Goal: Task Accomplishment & Management: Manage account settings

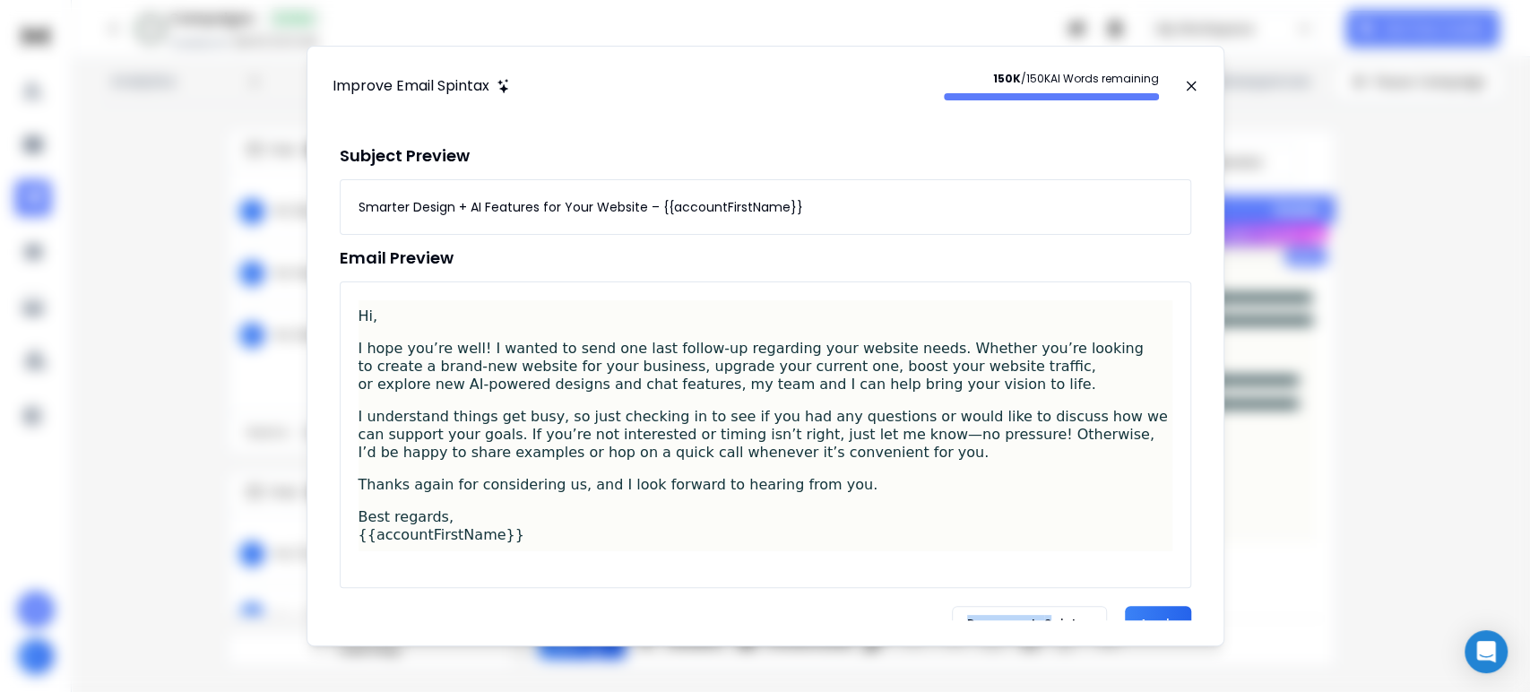
scroll to position [143, 0]
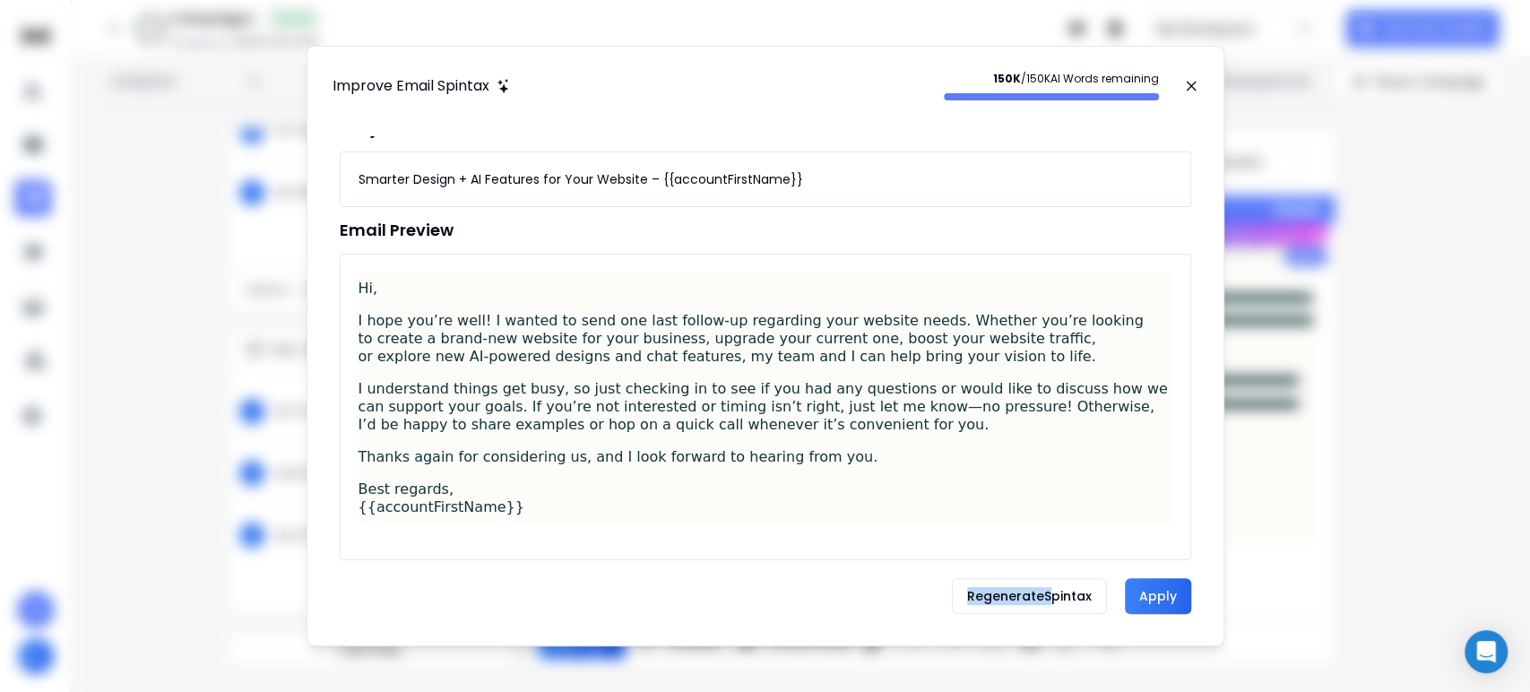
click at [1052, 590] on button "Regenerate Spintax" at bounding box center [1029, 596] width 155 height 36
click at [1190, 83] on icon at bounding box center [1191, 86] width 14 height 14
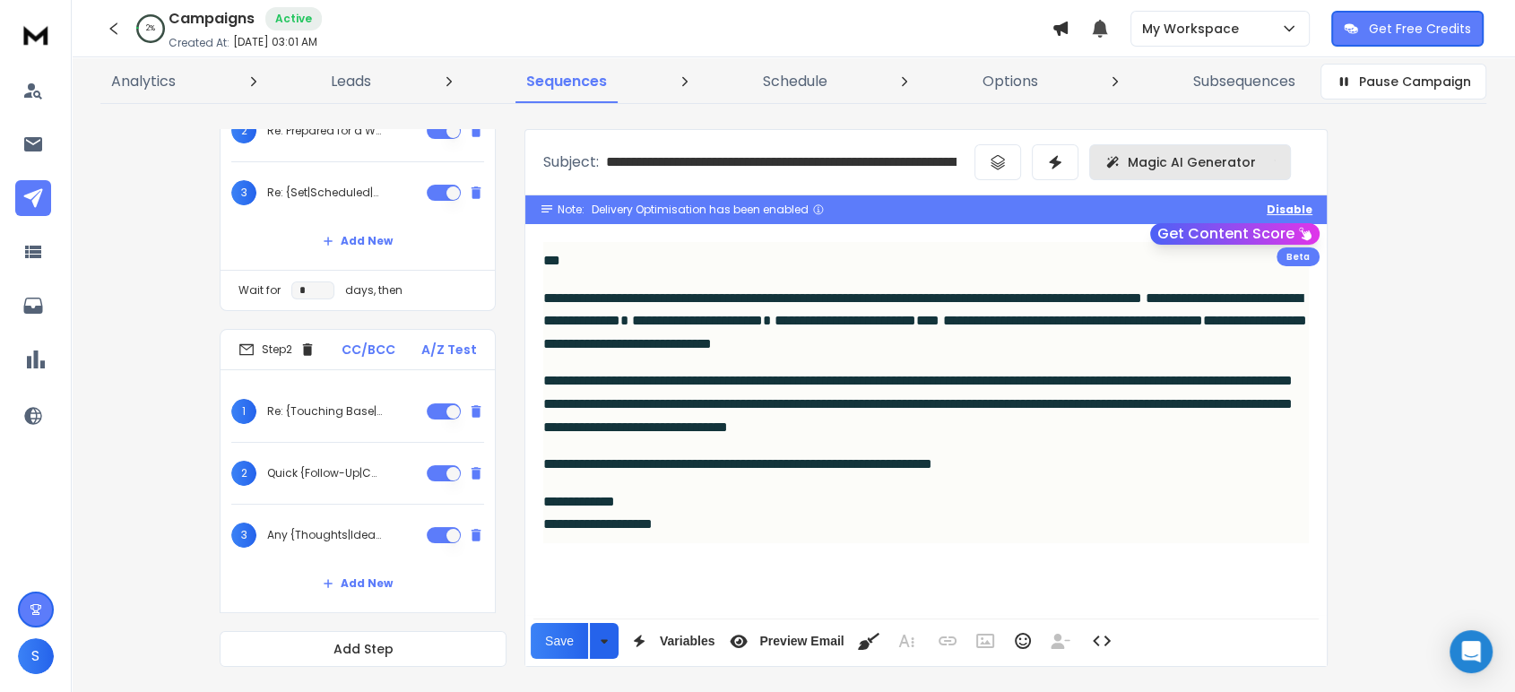
click at [1262, 157] on div "Magic AI Generator" at bounding box center [1189, 162] width 171 height 18
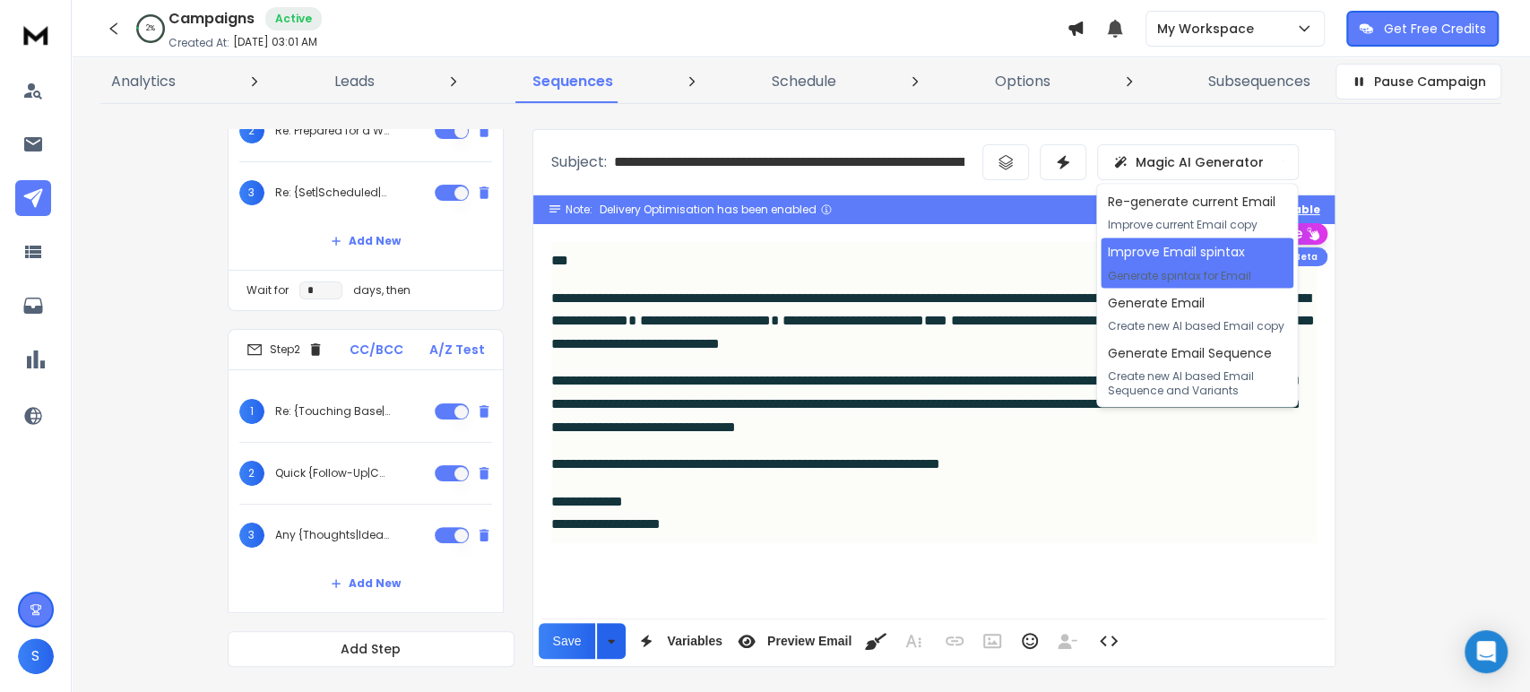
click at [1196, 250] on h1 "Improve Email spintax" at bounding box center [1179, 252] width 143 height 18
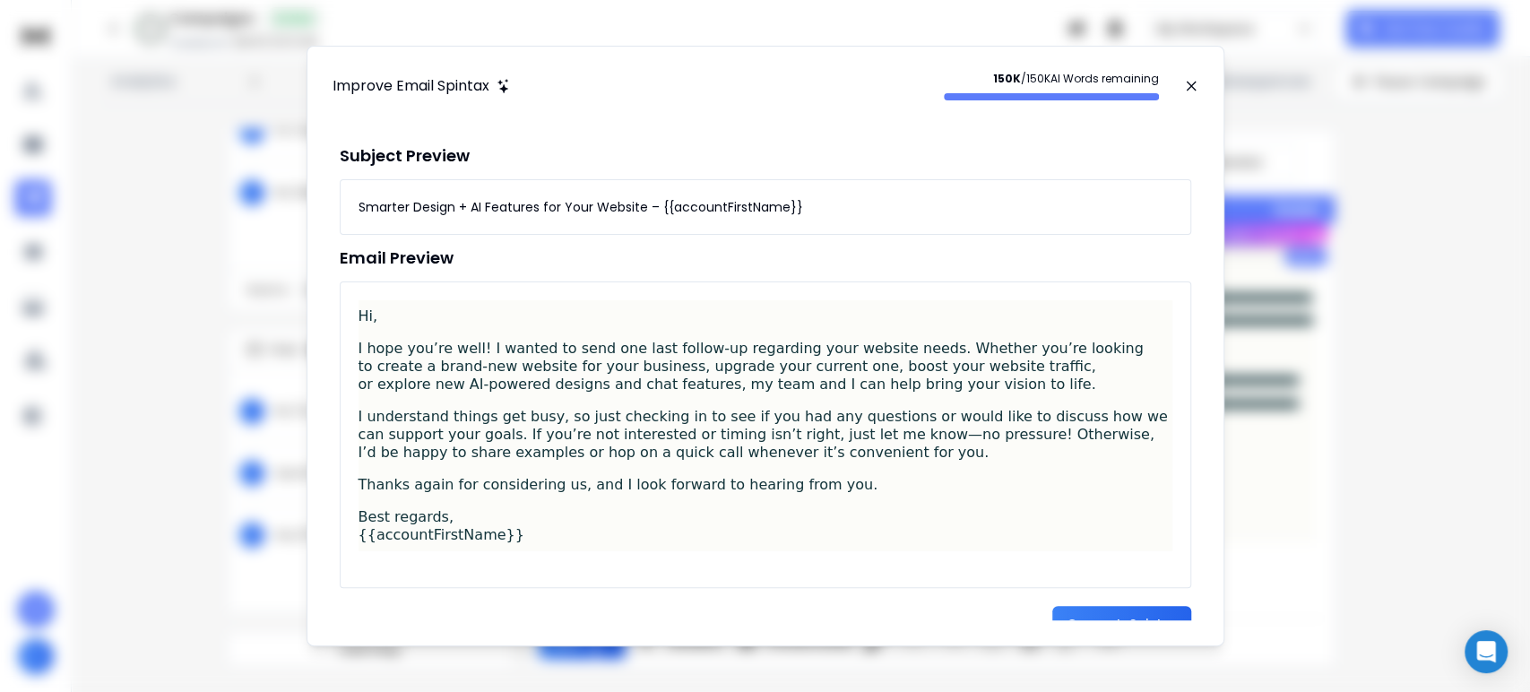
scroll to position [28, 0]
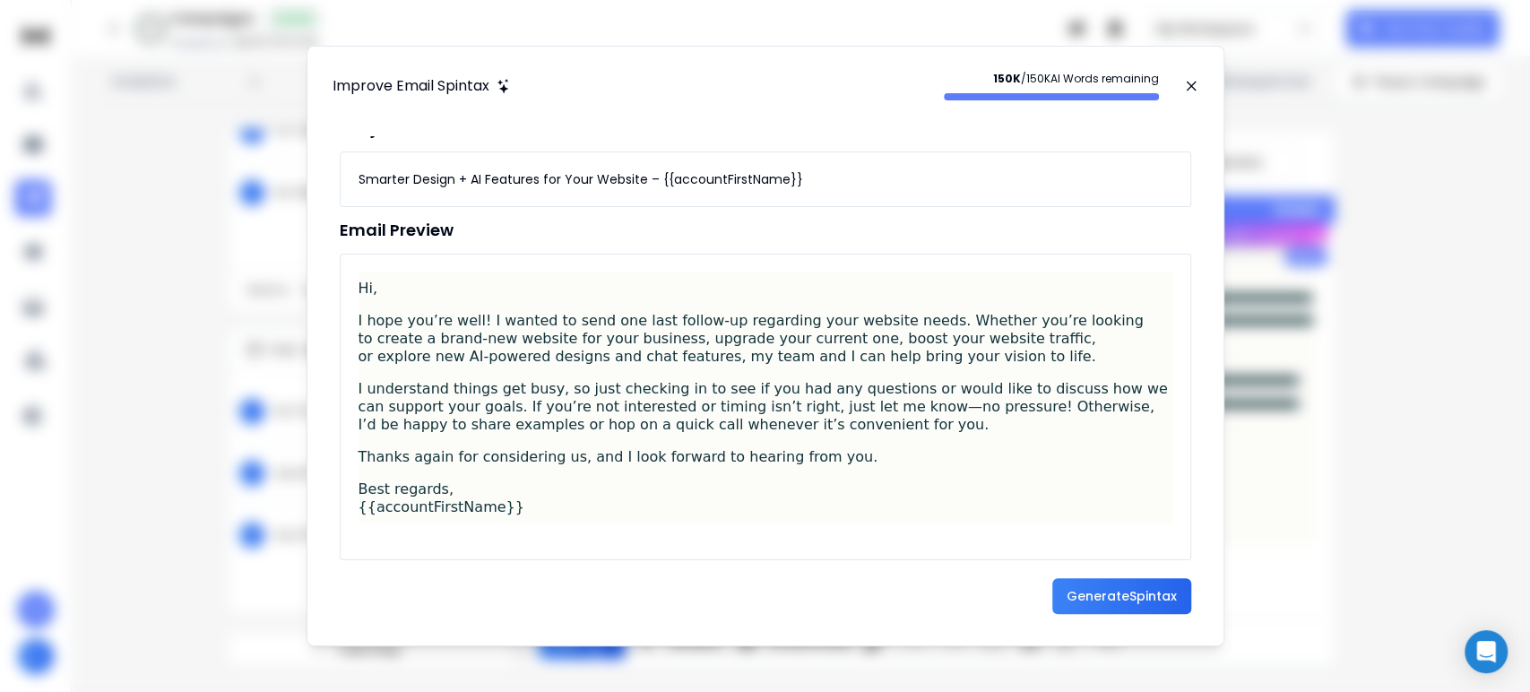
click at [1119, 586] on button "Generate Spintax" at bounding box center [1121, 596] width 139 height 36
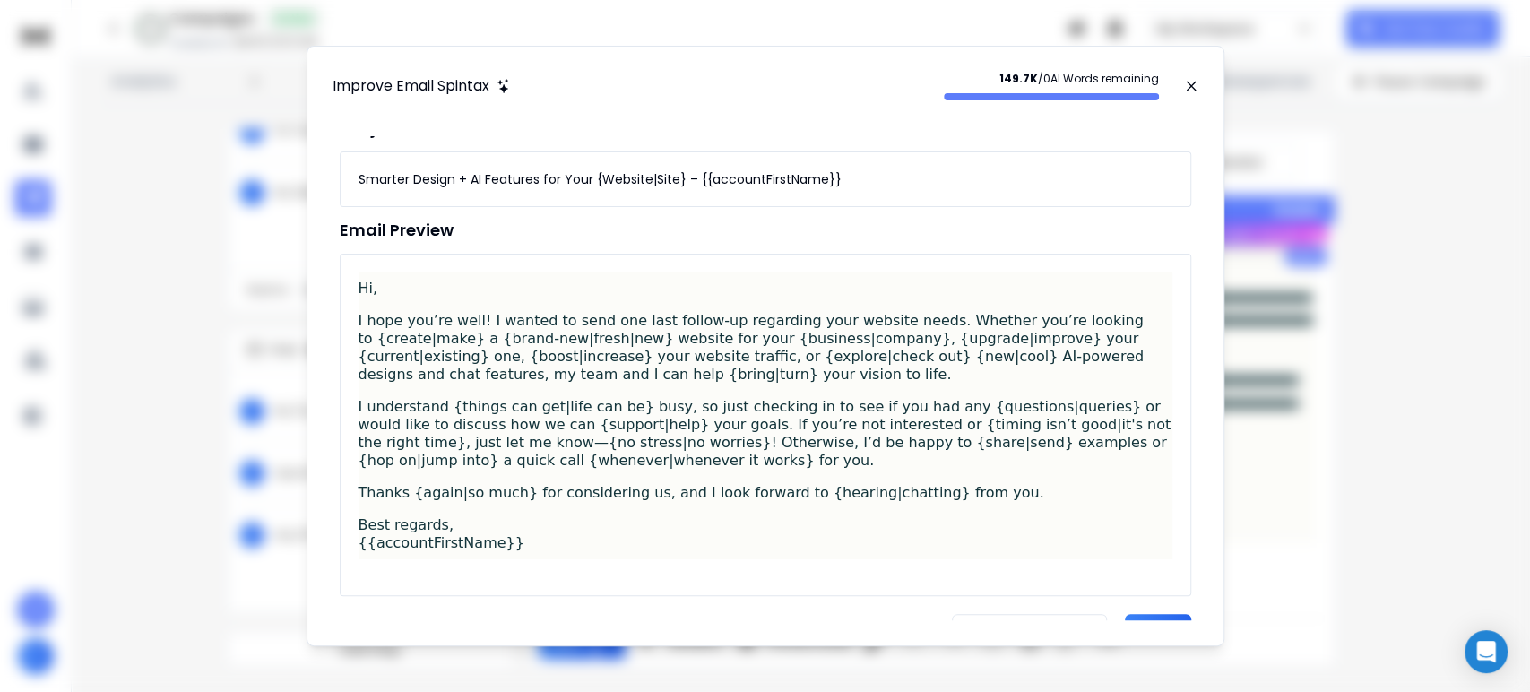
scroll to position [64, 0]
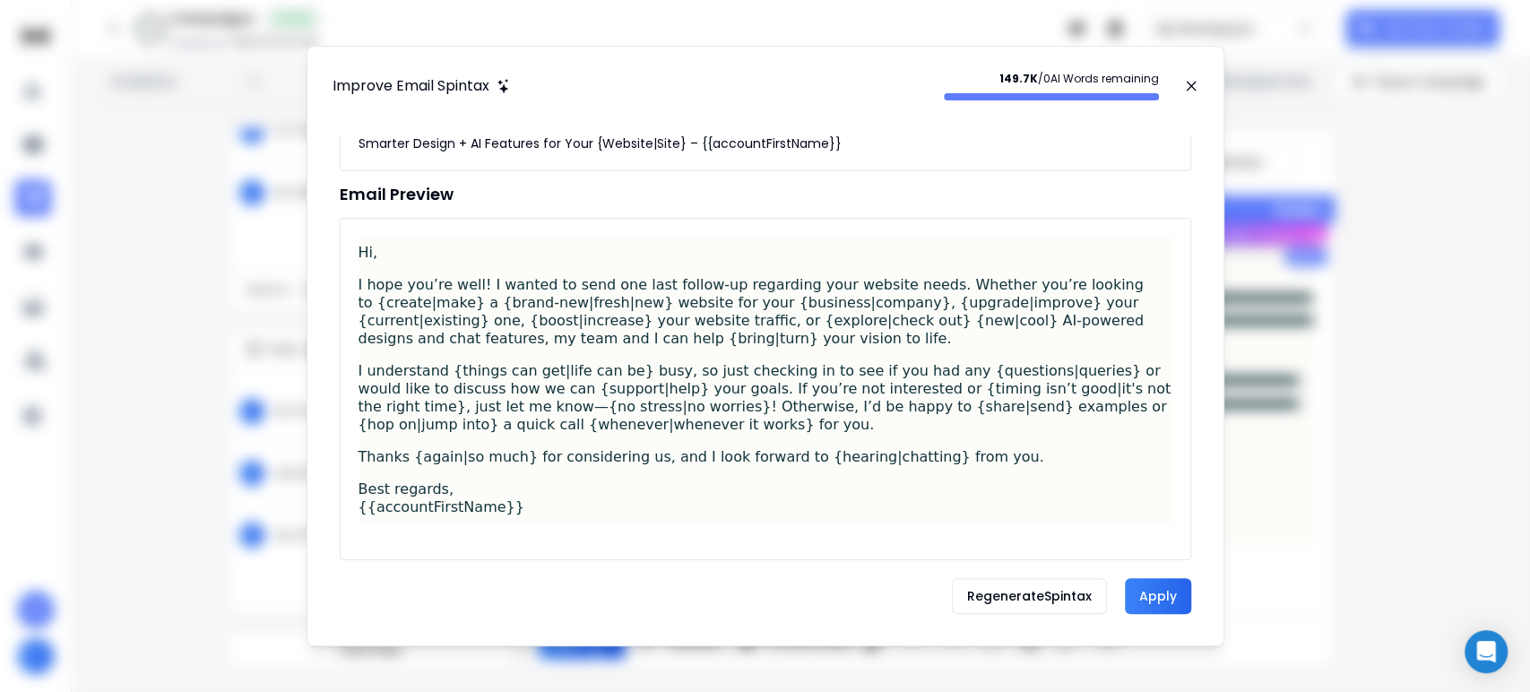
click at [1161, 601] on button "Apply" at bounding box center [1158, 596] width 66 height 36
type input "**********"
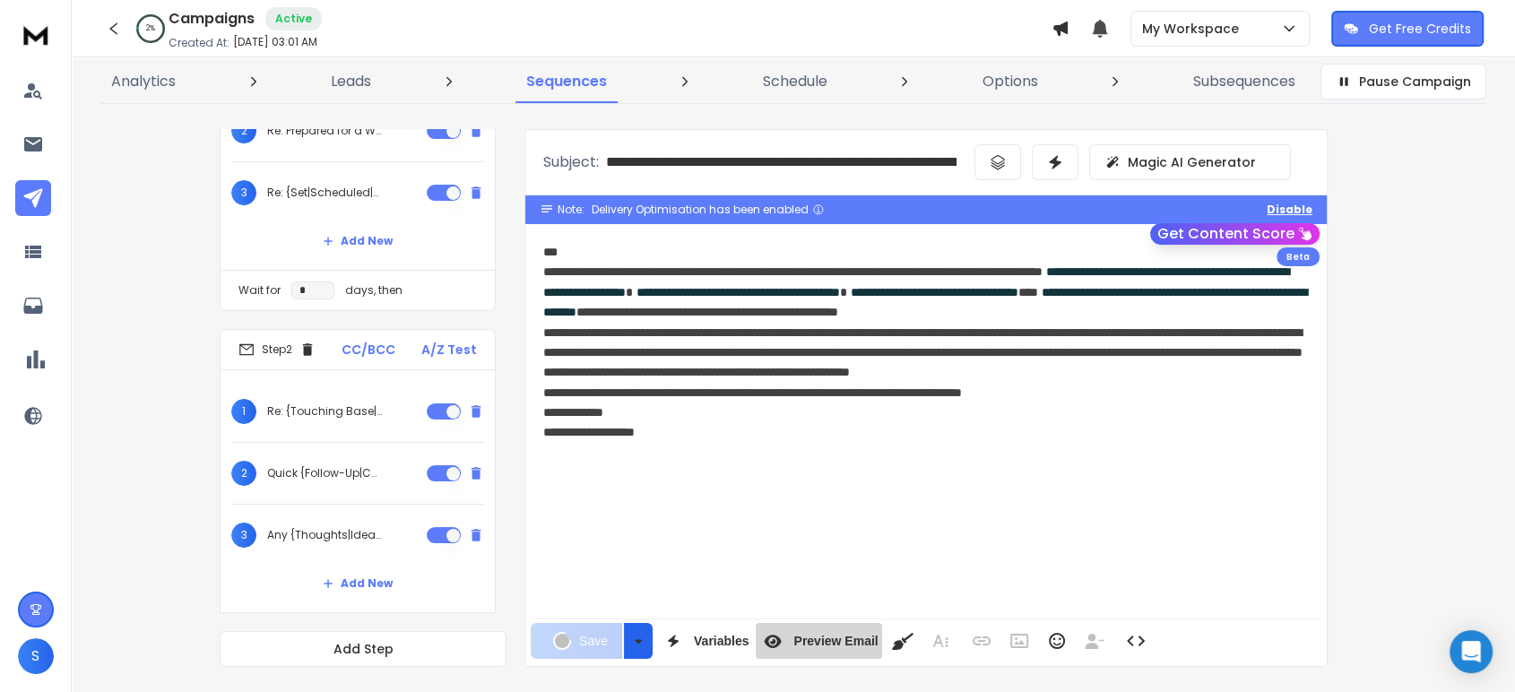
click at [826, 641] on span "Preview Email" at bounding box center [835, 641] width 91 height 15
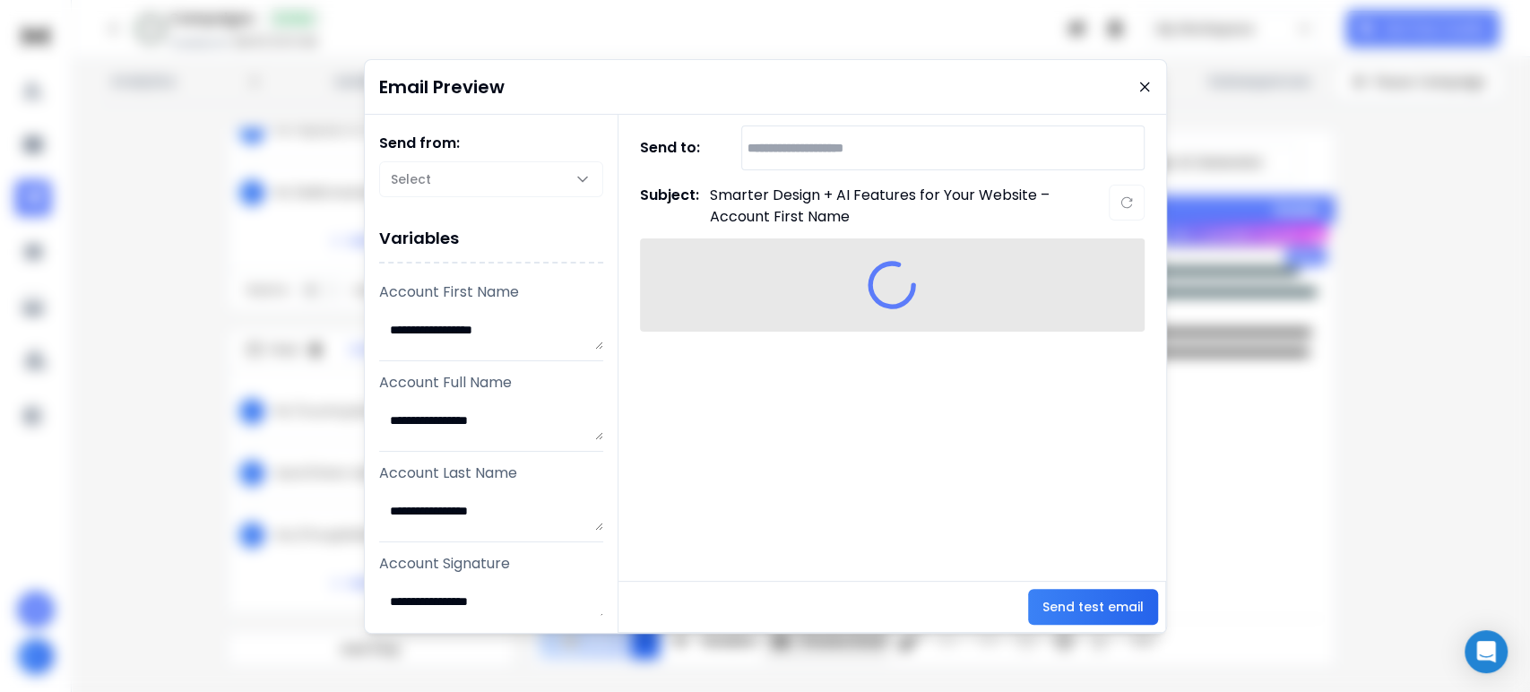
type textarea "**********"
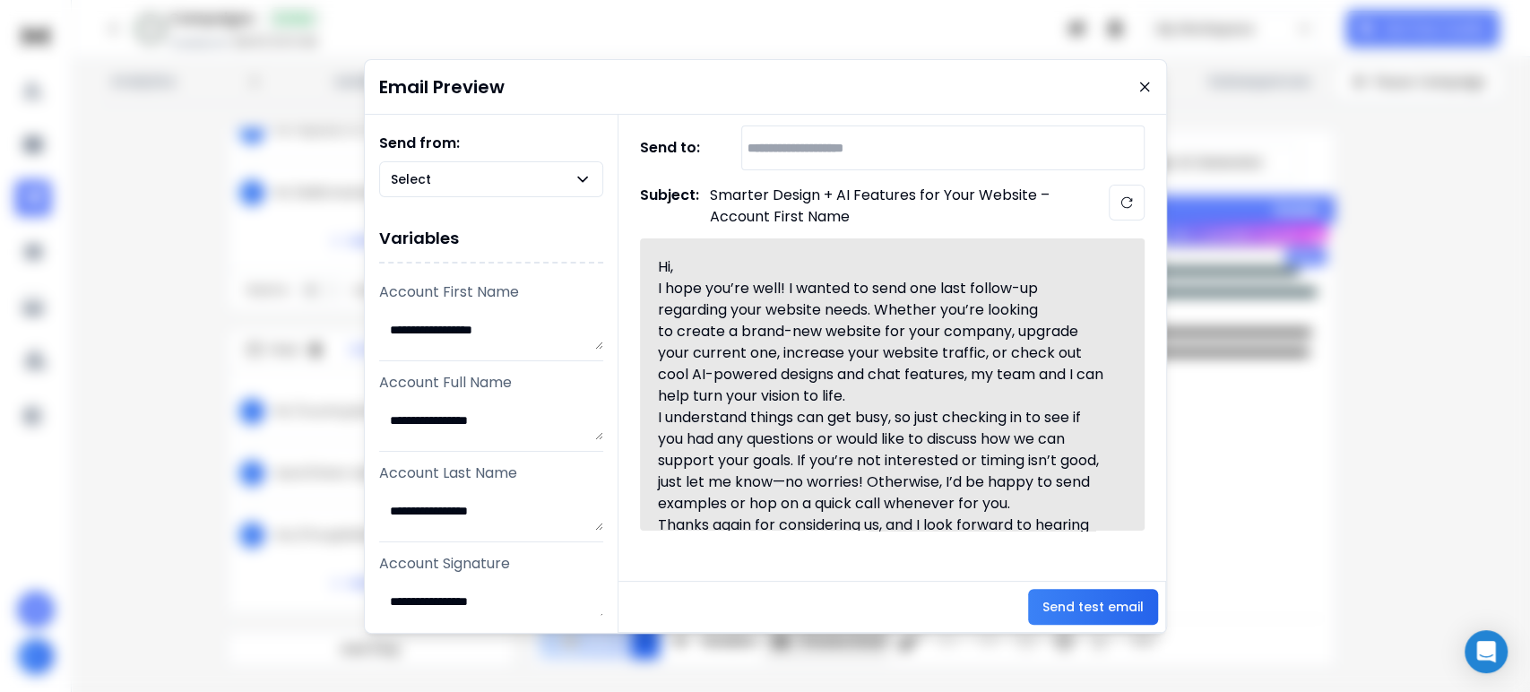
type textarea "*******"
type textarea "**********"
type textarea "*****"
type textarea "*******"
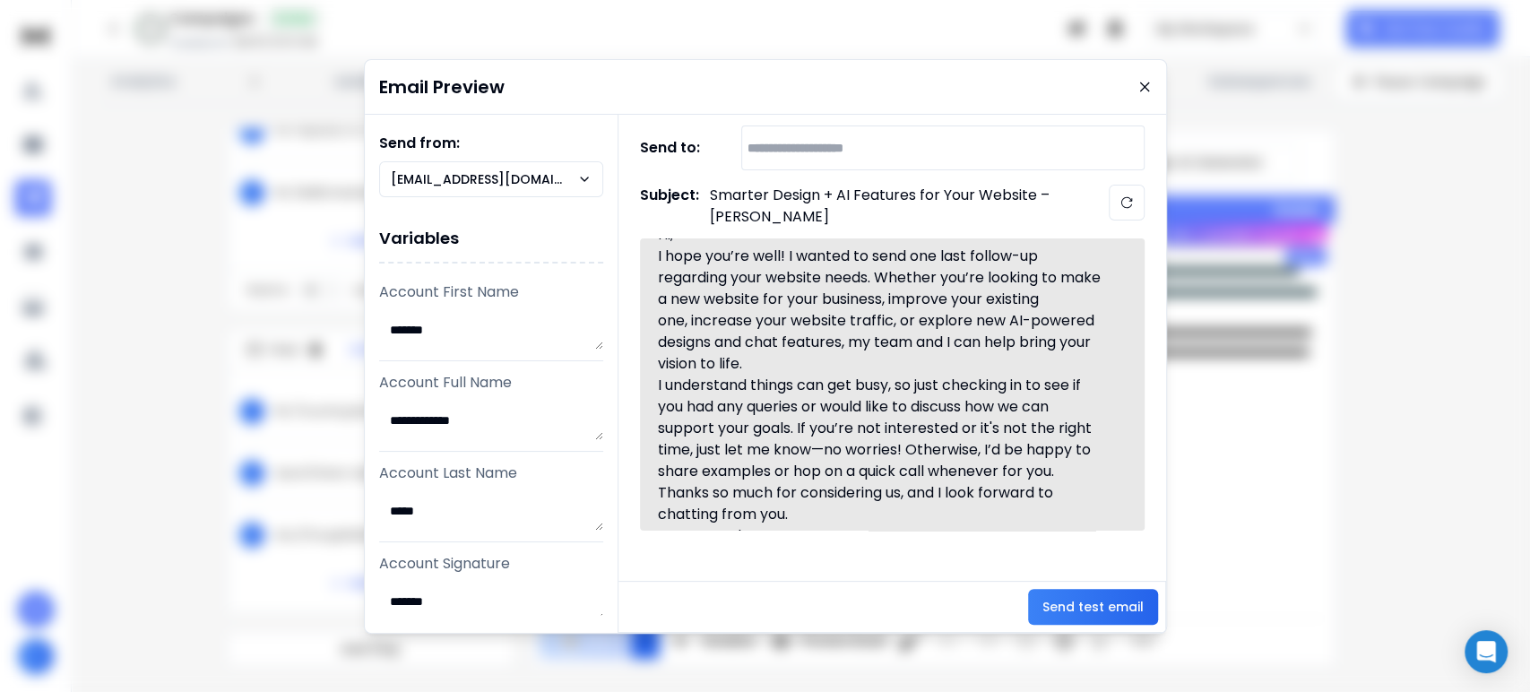
scroll to position [0, 0]
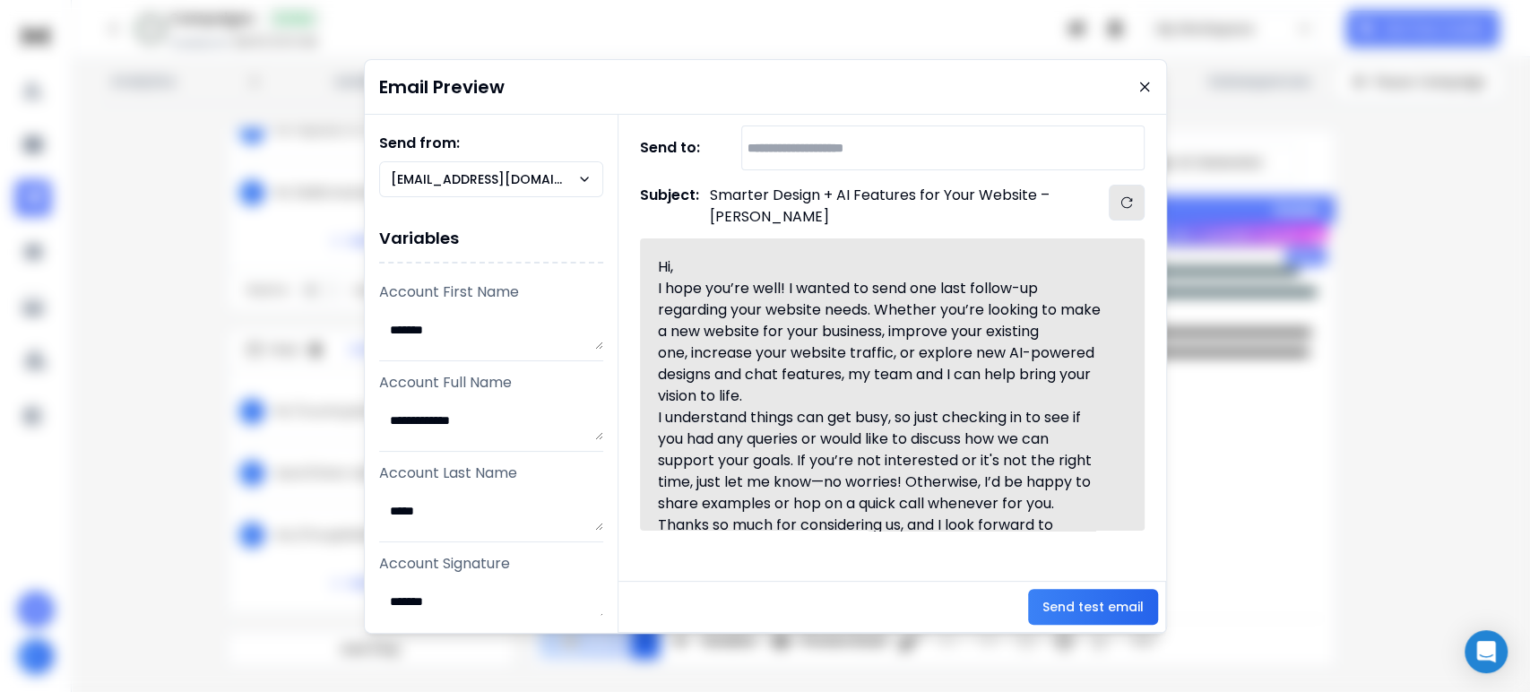
click at [1126, 206] on icon at bounding box center [1127, 202] width 13 height 13
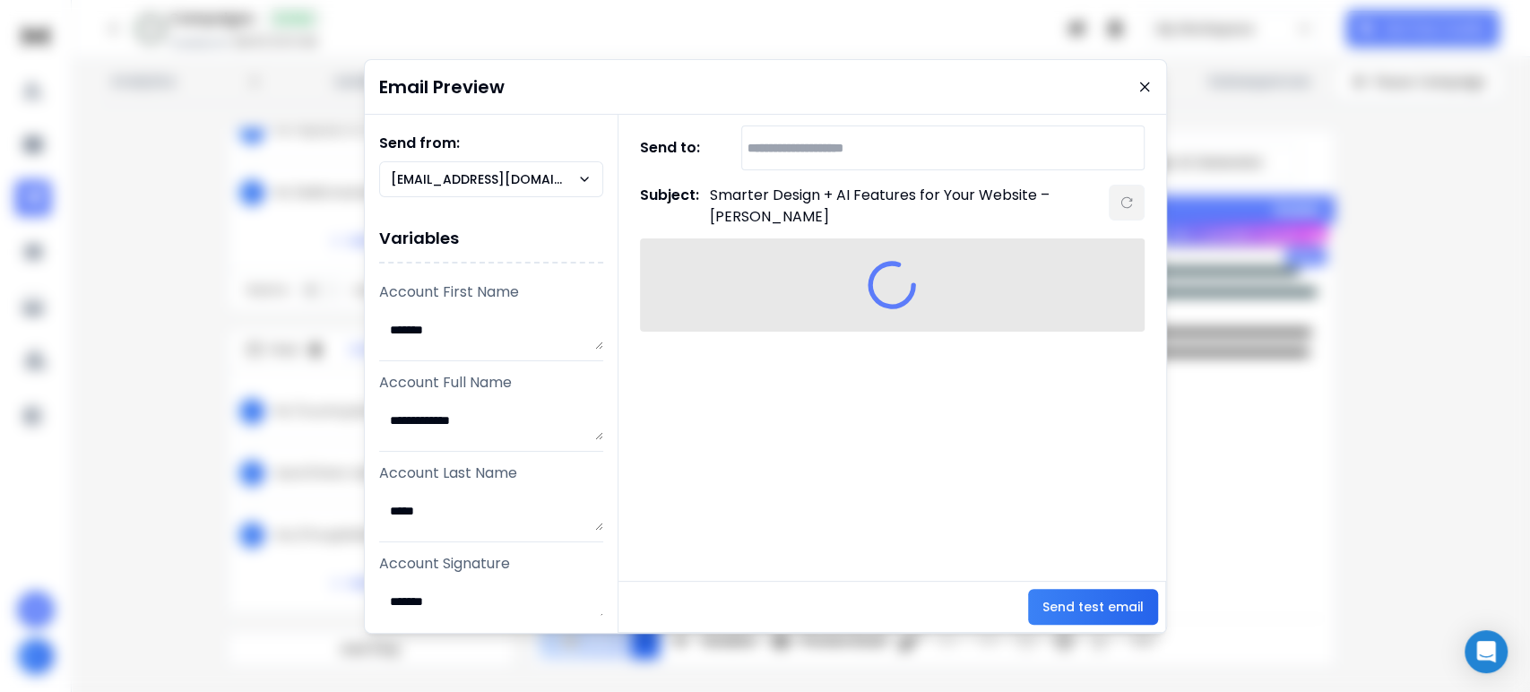
type textarea "**********"
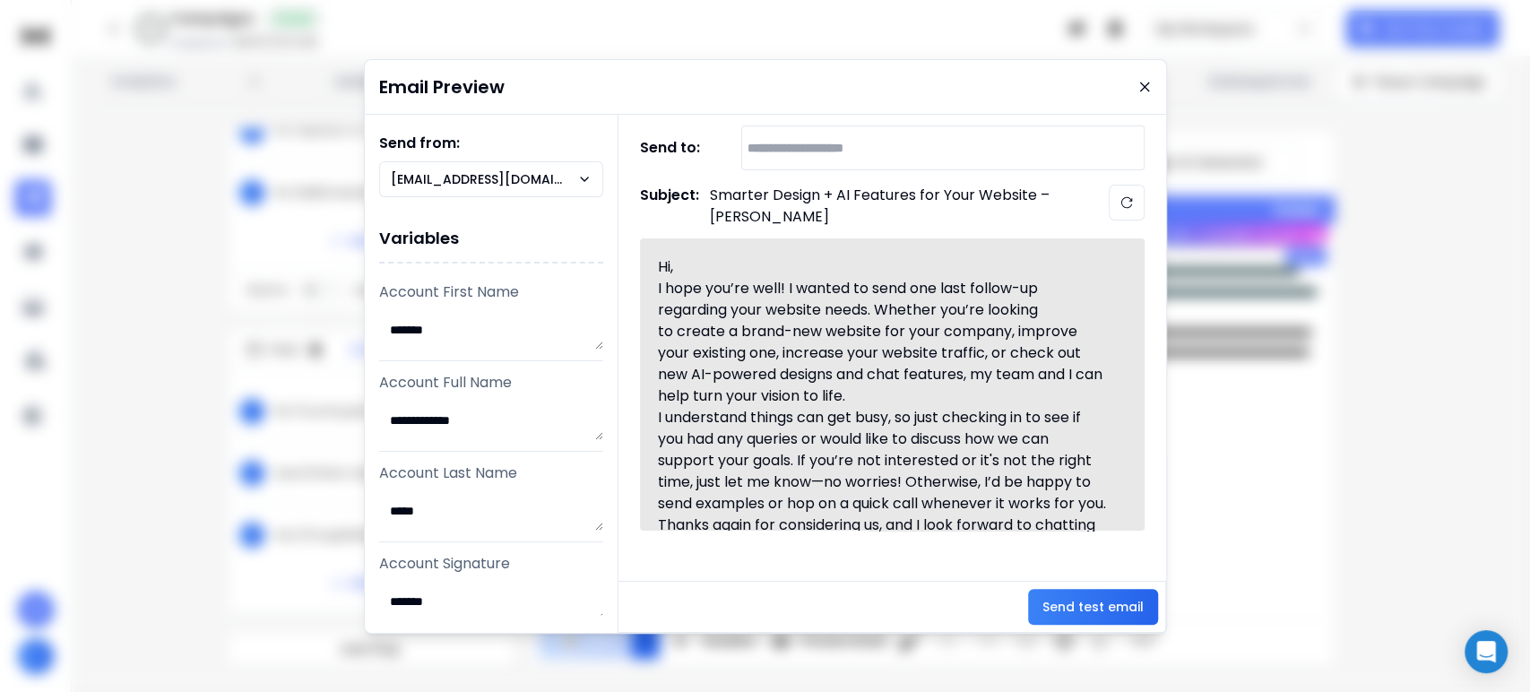
click at [1138, 87] on icon at bounding box center [1145, 87] width 14 height 14
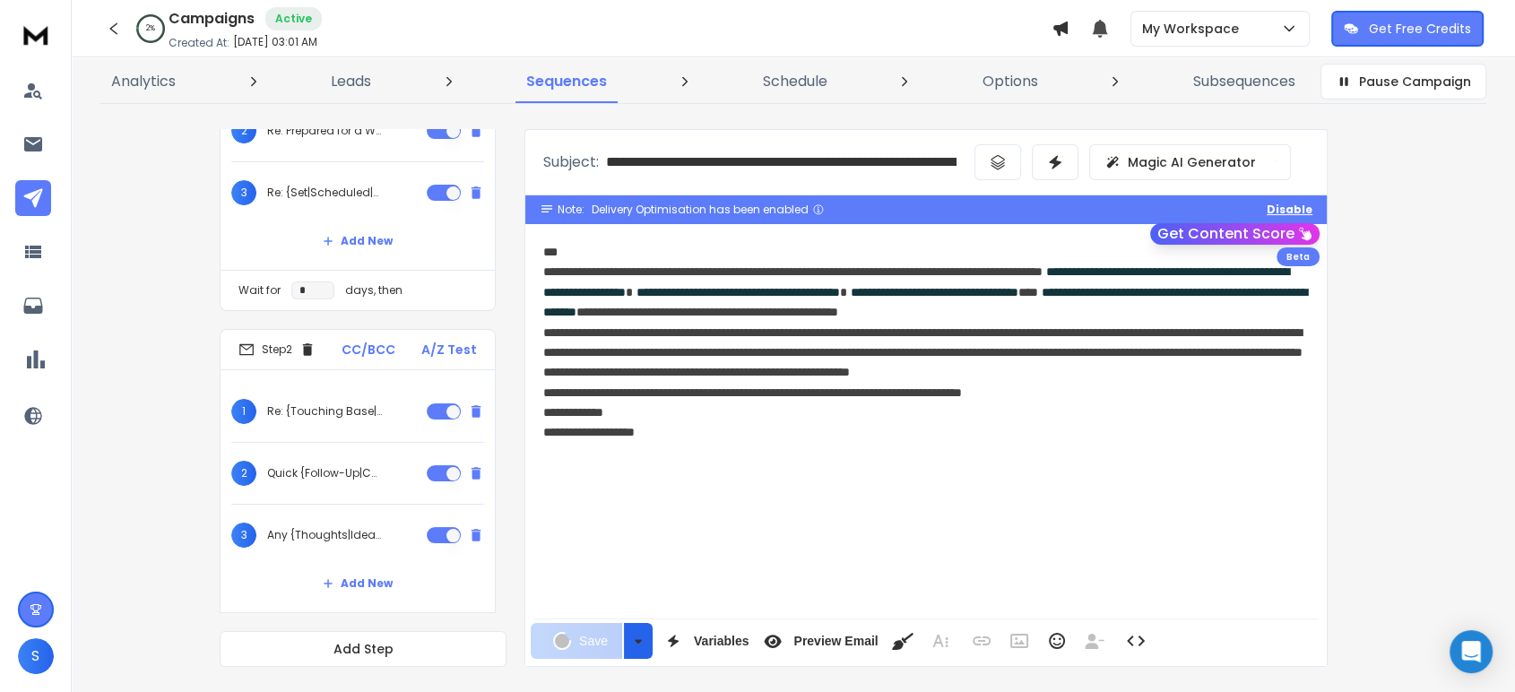
click at [662, 254] on div "***" at bounding box center [926, 252] width 766 height 20
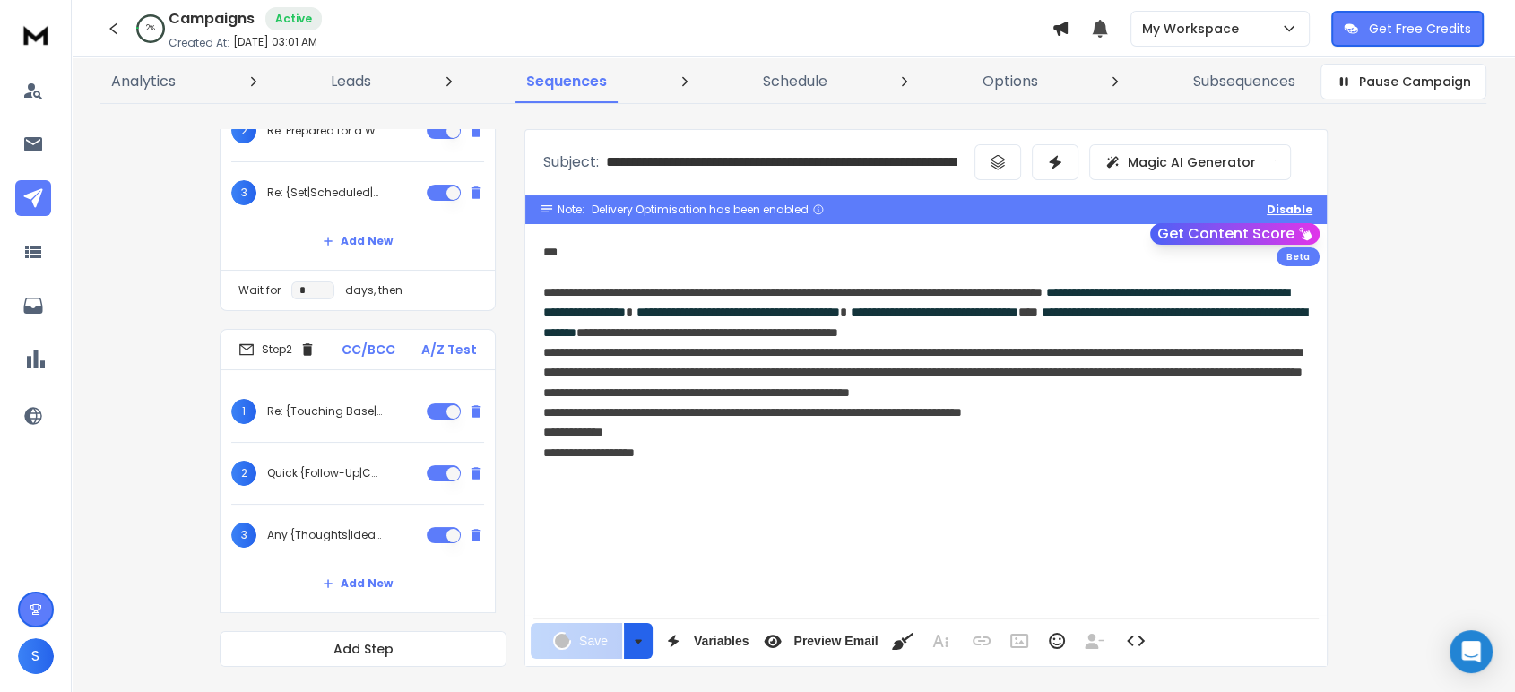
click at [1252, 331] on div "**********" at bounding box center [926, 312] width 766 height 60
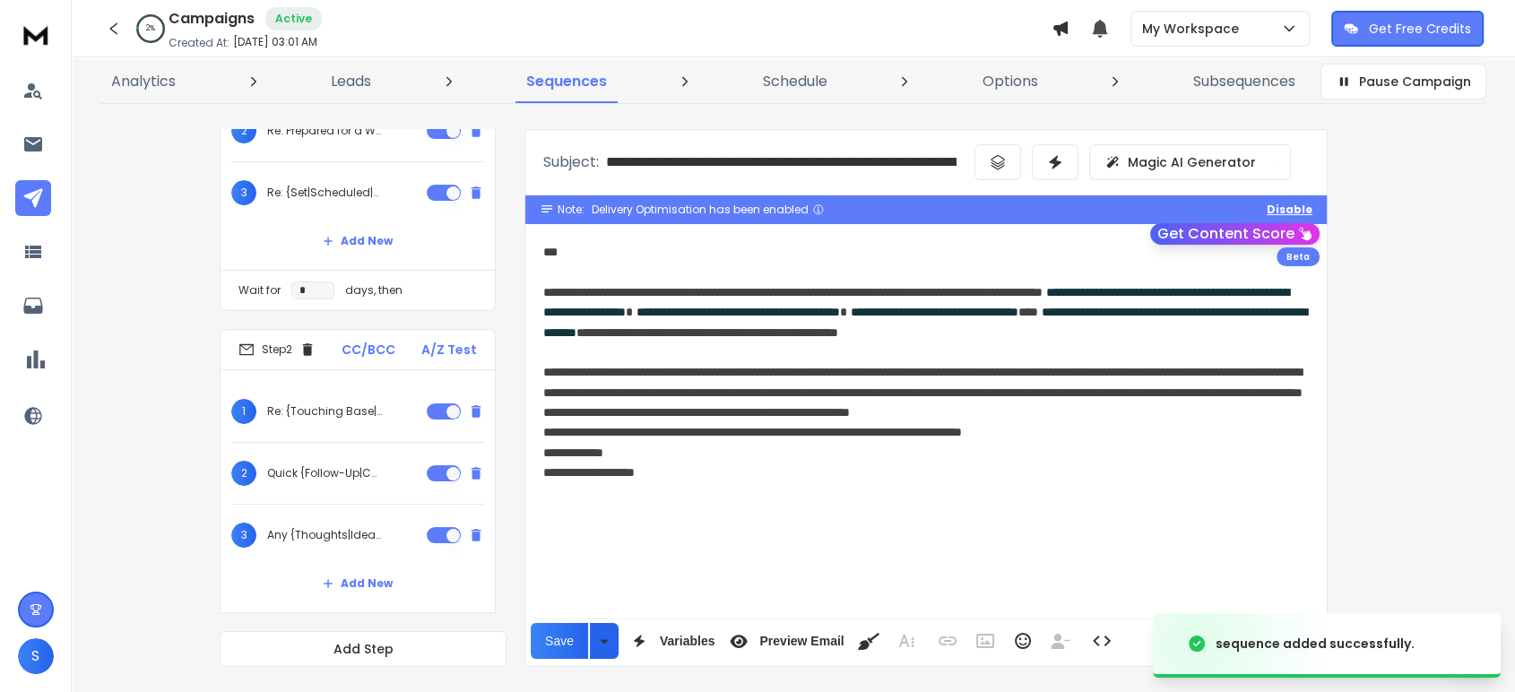
click at [1278, 409] on div "**********" at bounding box center [926, 392] width 766 height 60
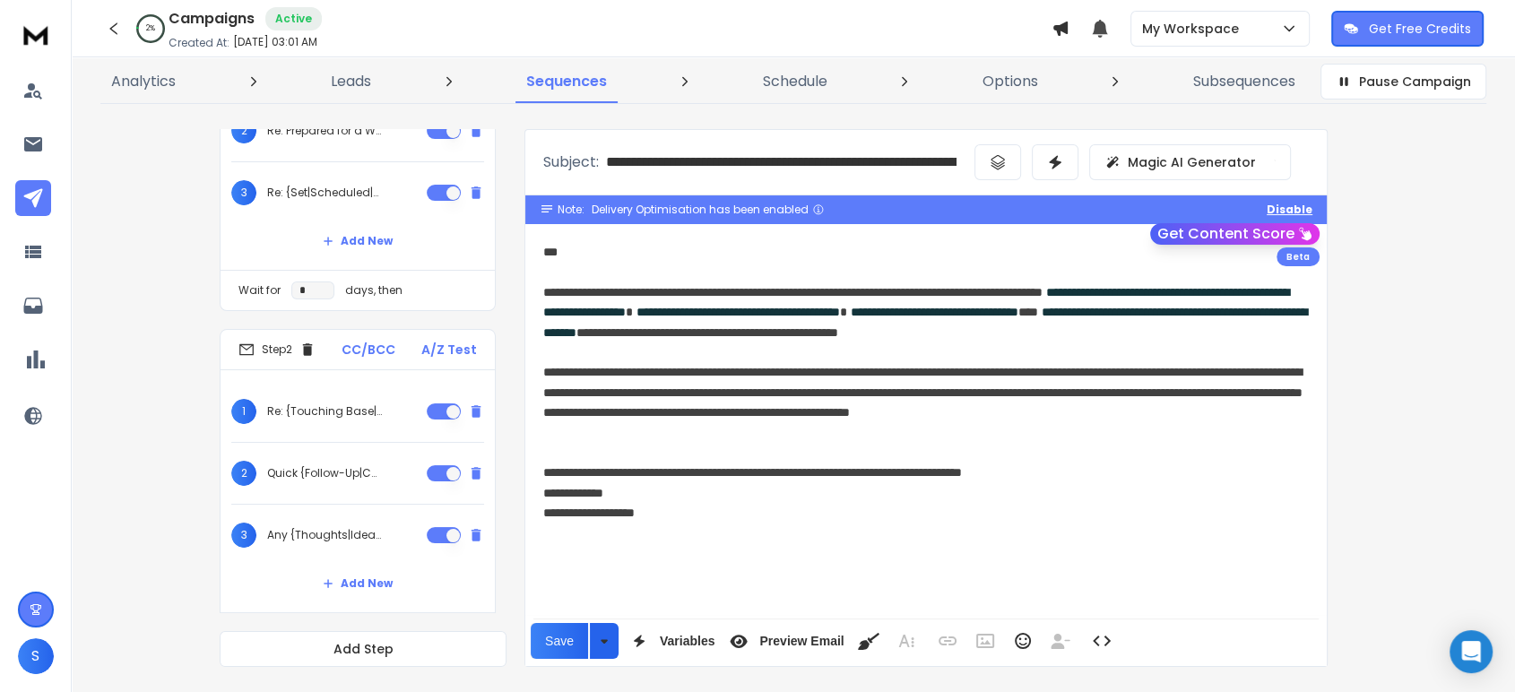
click at [1081, 472] on div "**********" at bounding box center [926, 473] width 766 height 20
click at [731, 387] on div "**********" at bounding box center [926, 392] width 766 height 60
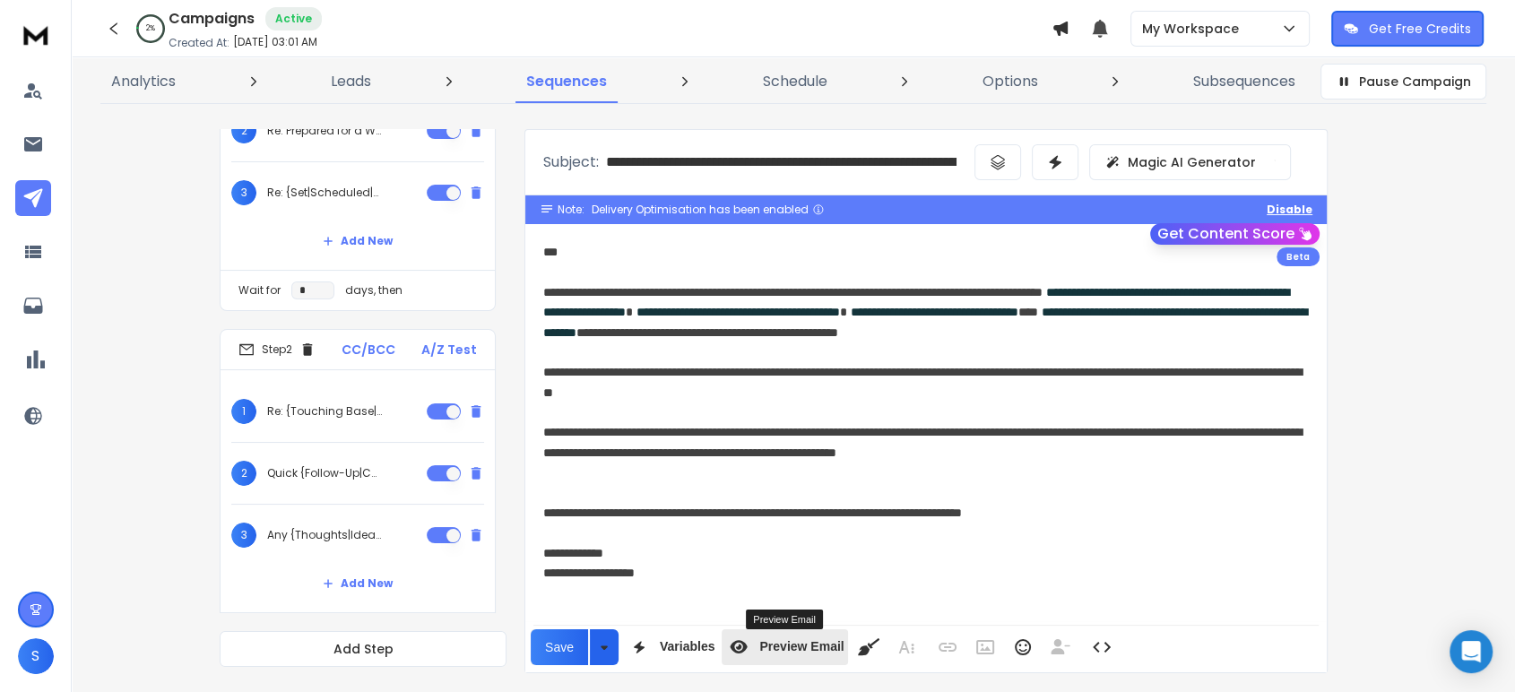
click at [802, 645] on span "Preview Email" at bounding box center [801, 646] width 91 height 15
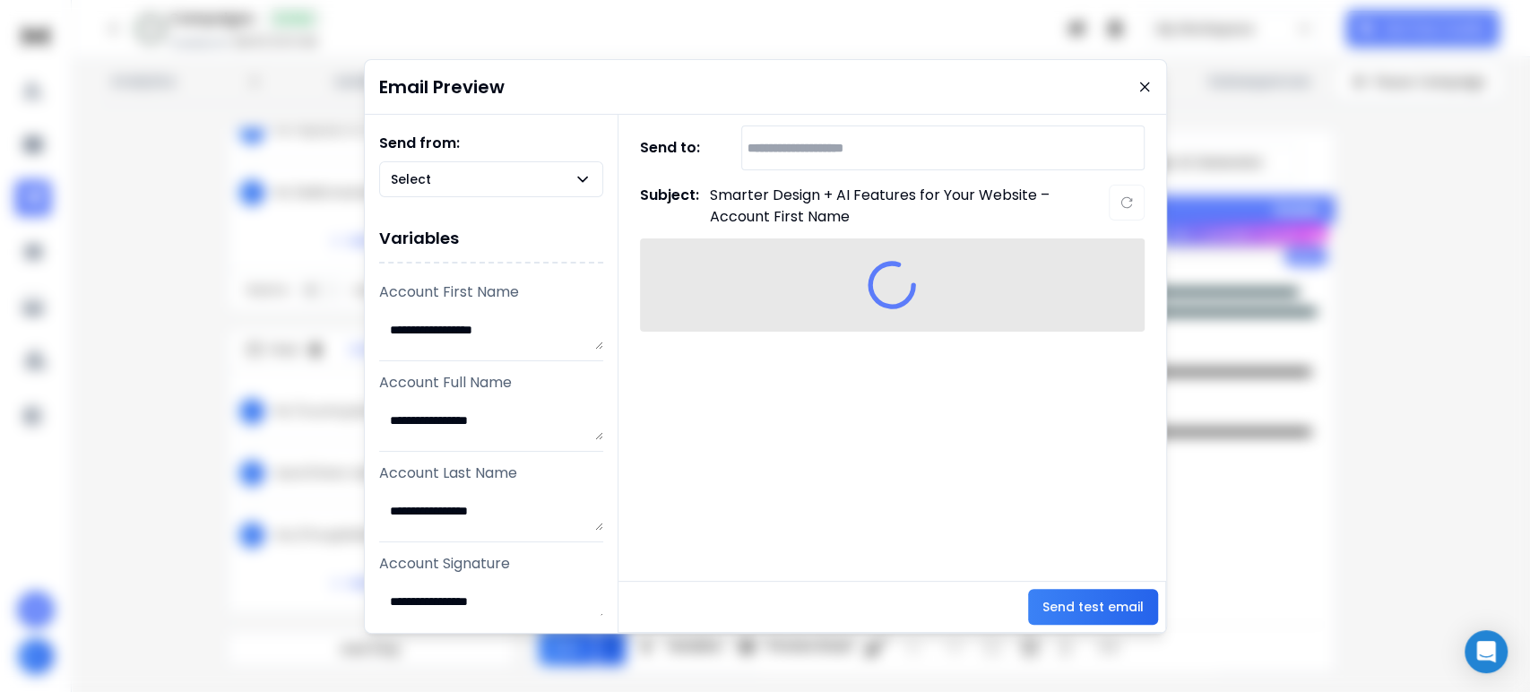
type textarea "**********"
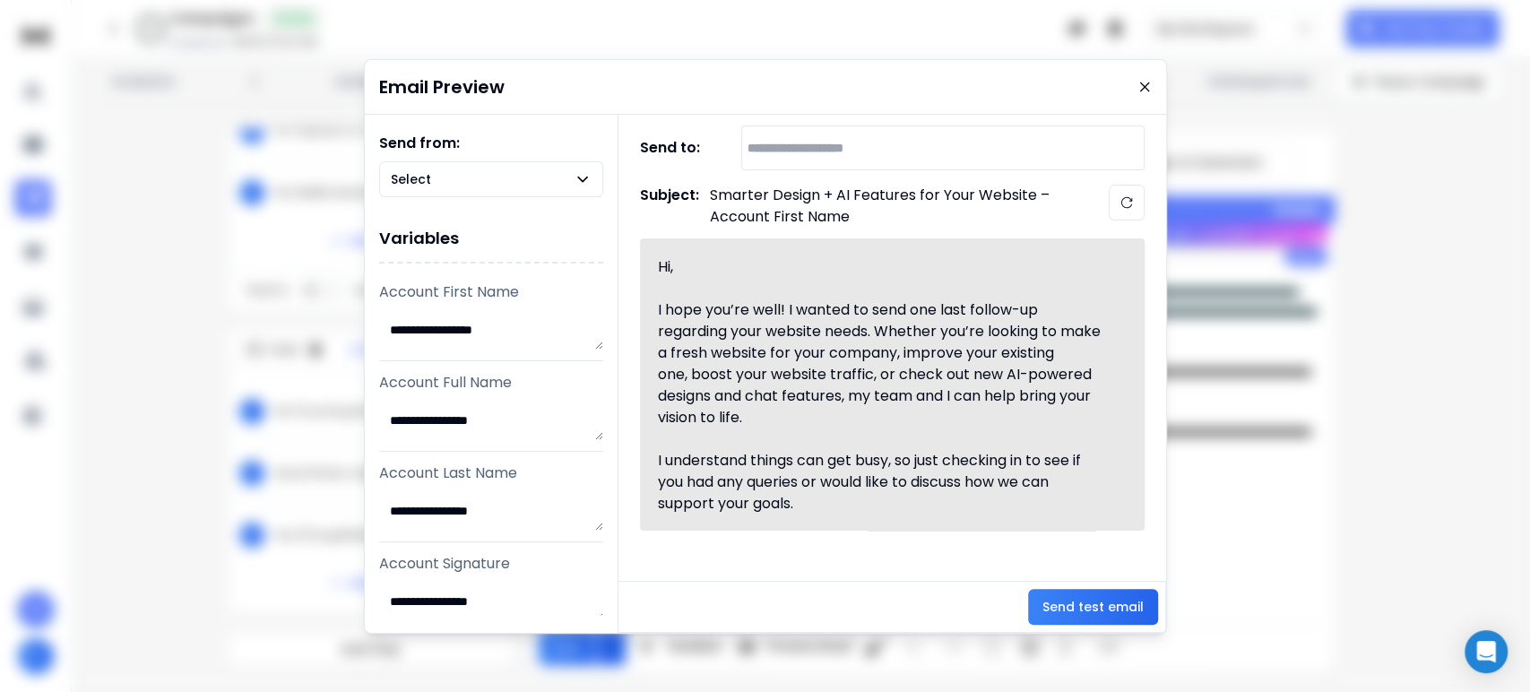
type textarea "*******"
type textarea "**********"
type textarea "*****"
type textarea "*******"
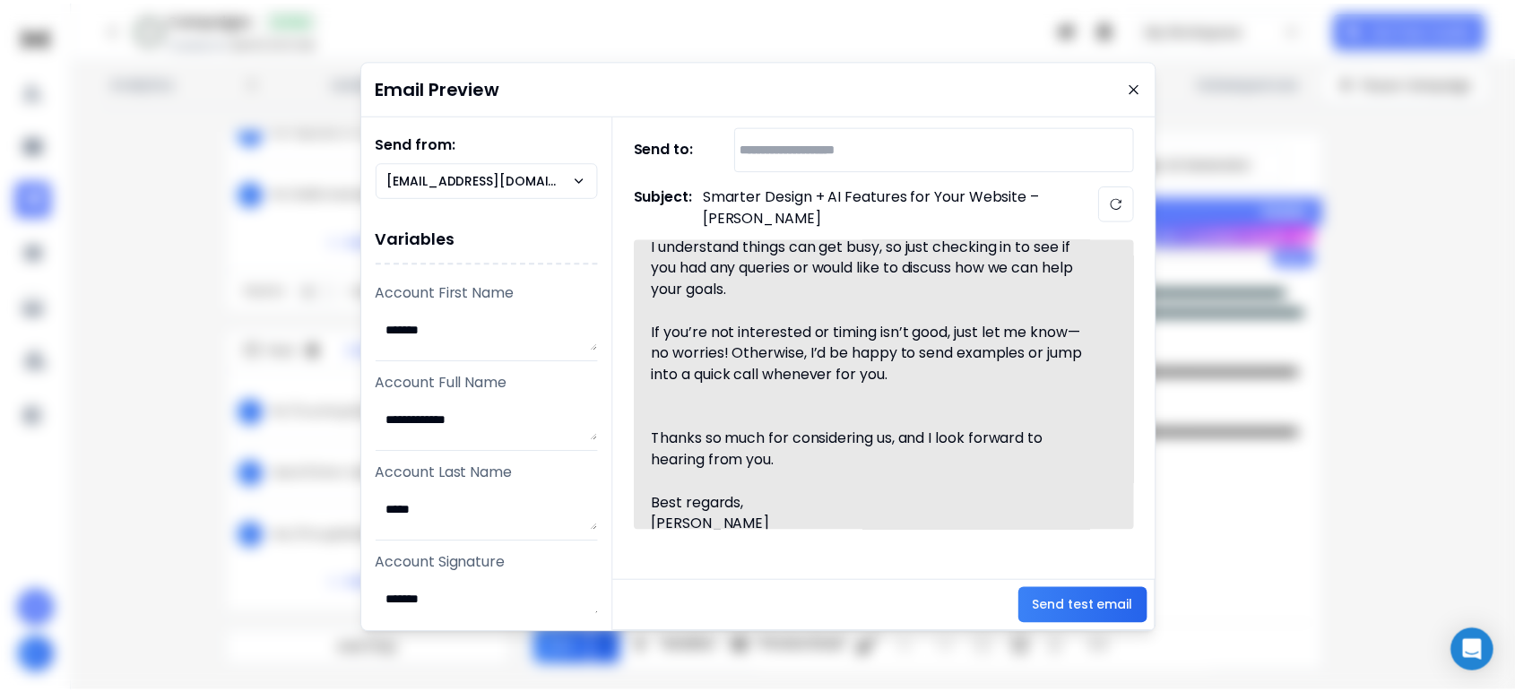
scroll to position [221, 0]
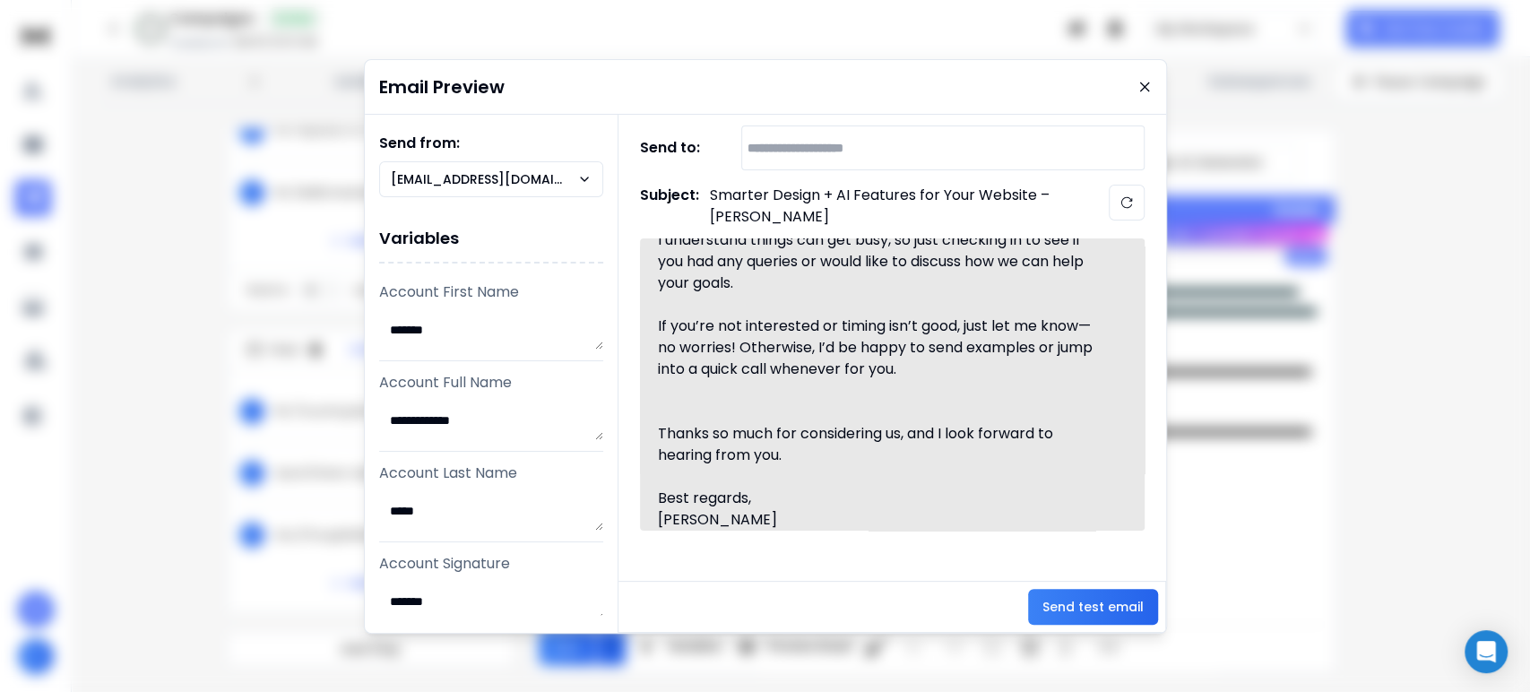
click at [1143, 83] on icon at bounding box center [1145, 87] width 14 height 14
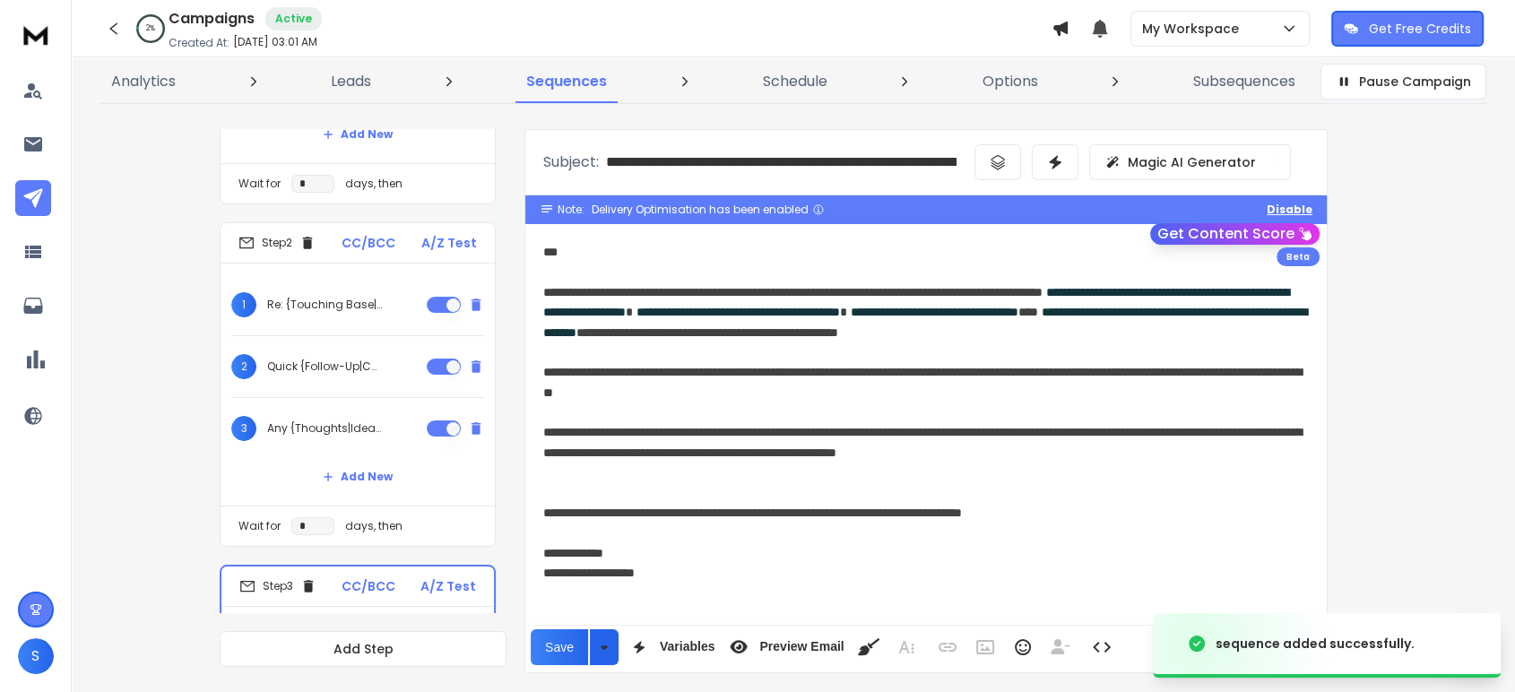
scroll to position [350, 0]
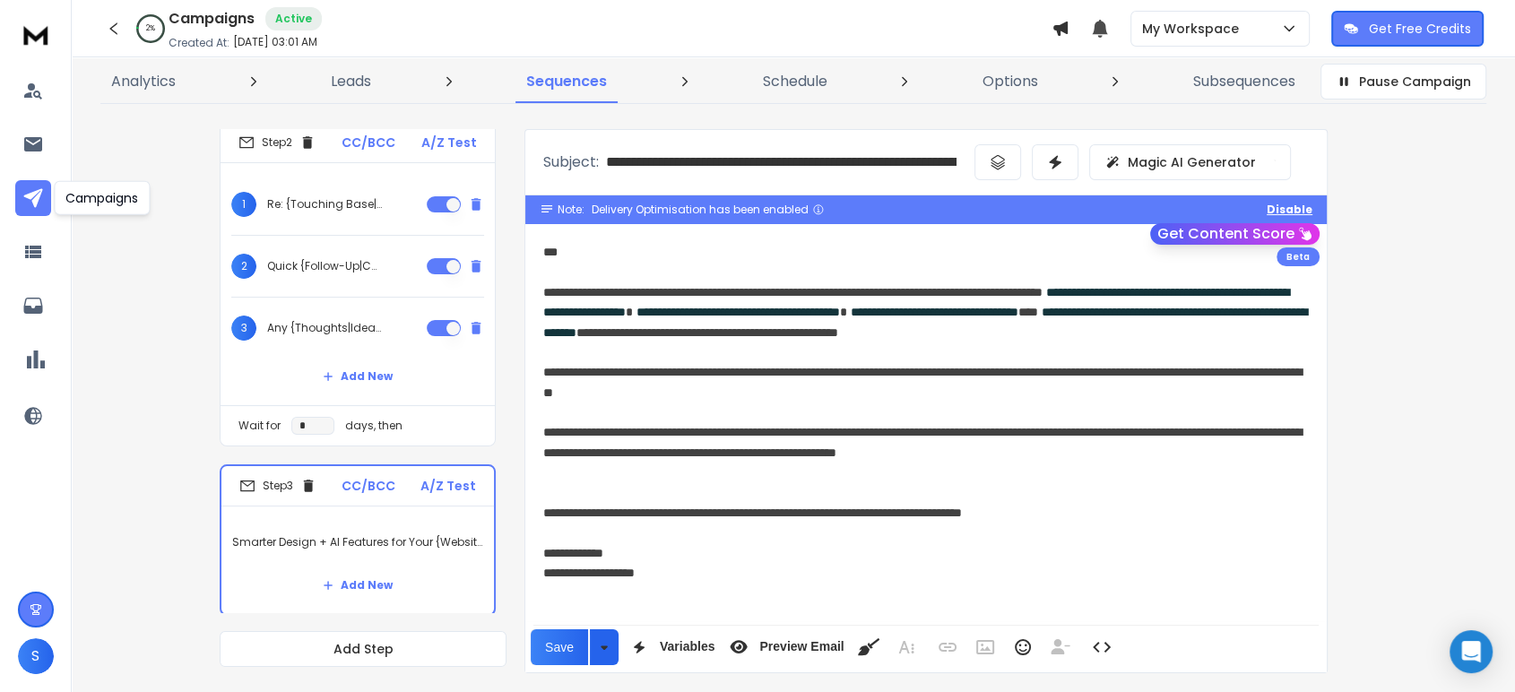
click at [32, 193] on icon at bounding box center [32, 197] width 19 height 19
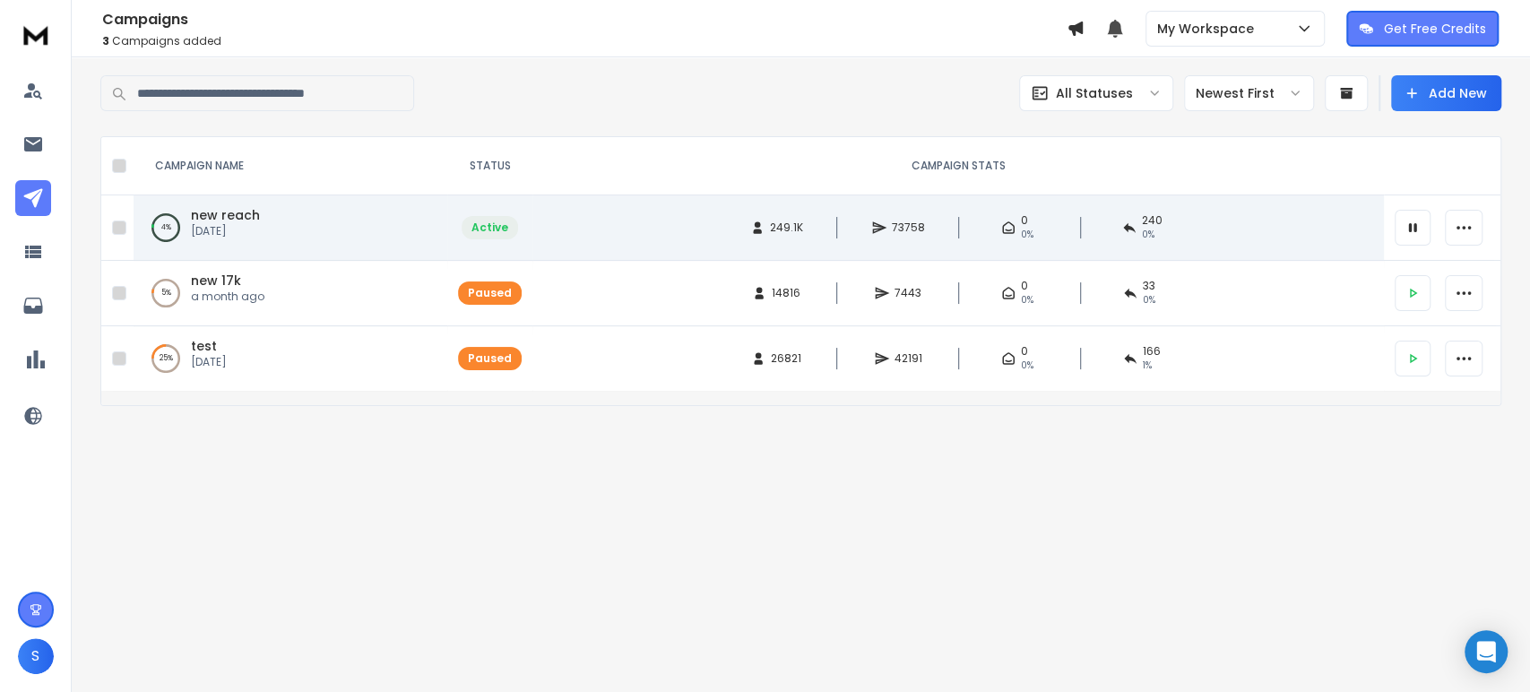
click at [679, 233] on div "249.1K 73758 0 0% 240 0 %" at bounding box center [958, 227] width 830 height 29
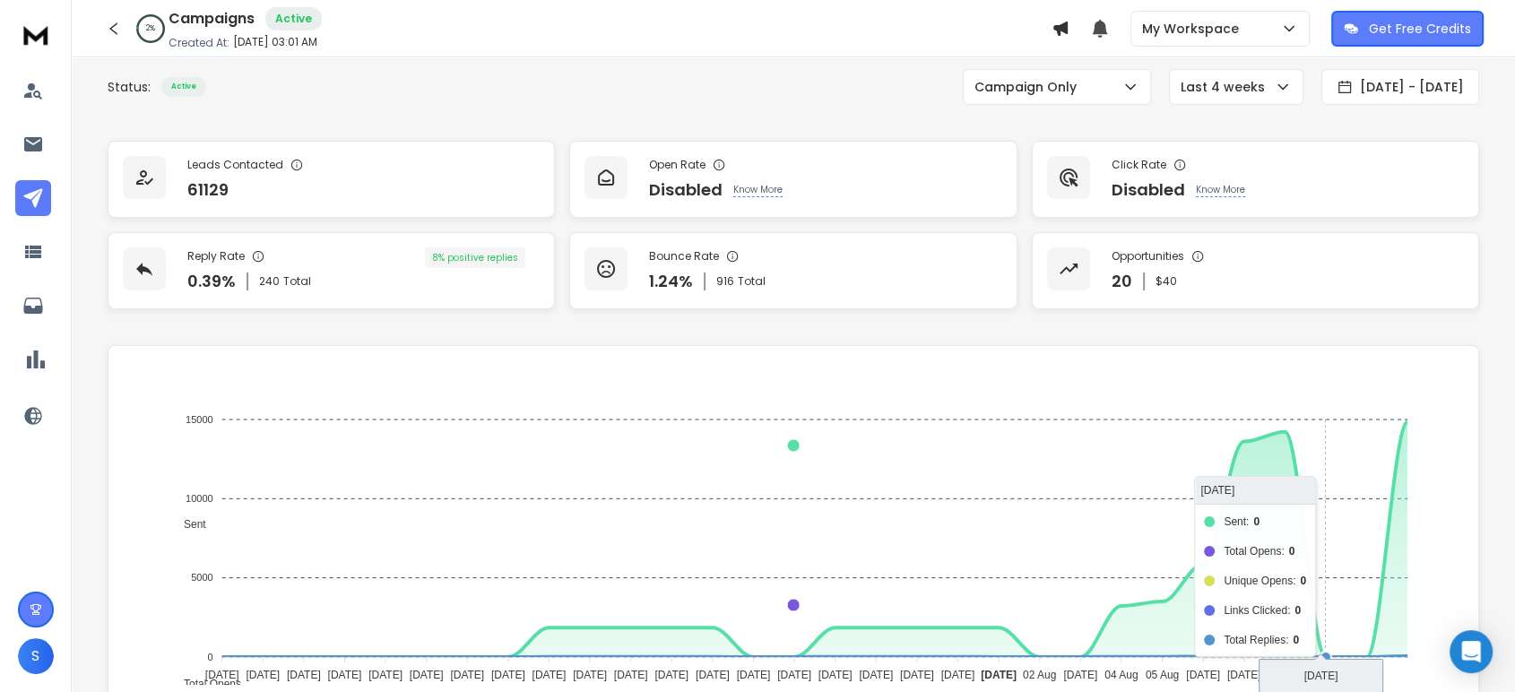
scroll to position [199, 0]
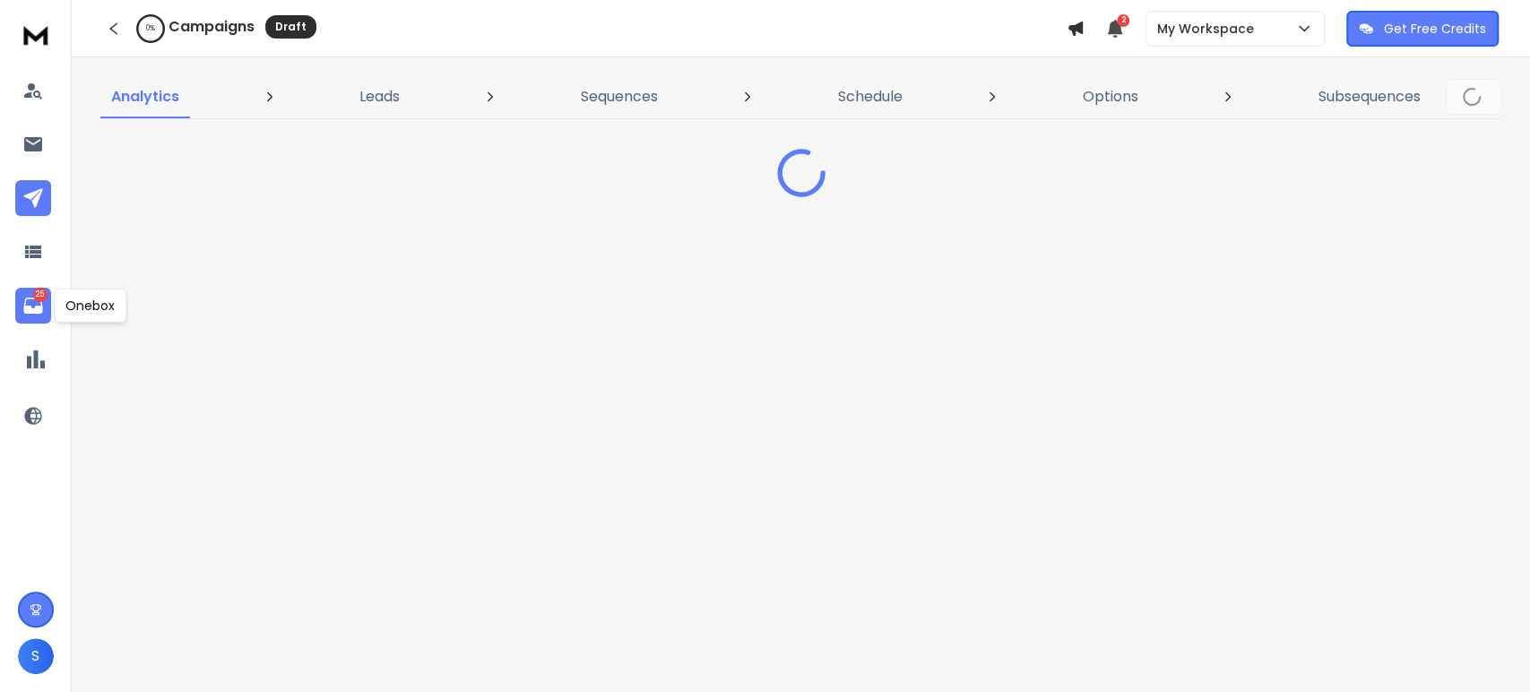
click at [36, 306] on icon at bounding box center [32, 306] width 19 height 16
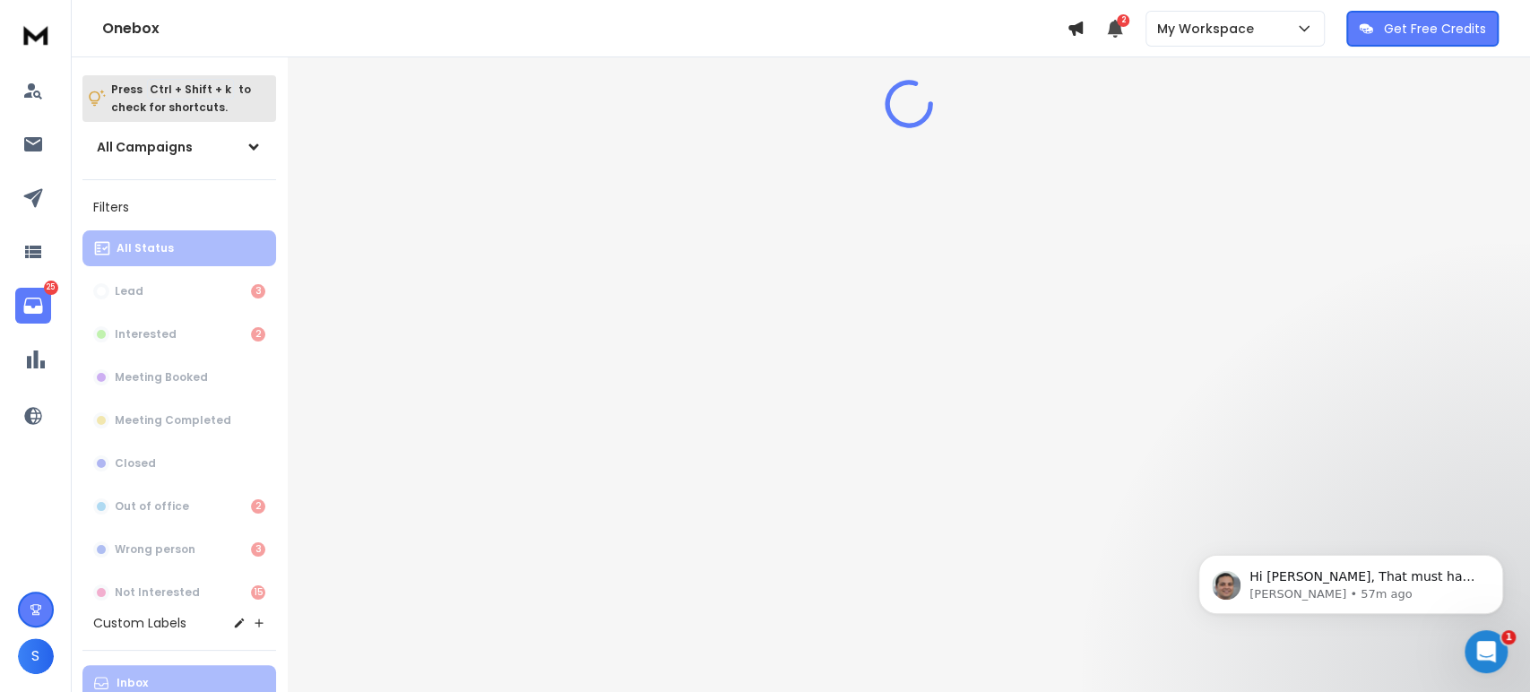
click at [196, 341] on div "All Status Lead 3 Interested 2 Meeting Booked Meeting Completed Closed Out of o…" at bounding box center [179, 420] width 194 height 380
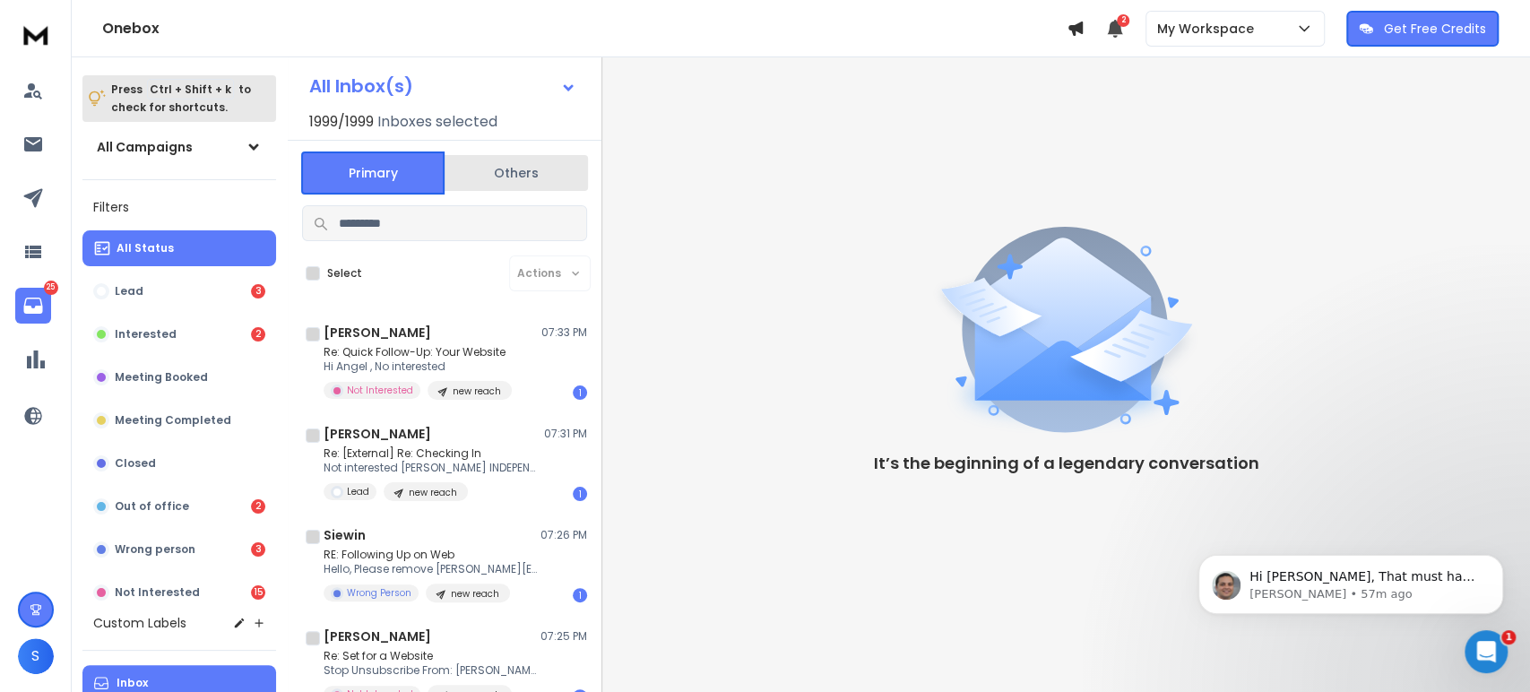
click at [196, 341] on button "Interested 2" at bounding box center [179, 334] width 194 height 36
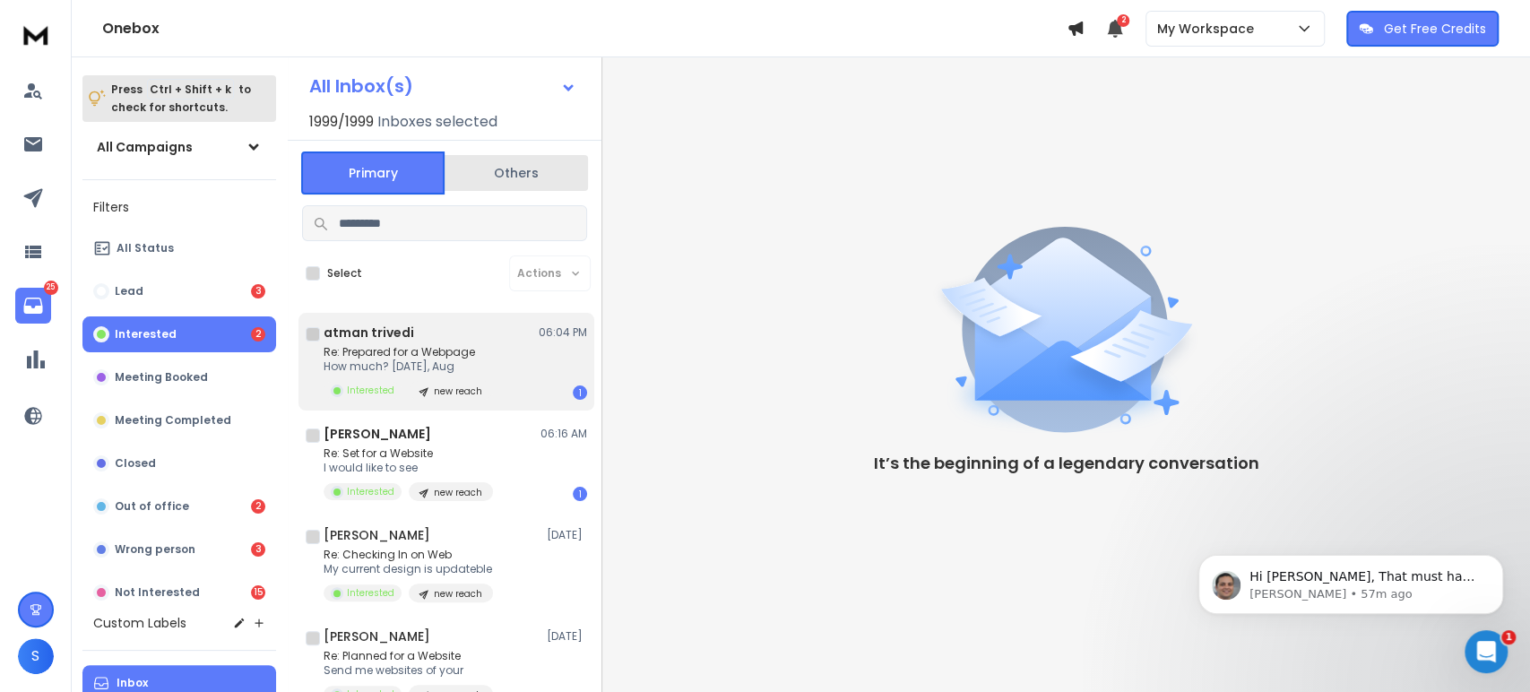
click at [445, 347] on p "Re: Prepared for a Webpage" at bounding box center [408, 352] width 169 height 14
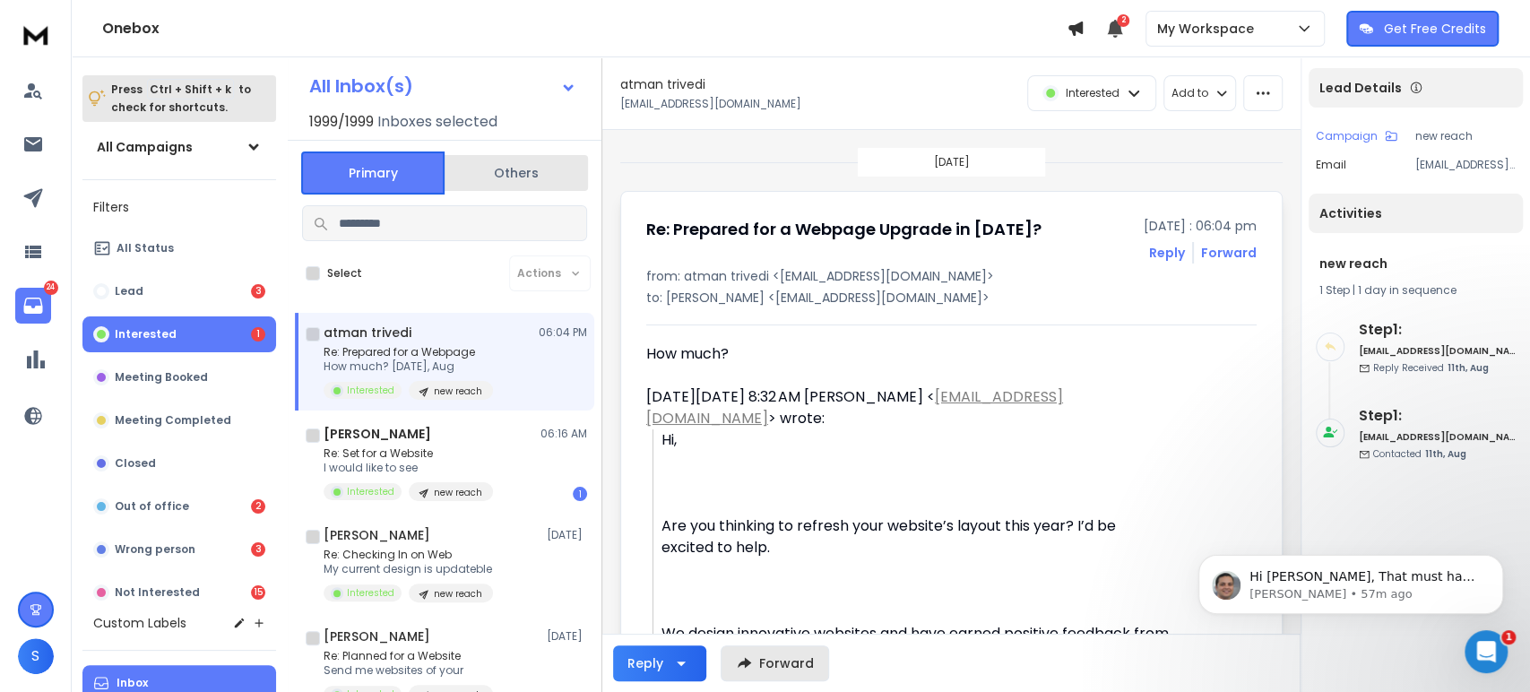
click at [773, 656] on button "Forward" at bounding box center [775, 663] width 108 height 36
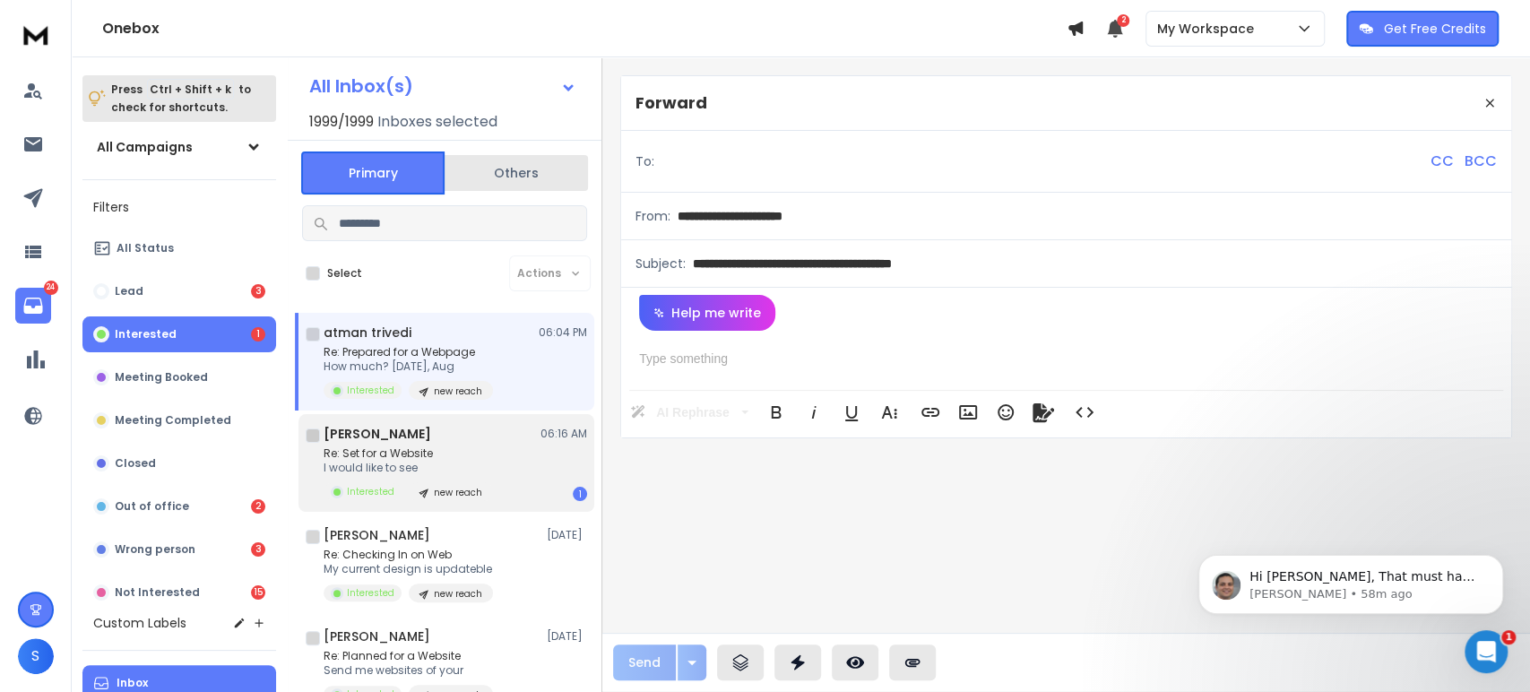
click at [456, 448] on p "Re: Set for a Website" at bounding box center [408, 453] width 169 height 14
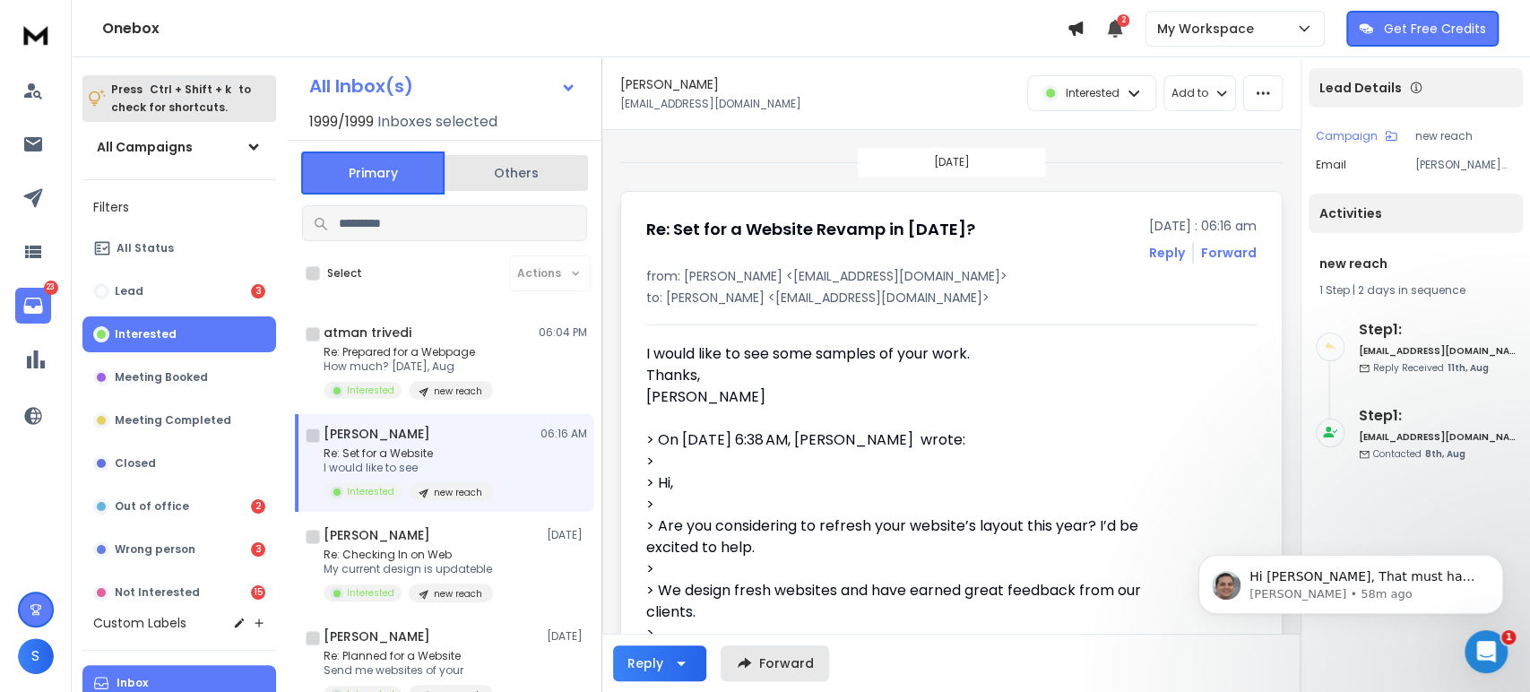
click at [784, 658] on button "Forward" at bounding box center [775, 663] width 108 height 36
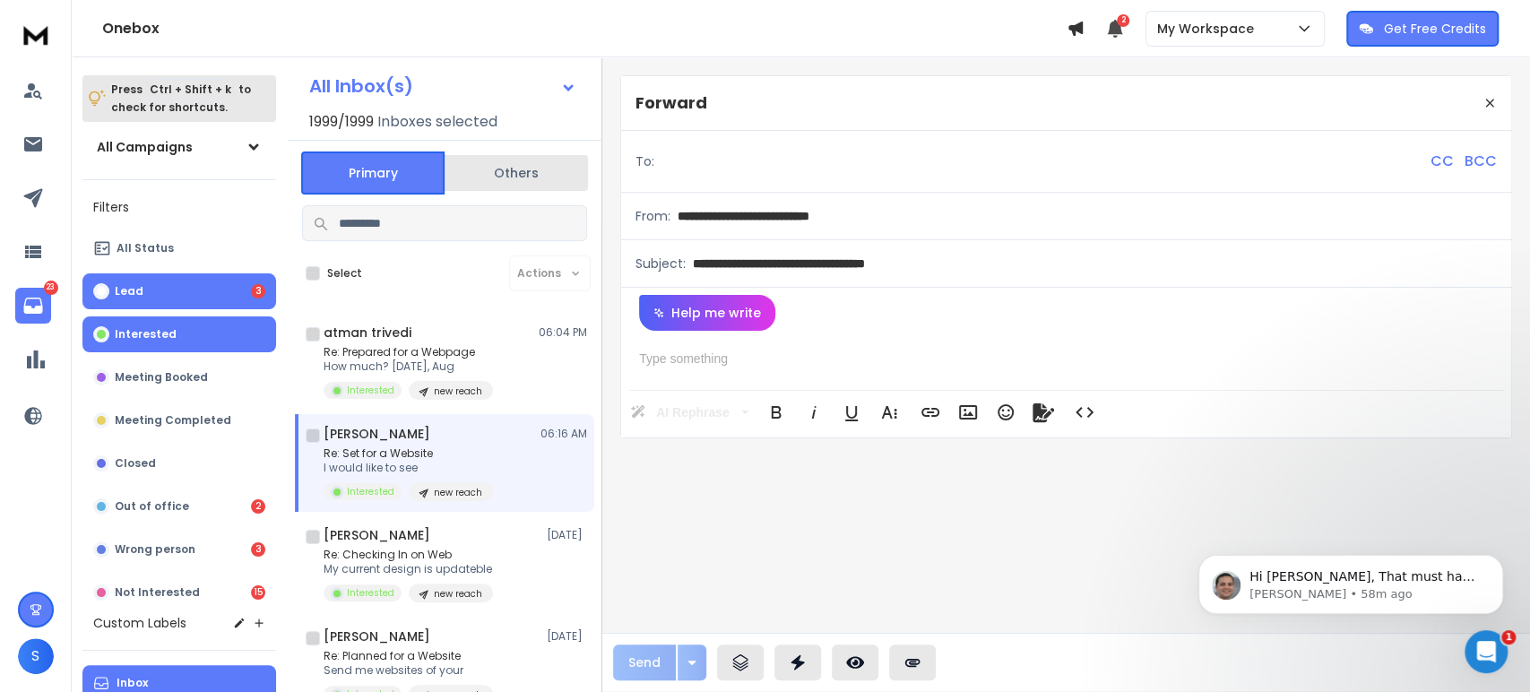
click at [224, 300] on button "Lead 3" at bounding box center [179, 291] width 194 height 36
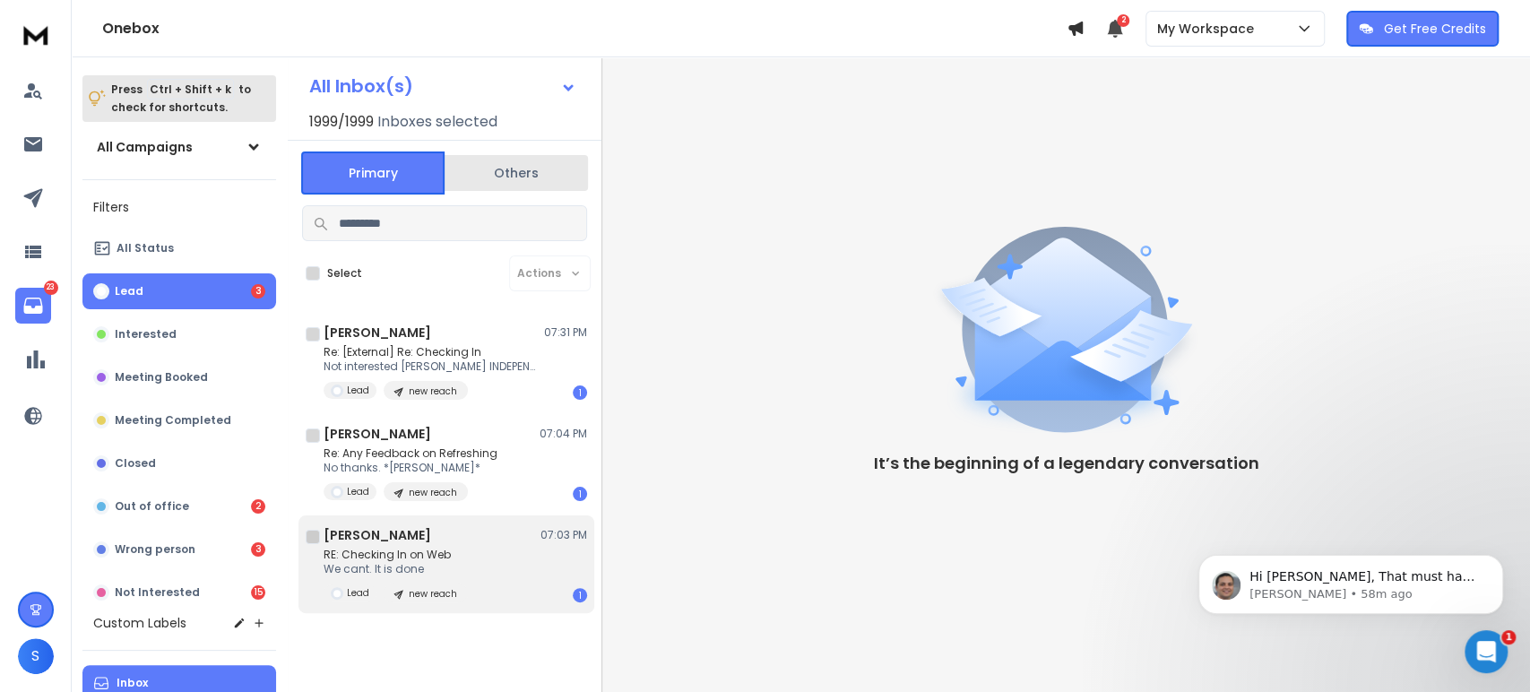
click at [447, 571] on p "We cant. It is done" at bounding box center [396, 569] width 144 height 14
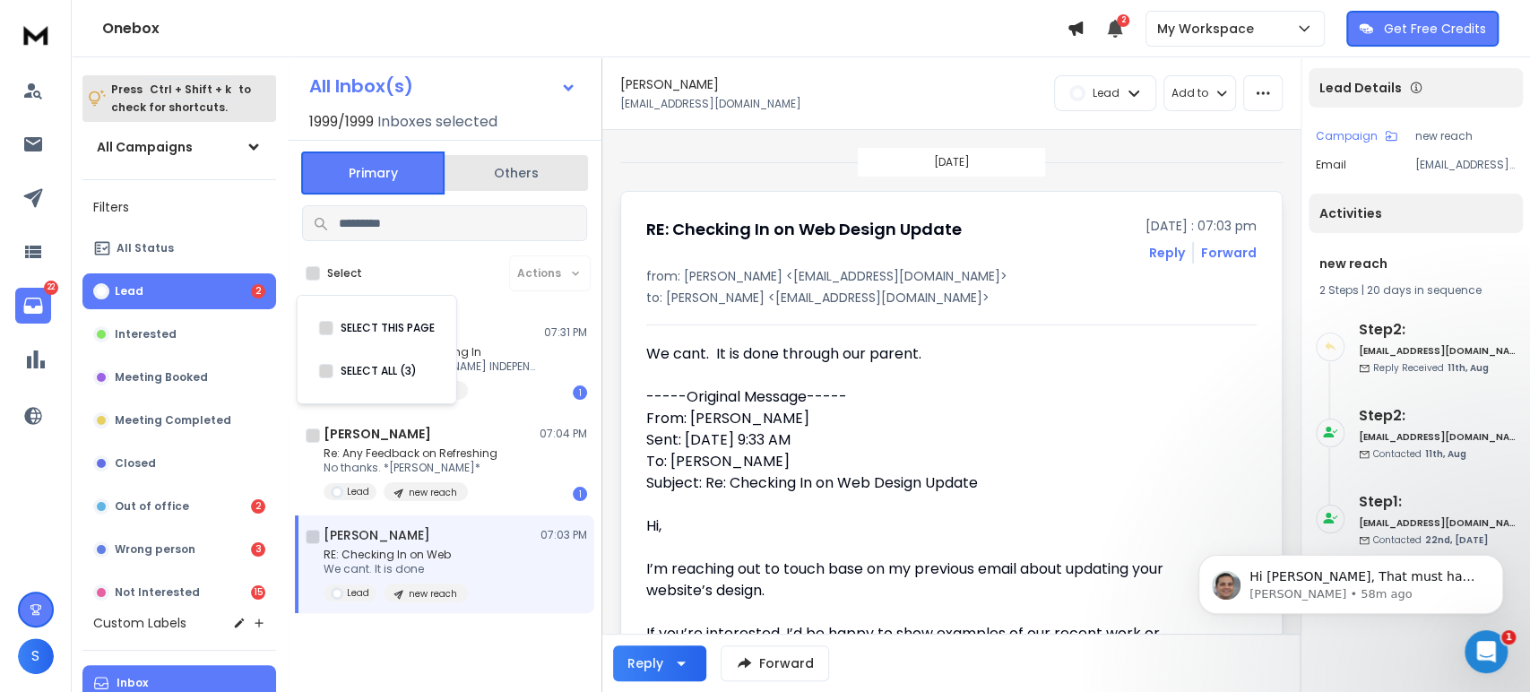
click at [321, 373] on button "SELECT THIS PAGE" at bounding box center [326, 371] width 14 height 14
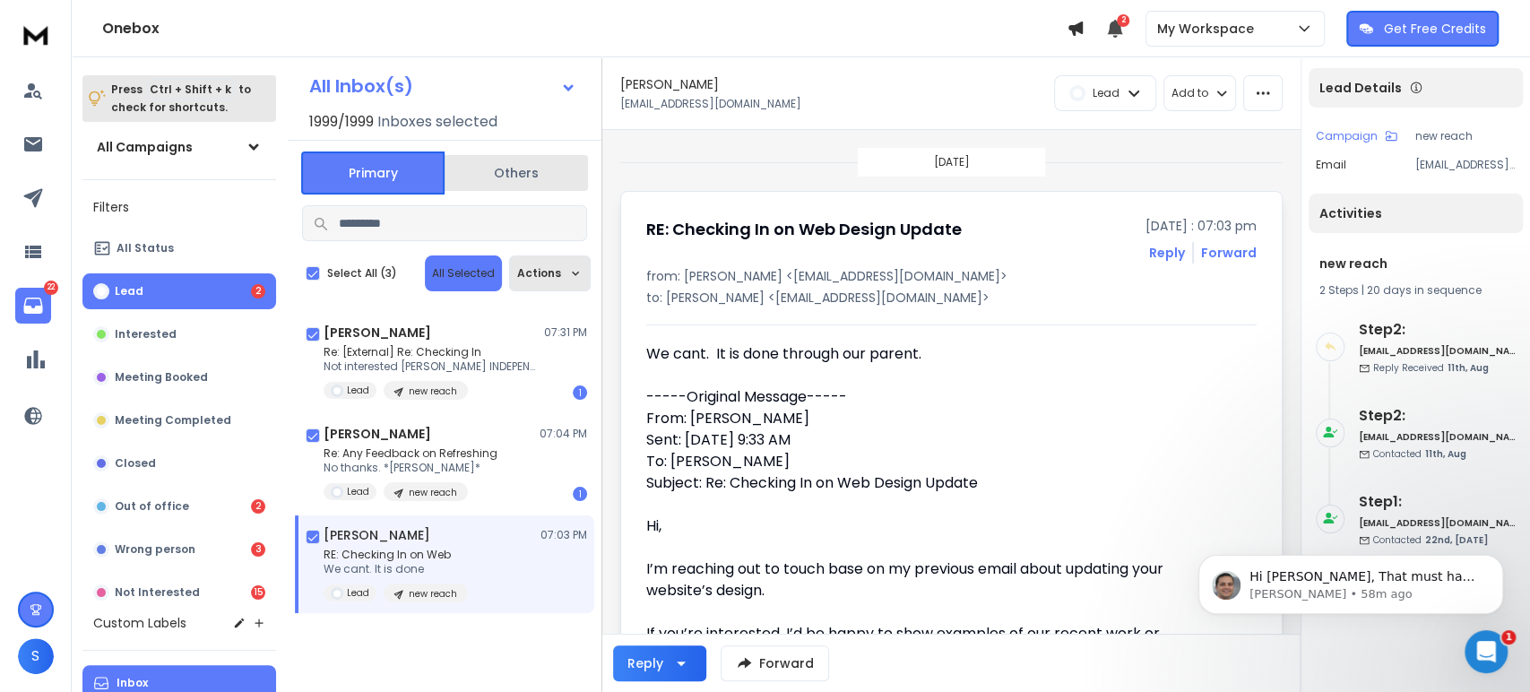
click at [568, 266] on icon "button" at bounding box center [575, 273] width 14 height 14
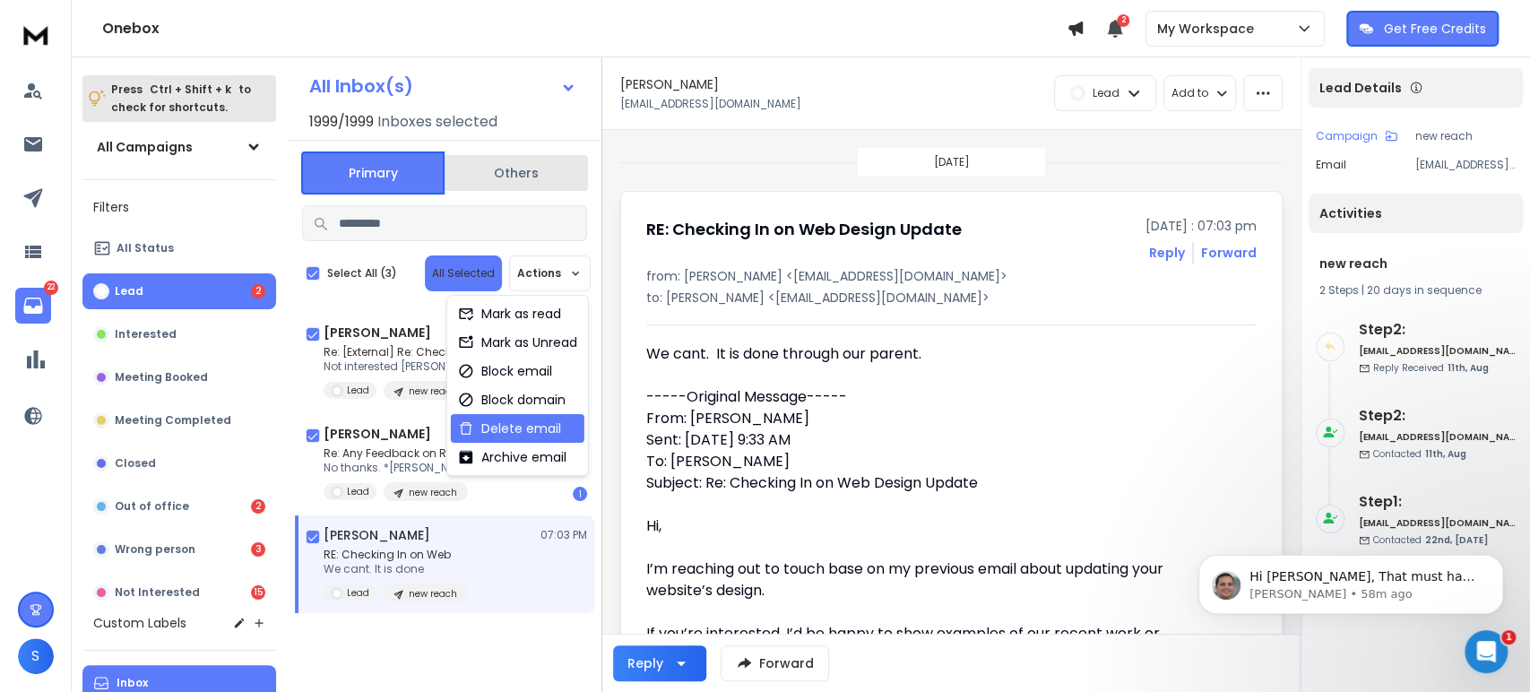
click at [503, 423] on div "Delete email" at bounding box center [509, 429] width 103 height 18
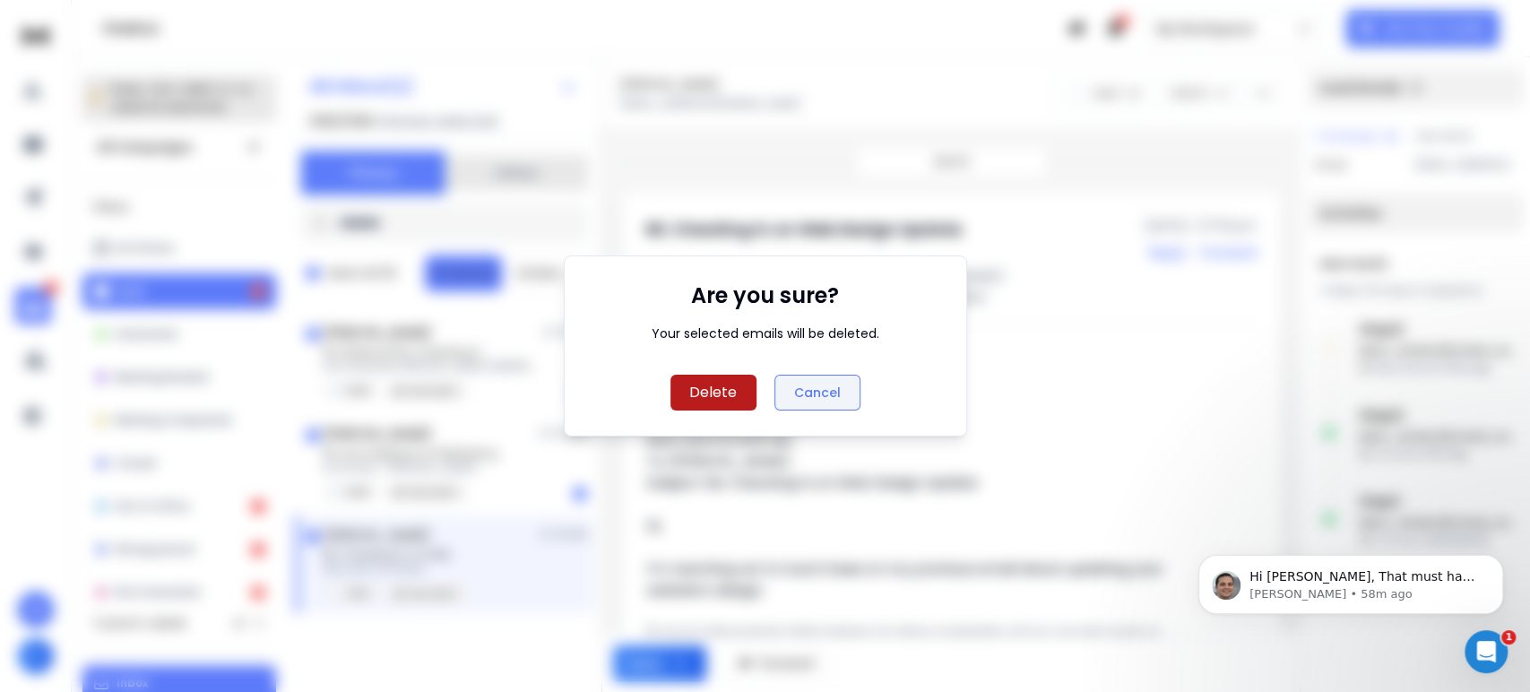
click at [713, 397] on button "Delete" at bounding box center [714, 393] width 86 height 36
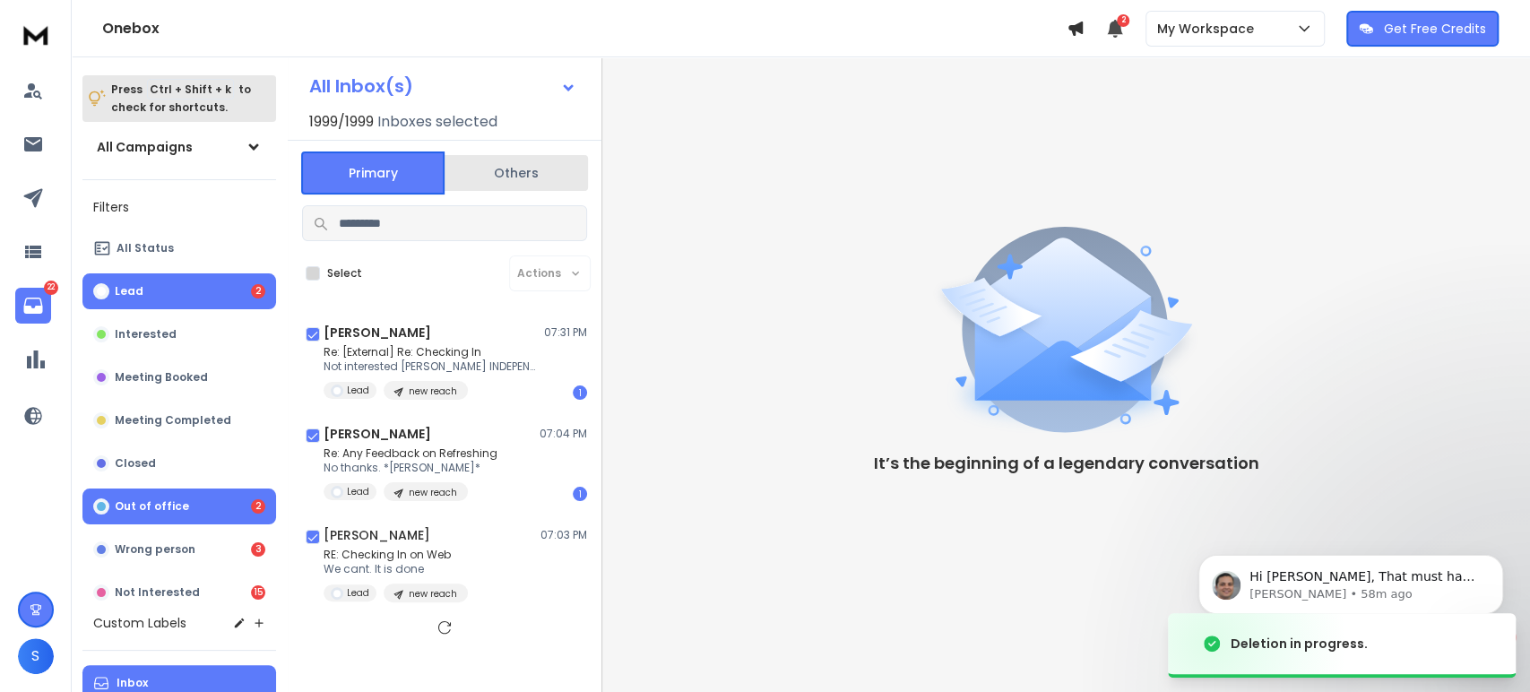
click at [160, 499] on p "Out of office" at bounding box center [152, 506] width 74 height 14
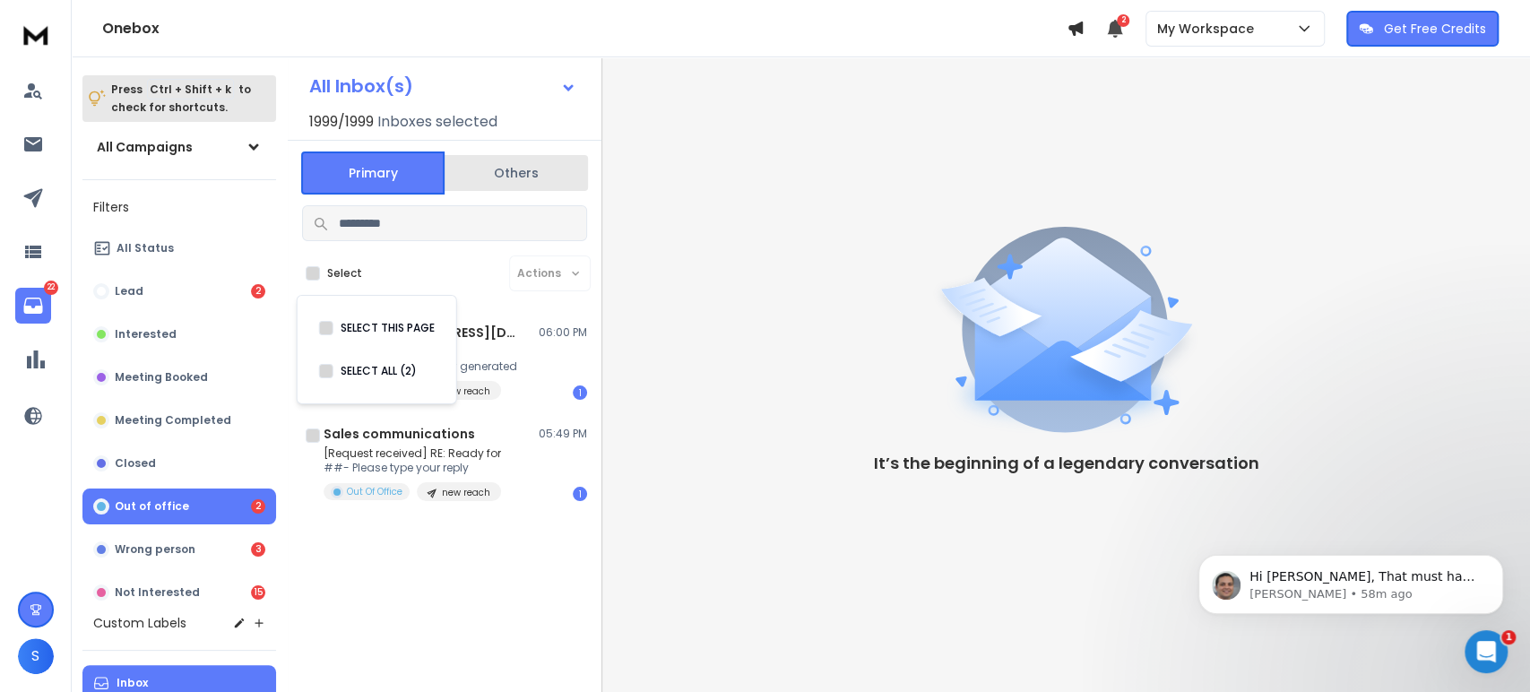
click at [323, 372] on button "SELECT THIS PAGE" at bounding box center [326, 371] width 14 height 14
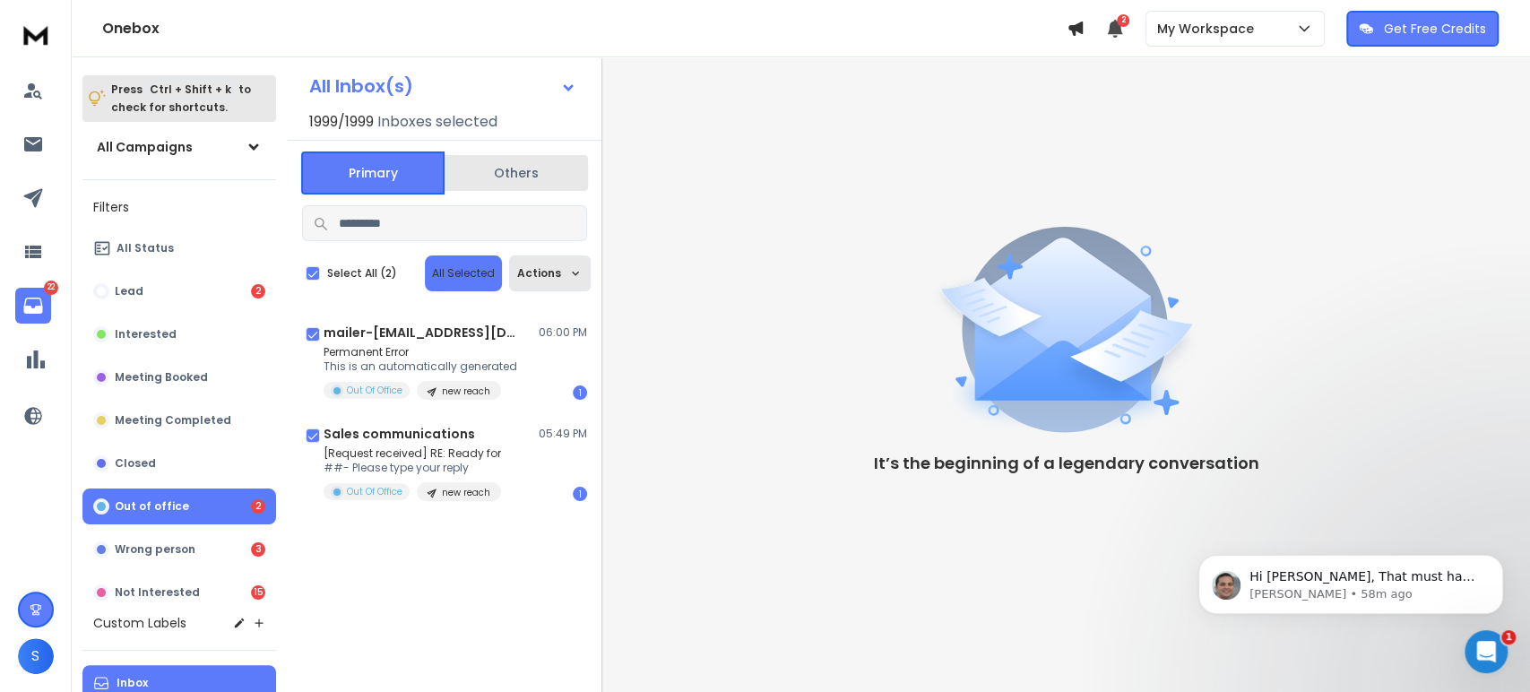
click at [569, 276] on icon "button" at bounding box center [575, 273] width 14 height 14
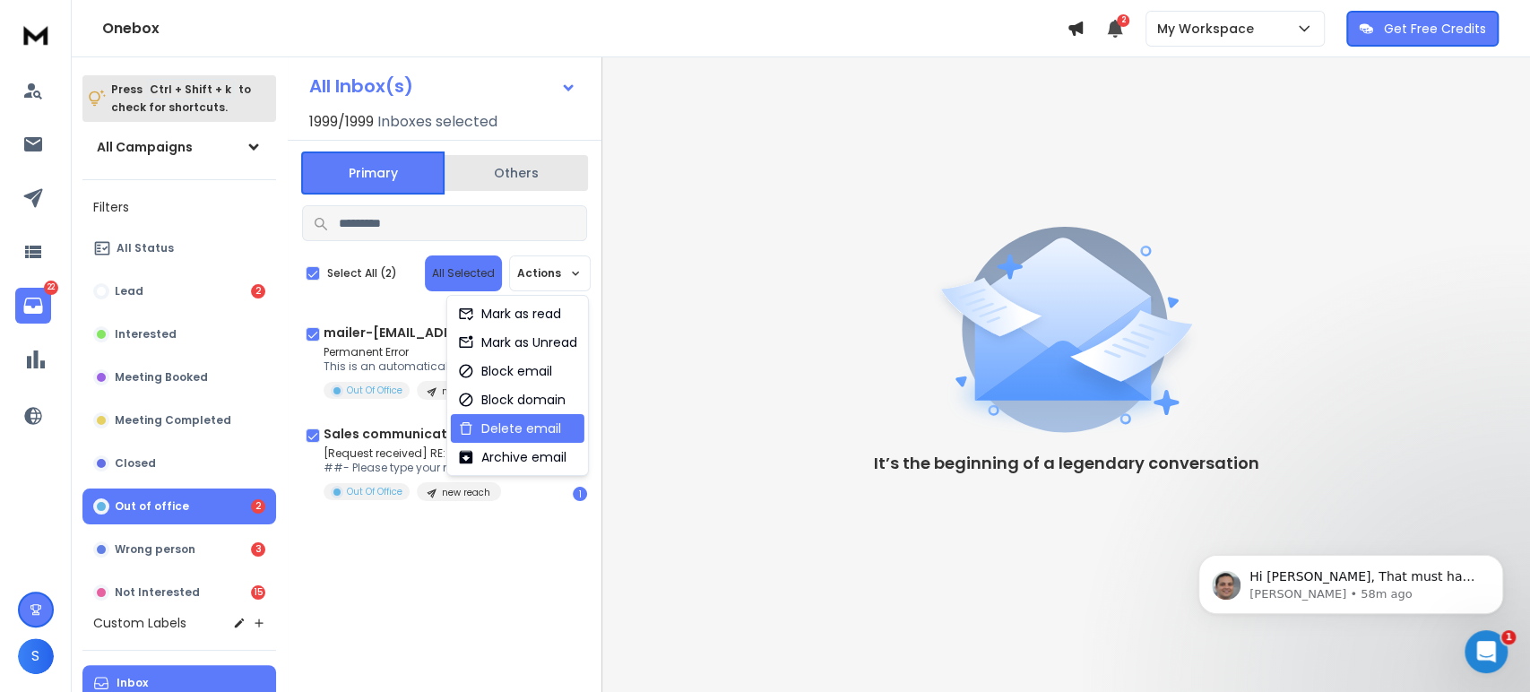
click at [531, 420] on div "Delete email" at bounding box center [509, 429] width 103 height 18
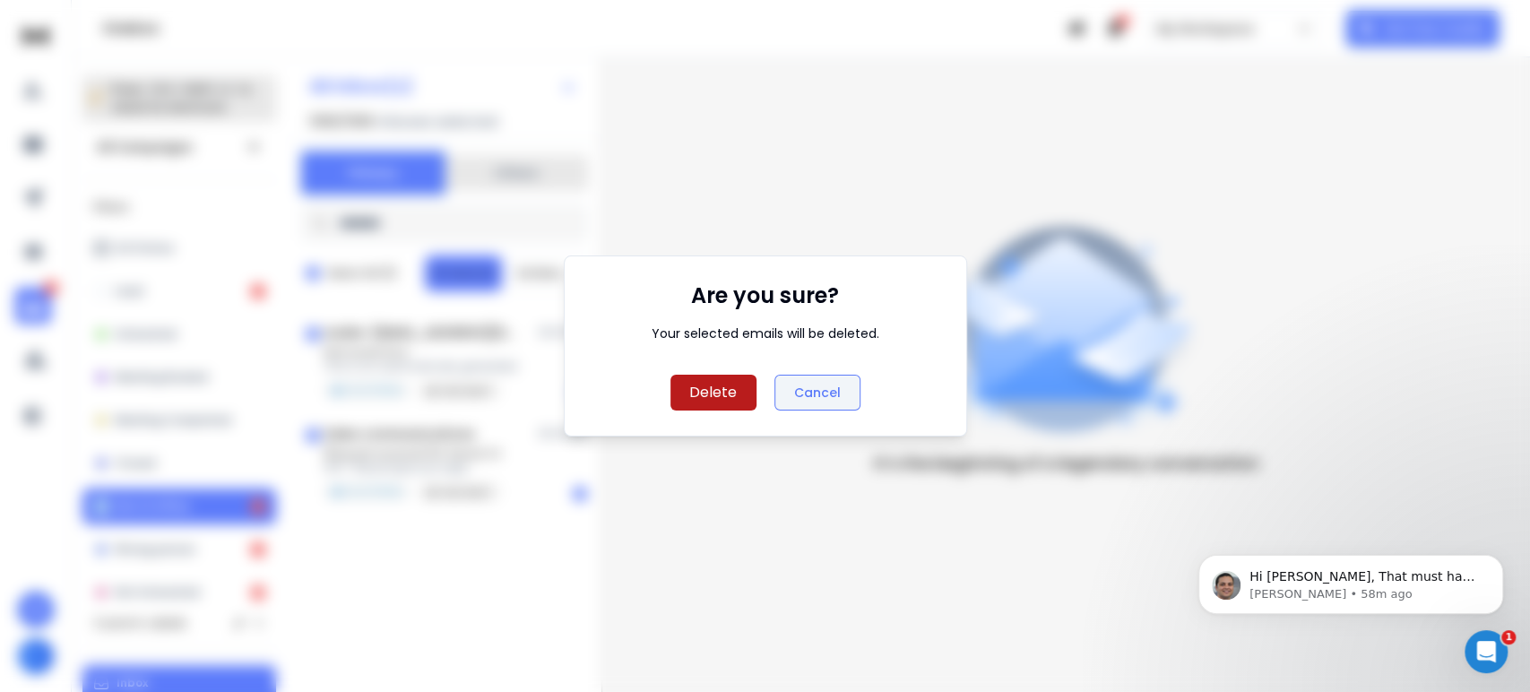
click at [715, 394] on button "Delete" at bounding box center [714, 393] width 86 height 36
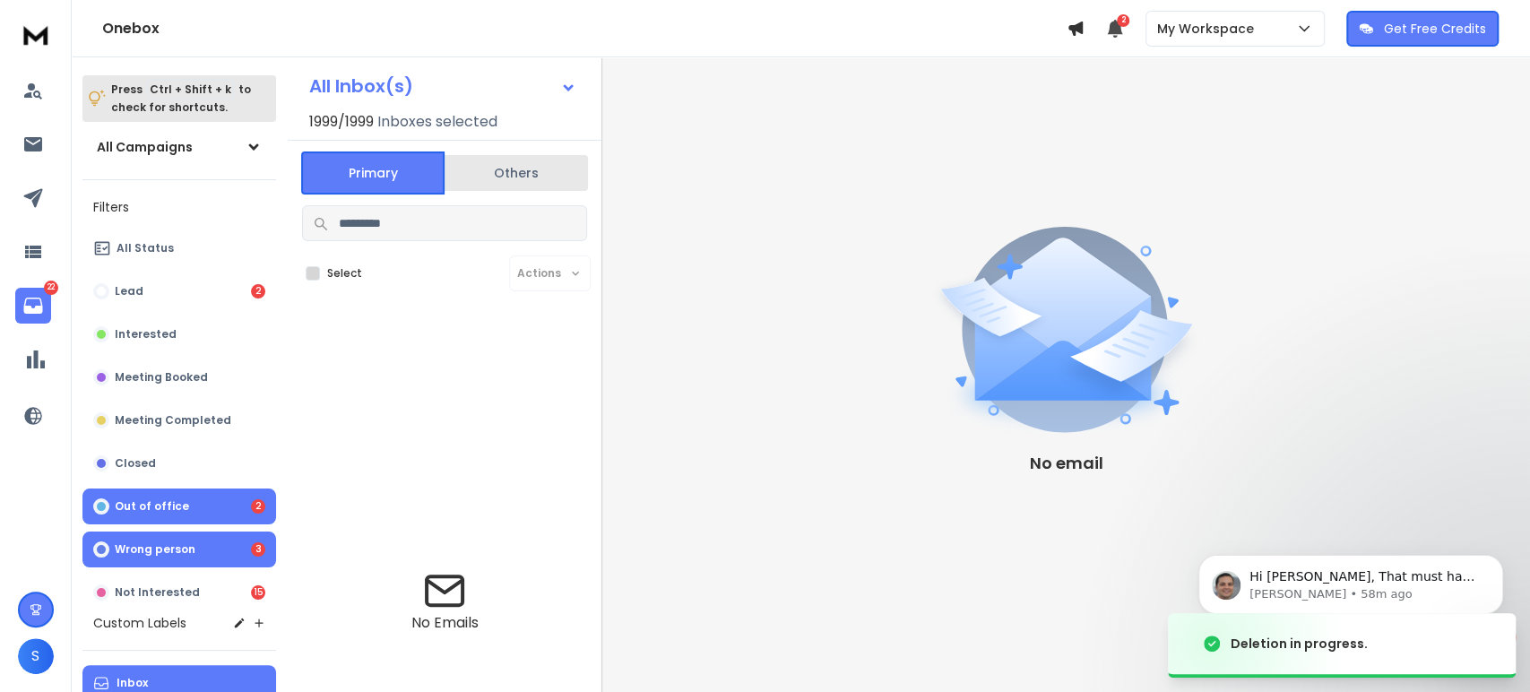
click at [177, 550] on p "Wrong person" at bounding box center [155, 549] width 81 height 14
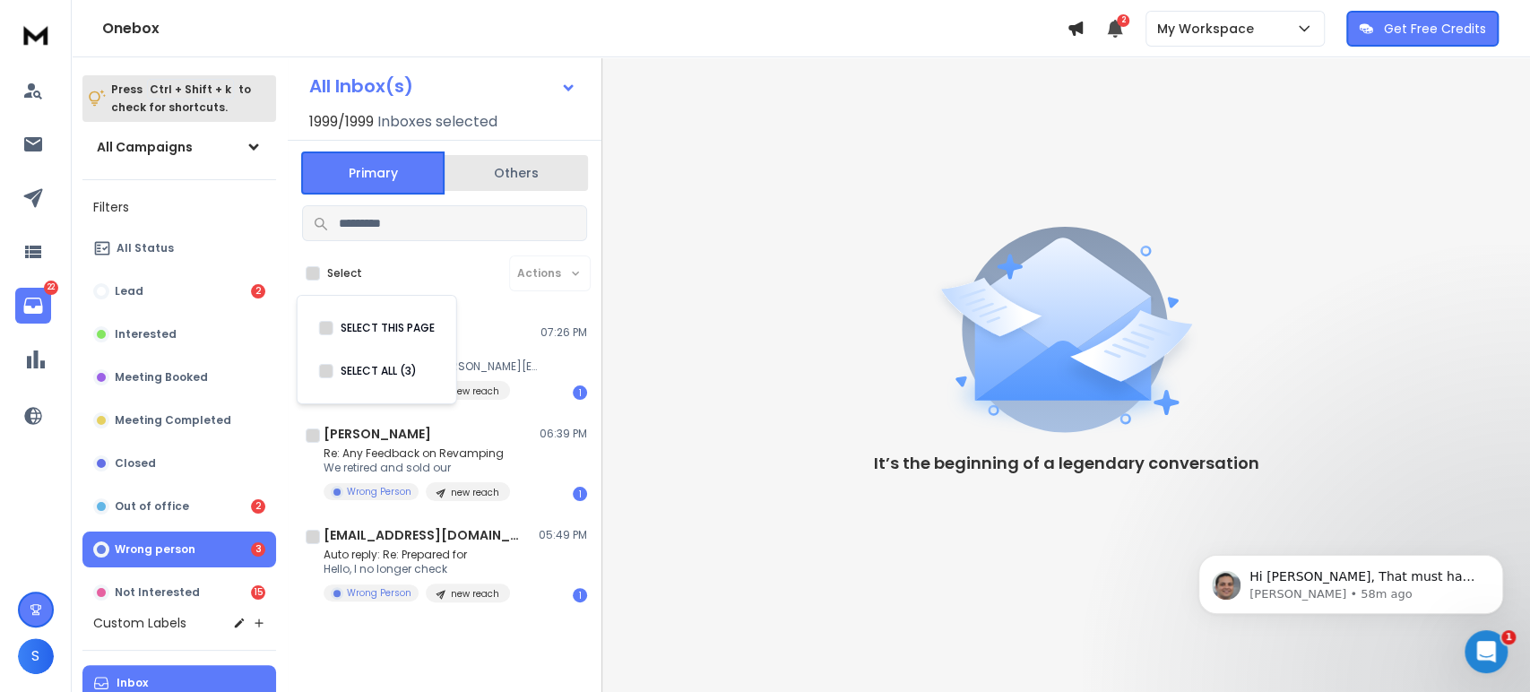
click at [325, 375] on button "SELECT THIS PAGE" at bounding box center [326, 371] width 14 height 14
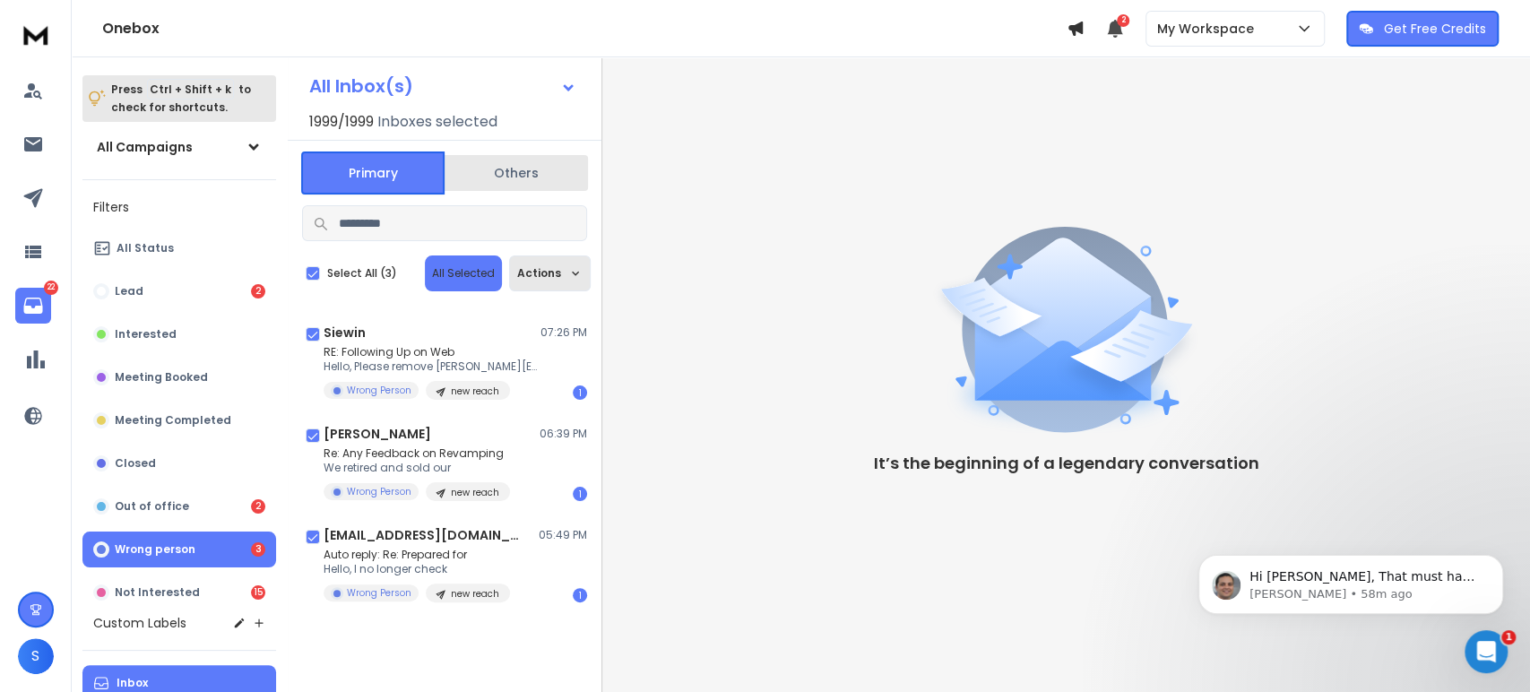
click at [561, 274] on button "Actions" at bounding box center [550, 274] width 82 height 36
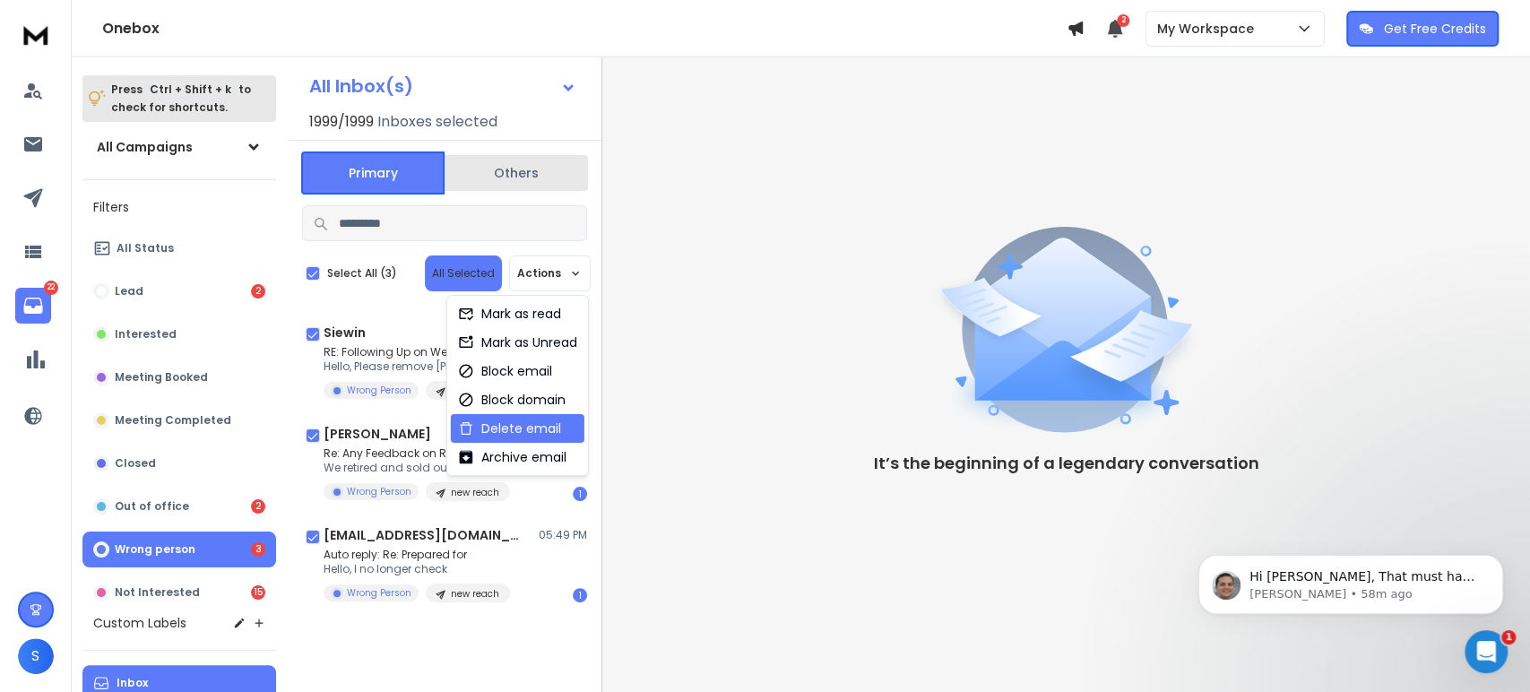
click at [516, 430] on div "Delete email" at bounding box center [509, 429] width 103 height 18
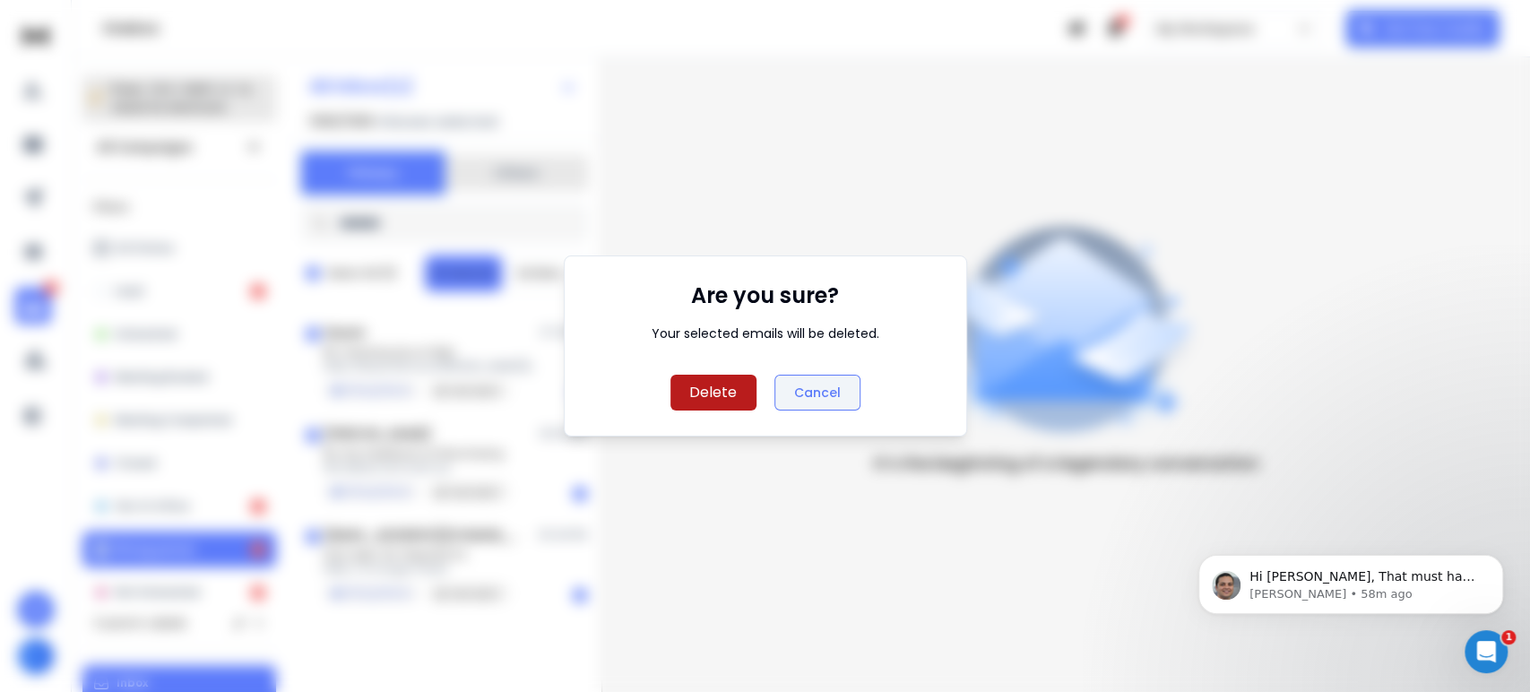
click at [690, 397] on button "Delete" at bounding box center [714, 393] width 86 height 36
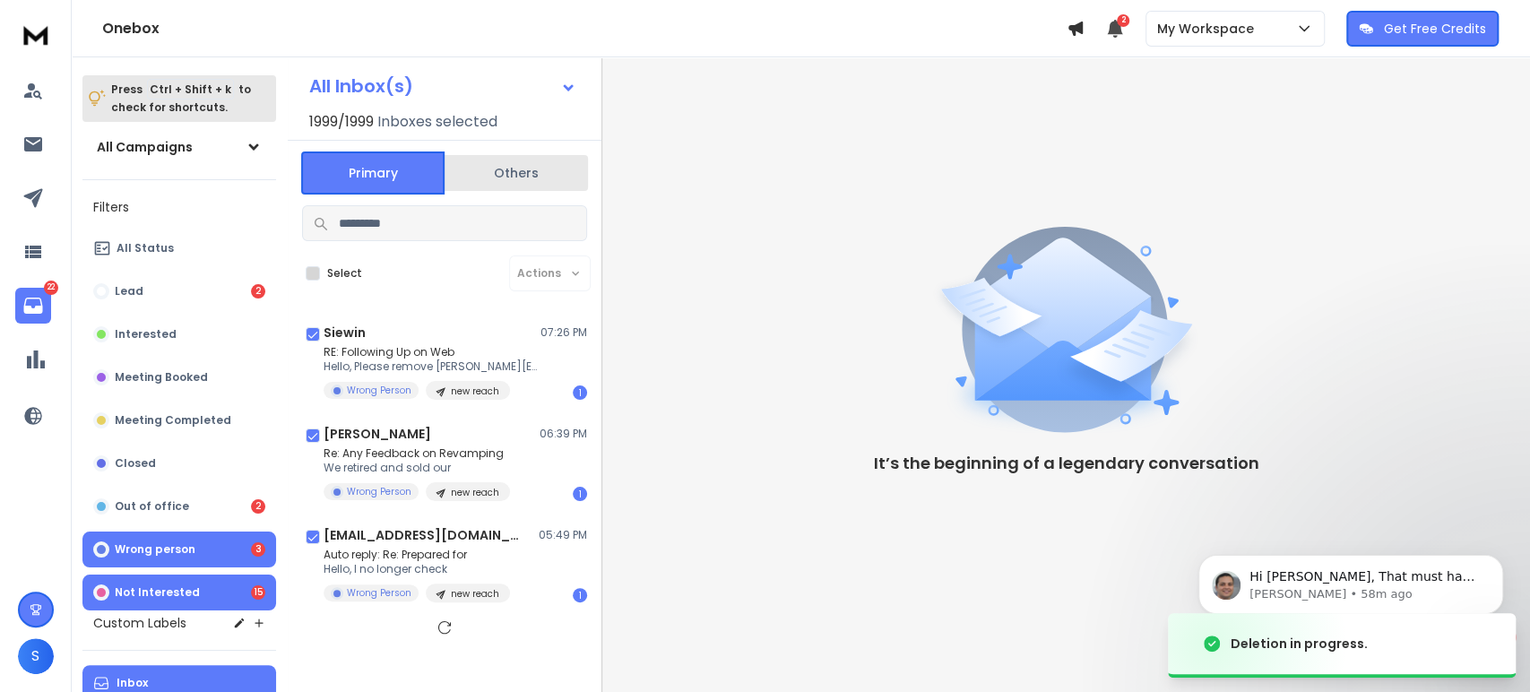
click at [135, 596] on p "Not Interested" at bounding box center [157, 592] width 85 height 14
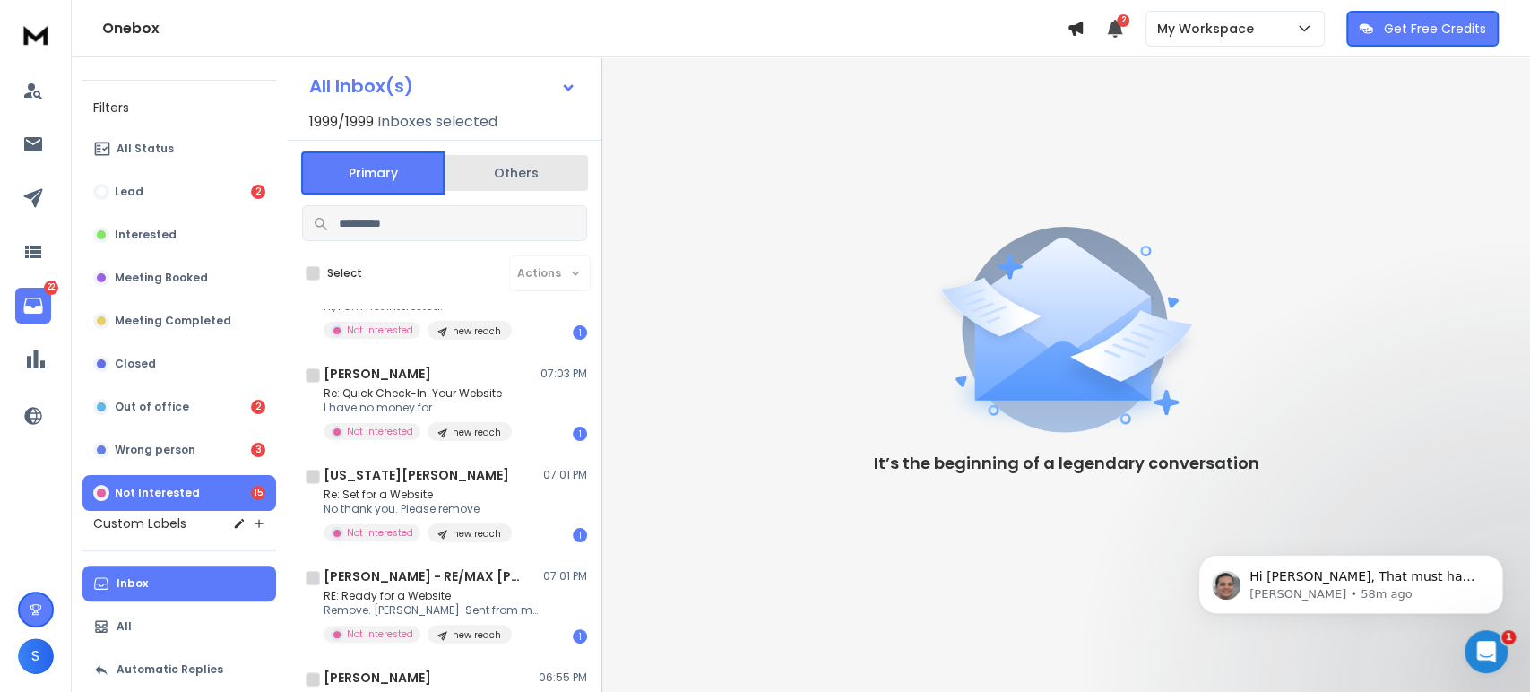
scroll to position [398, 0]
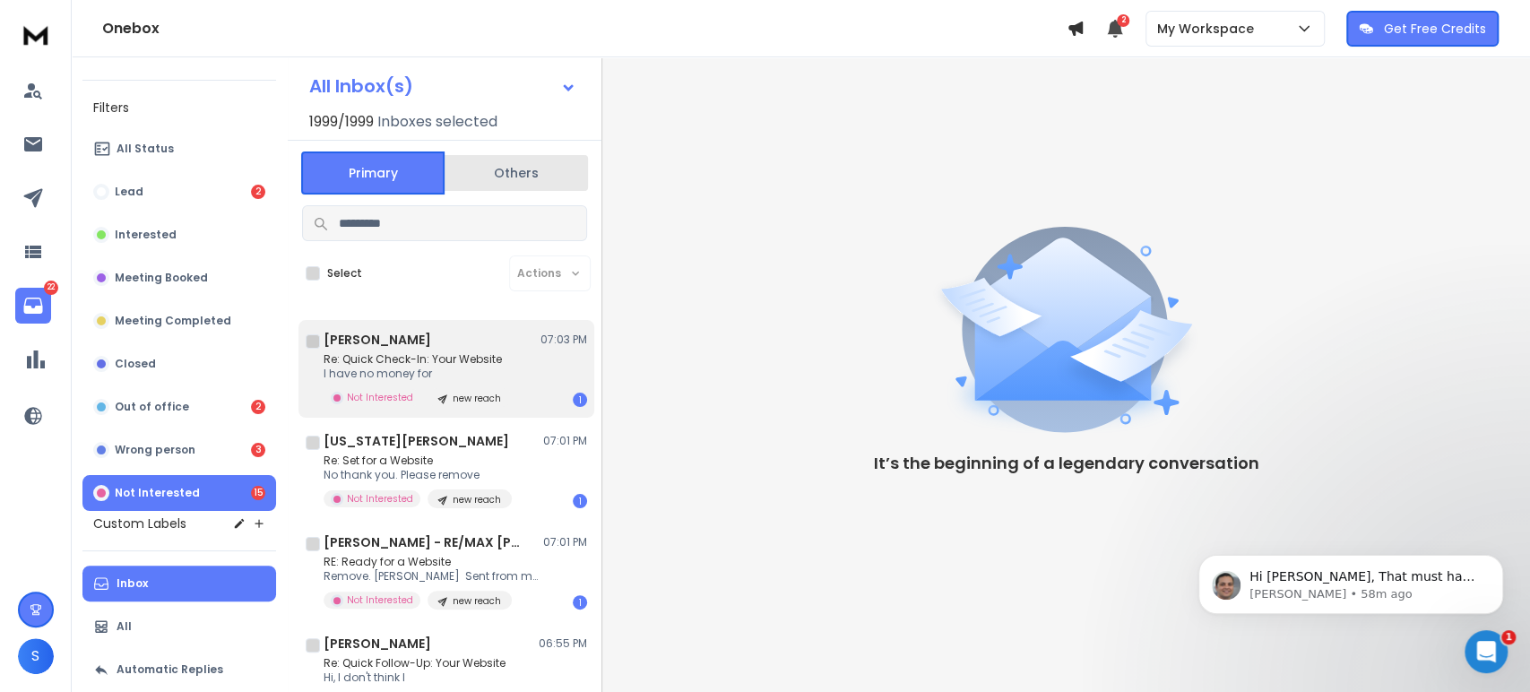
click at [482, 358] on p "Re: Quick Check-In: Your Website" at bounding box center [418, 359] width 188 height 14
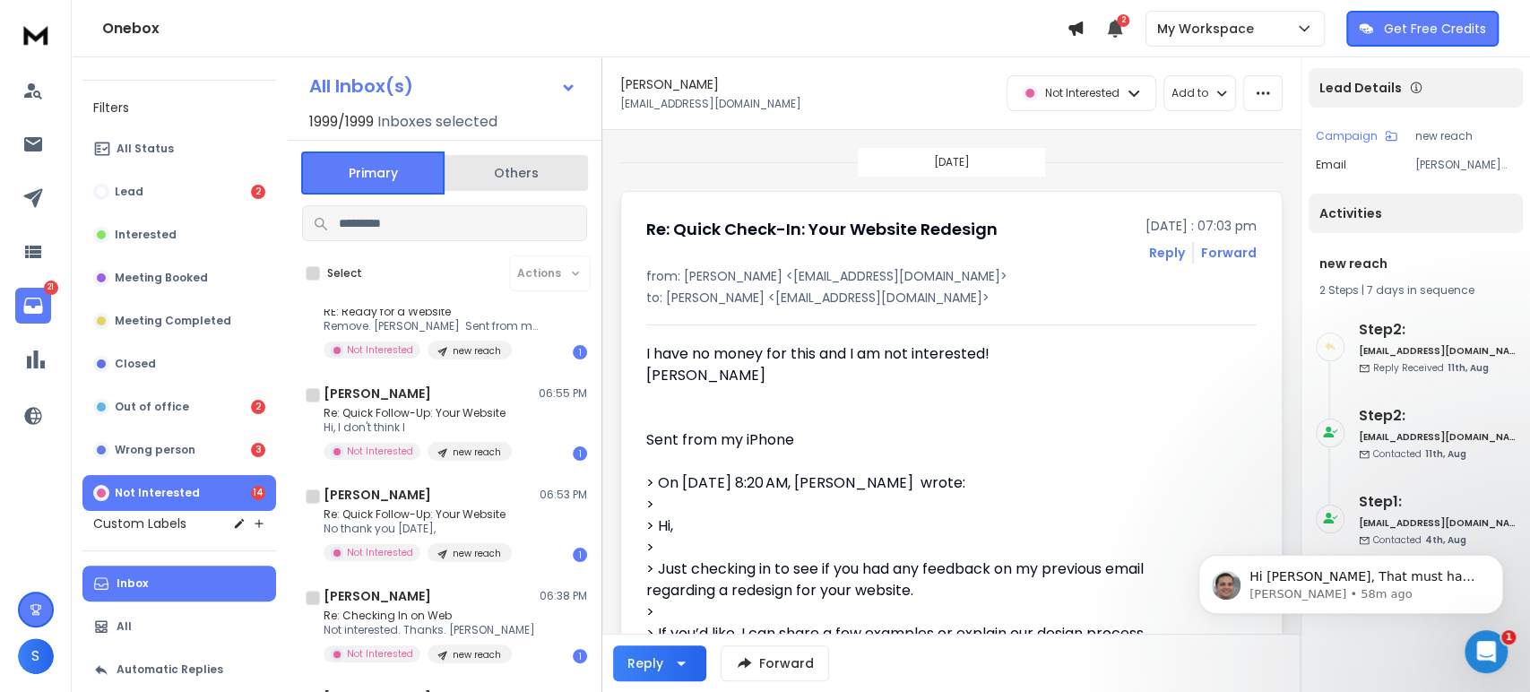
scroll to position [697, 0]
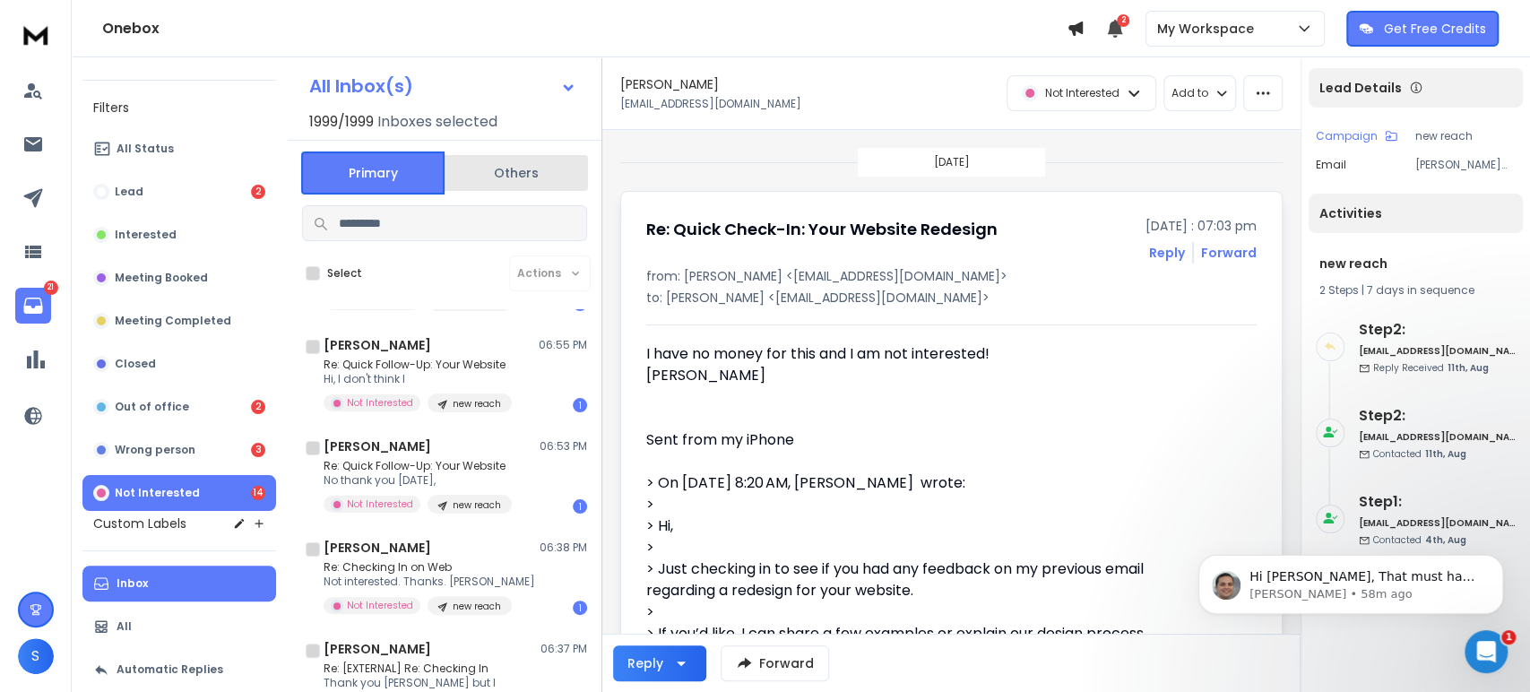
click at [482, 359] on p "Re: Quick Follow-Up: Your Website" at bounding box center [418, 365] width 188 height 14
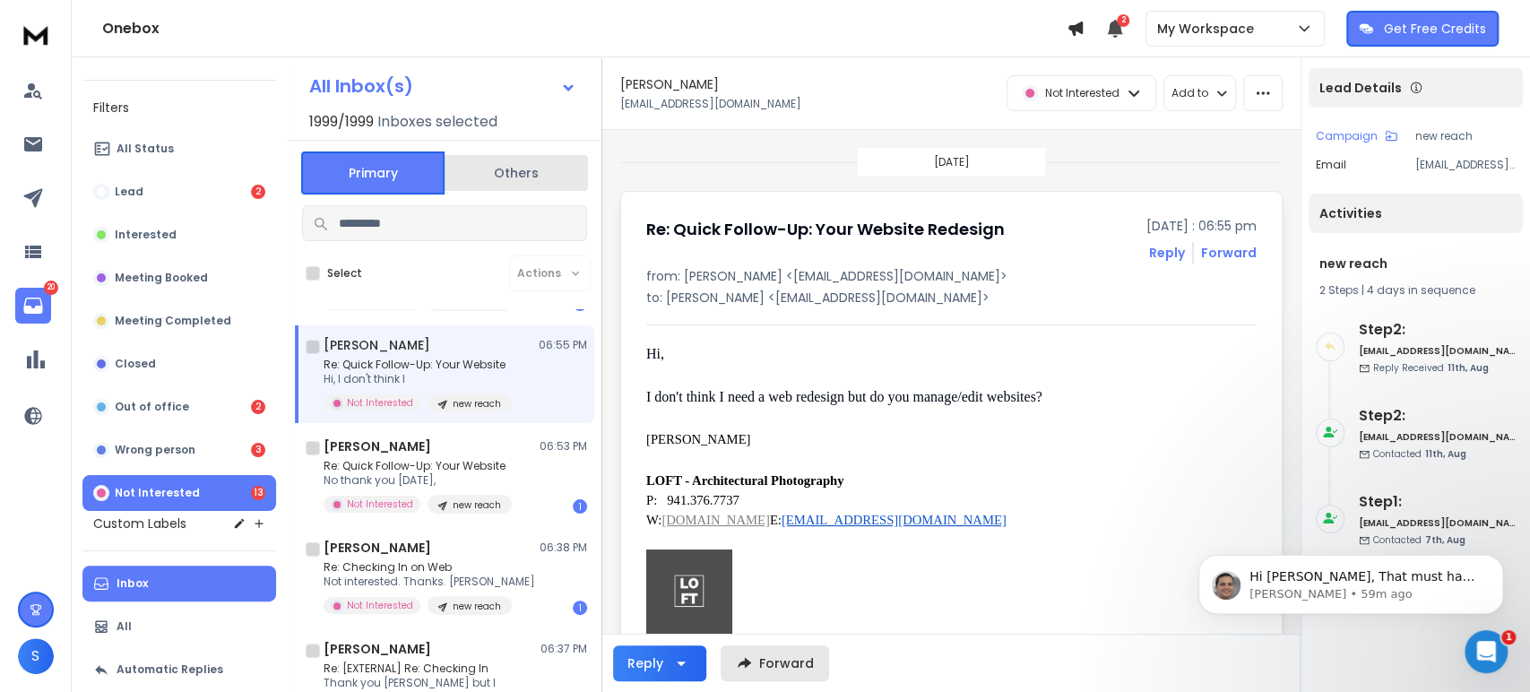
click at [774, 651] on button "Forward" at bounding box center [775, 663] width 108 height 36
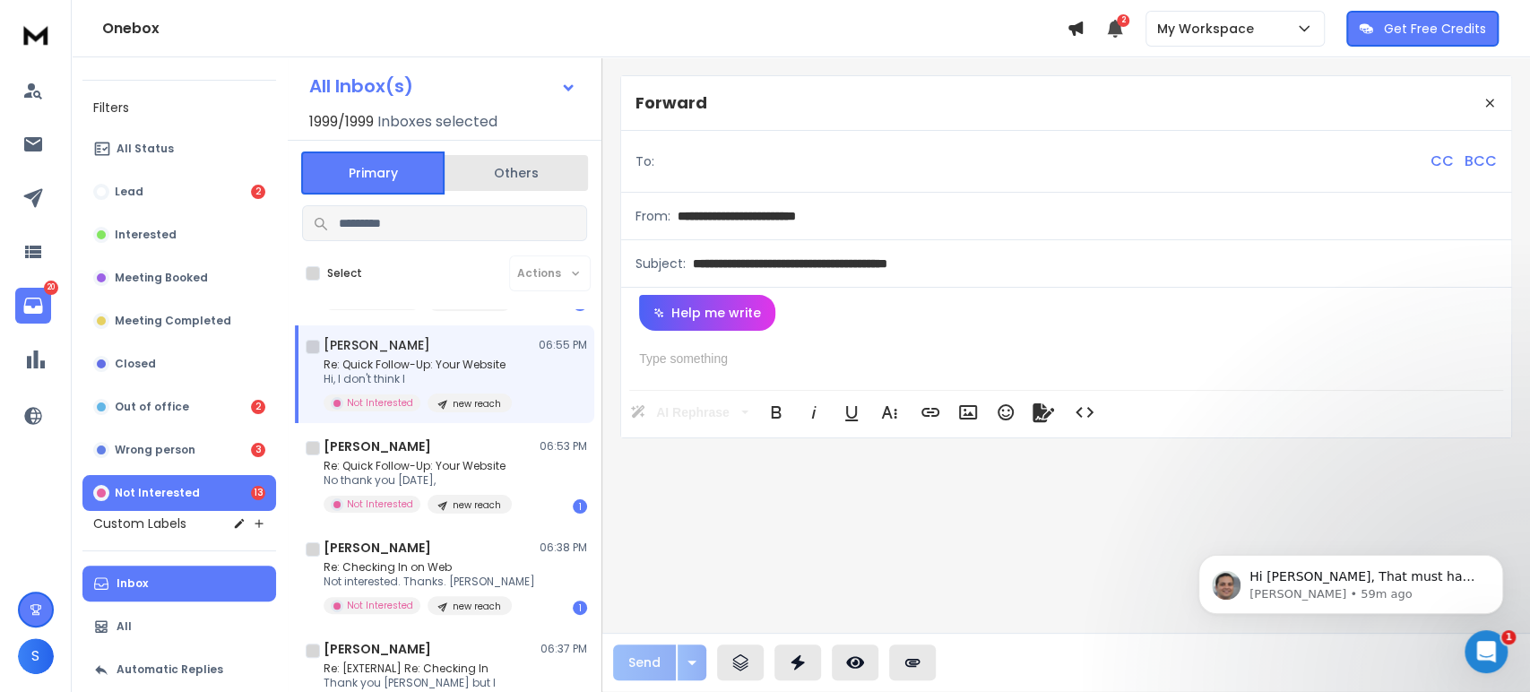
click at [511, 366] on div "Re: Quick Follow-Up: Your Website Hi, I don't think I Not Interested new reach" at bounding box center [456, 385] width 264 height 55
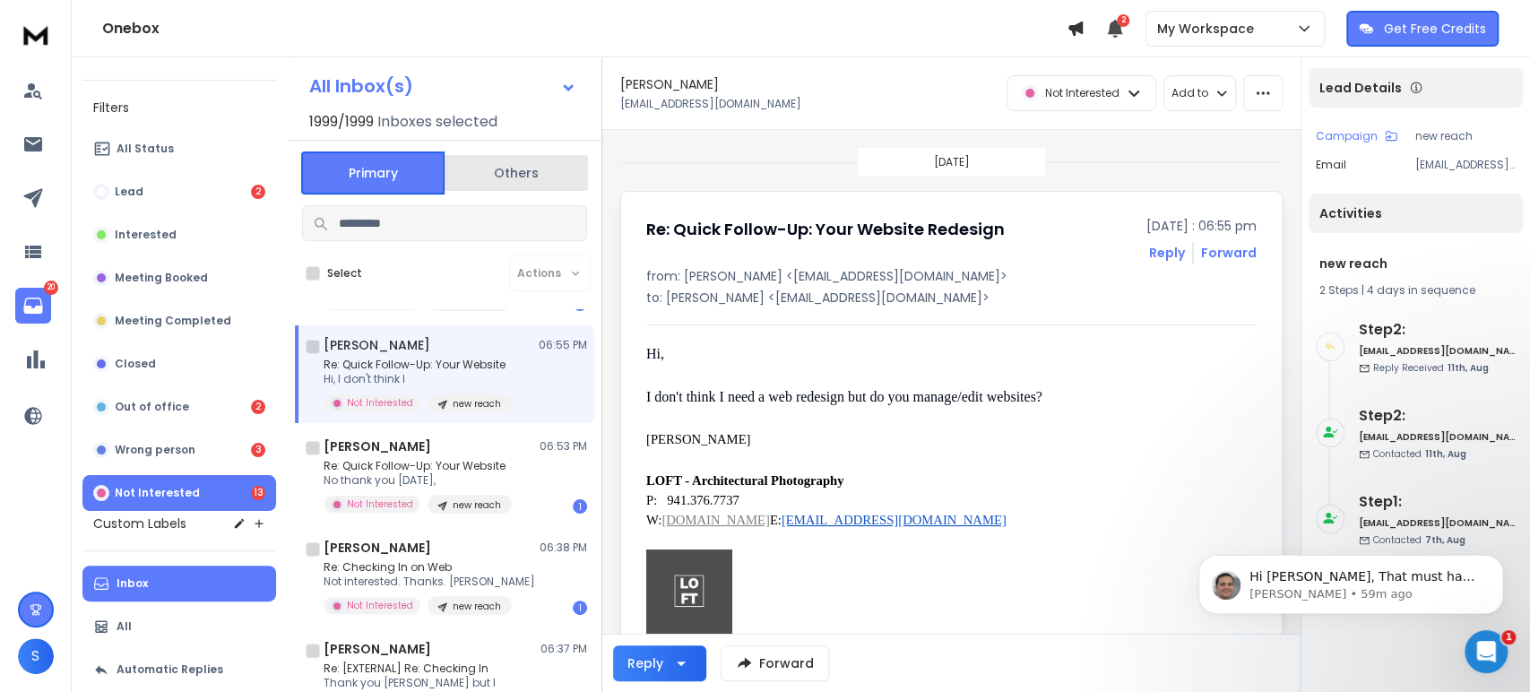
click at [1139, 99] on icon at bounding box center [1134, 93] width 14 height 14
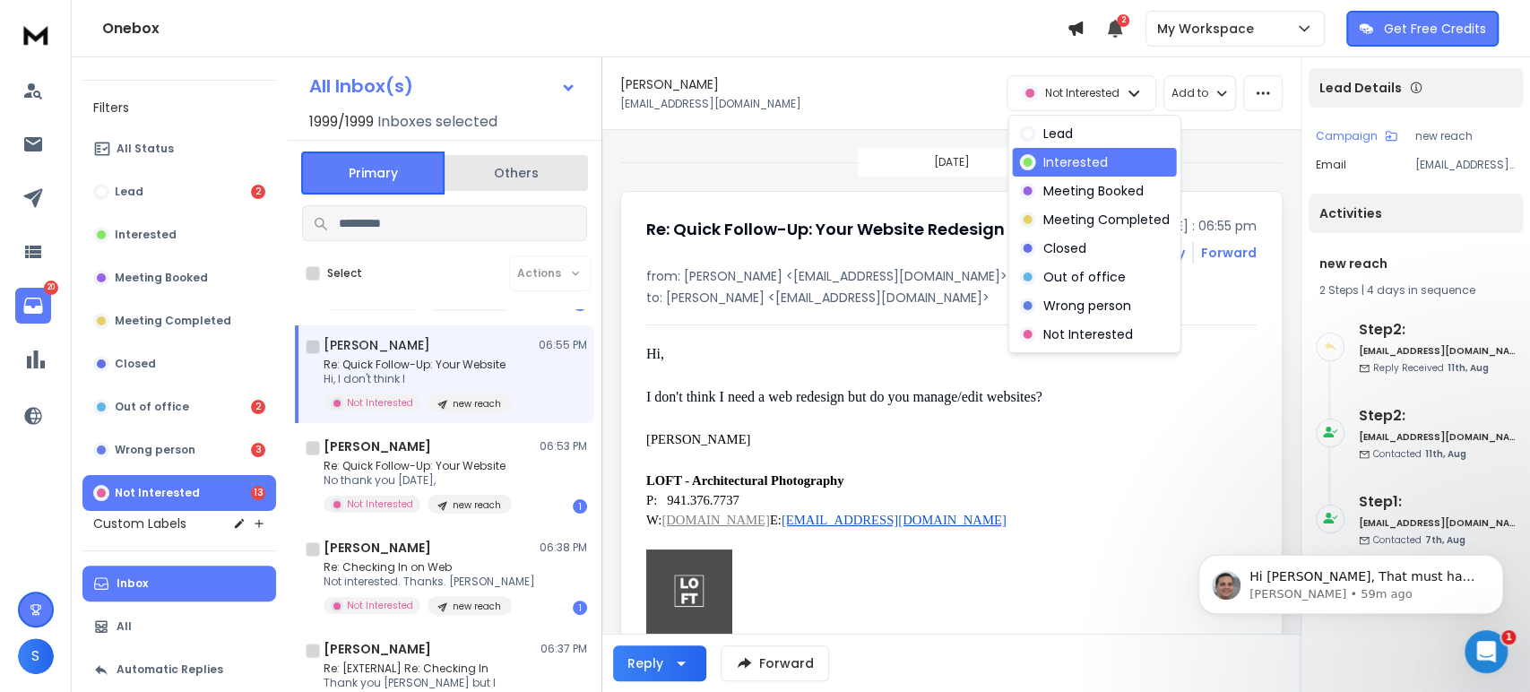
click at [1087, 151] on div "Interested" at bounding box center [1094, 162] width 164 height 29
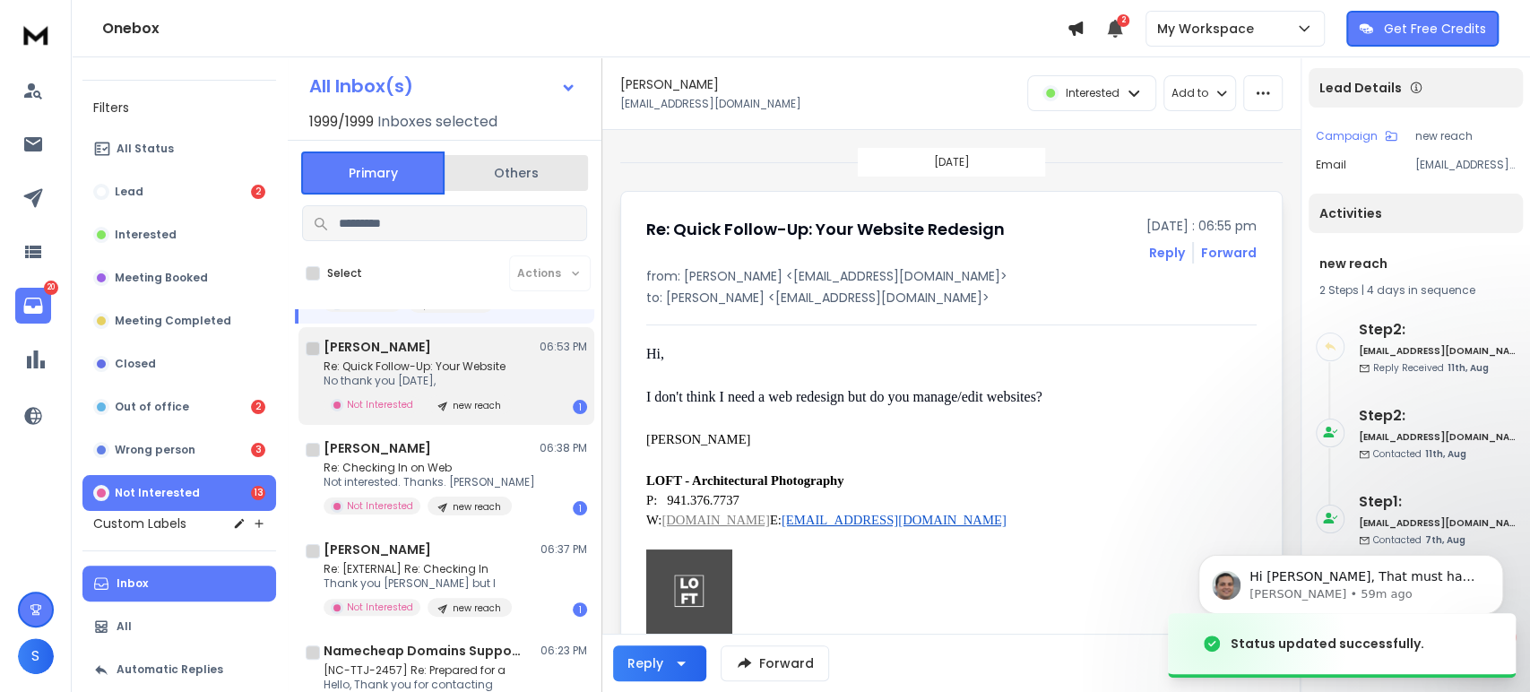
scroll to position [896, 0]
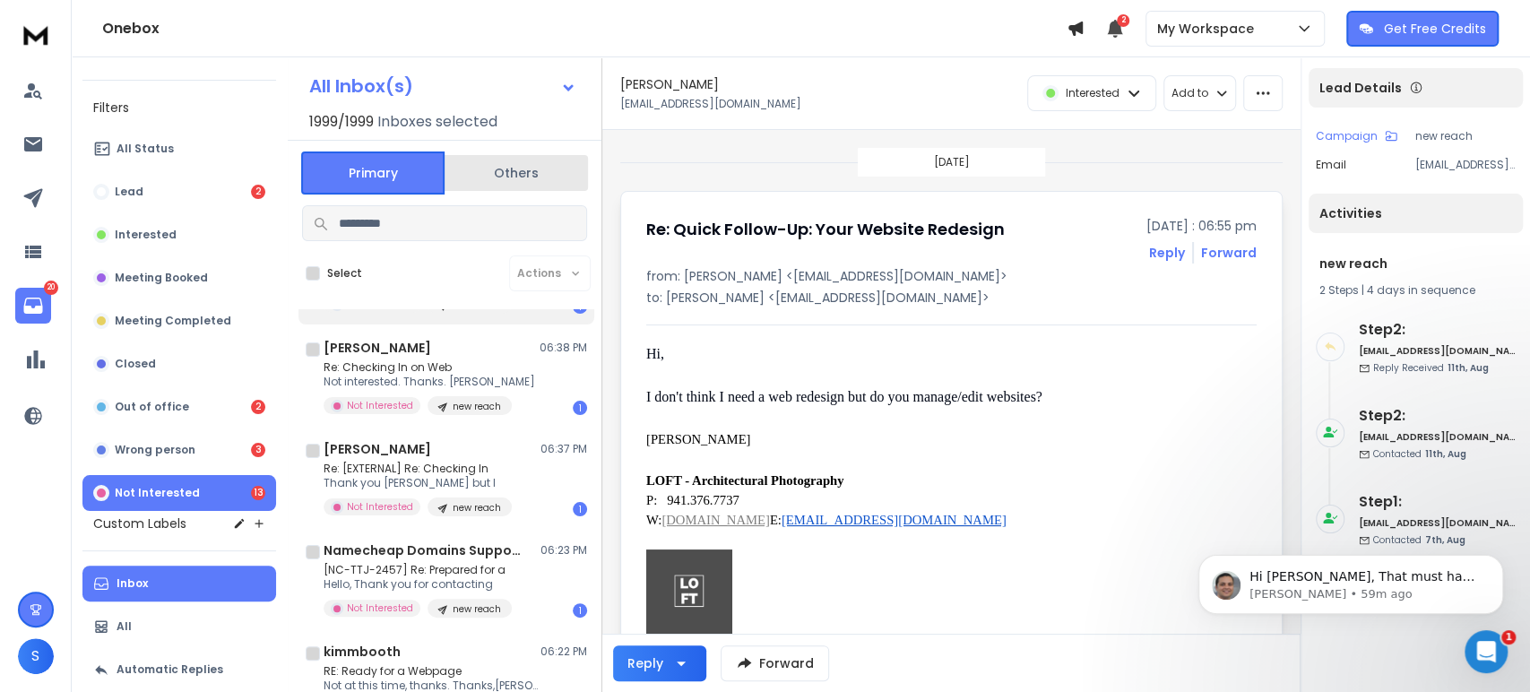
click at [478, 479] on p "Thank you Elena but I" at bounding box center [418, 483] width 188 height 14
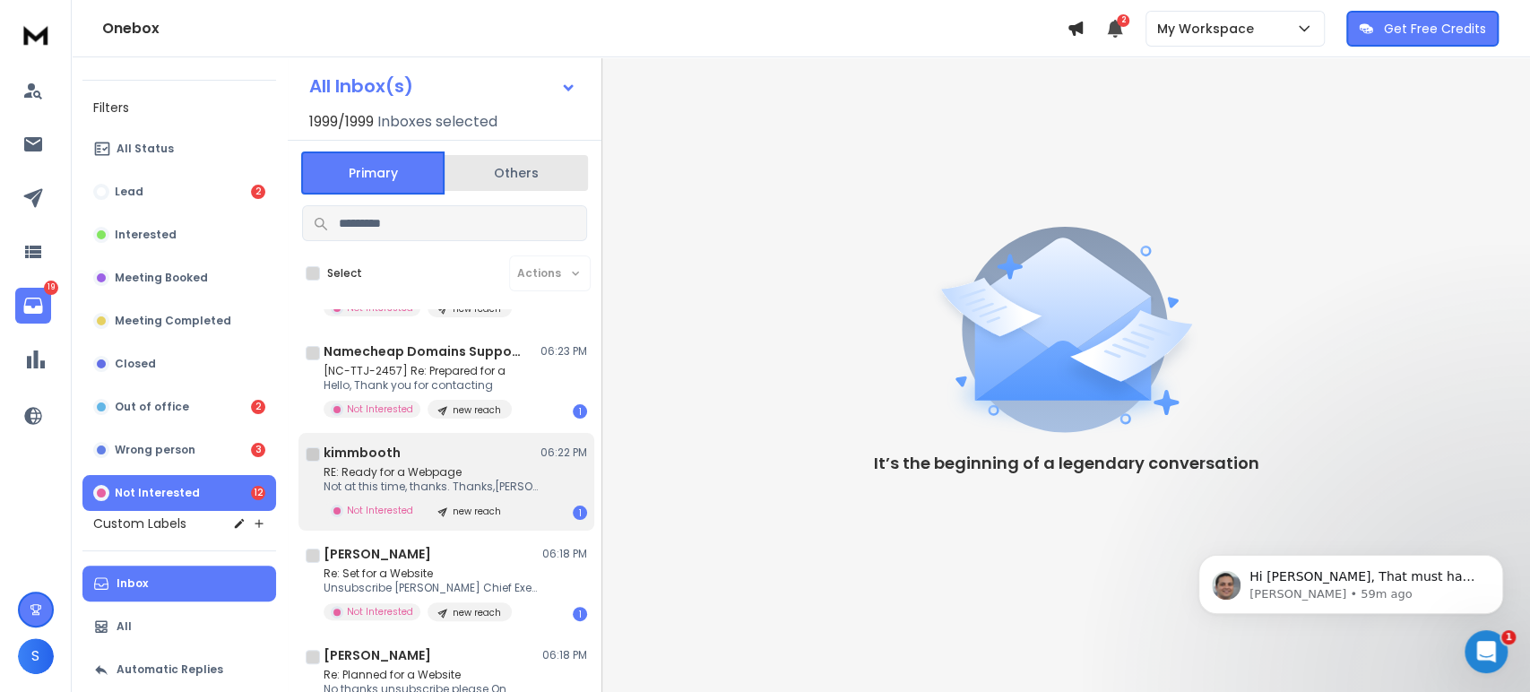
scroll to position [1125, 0]
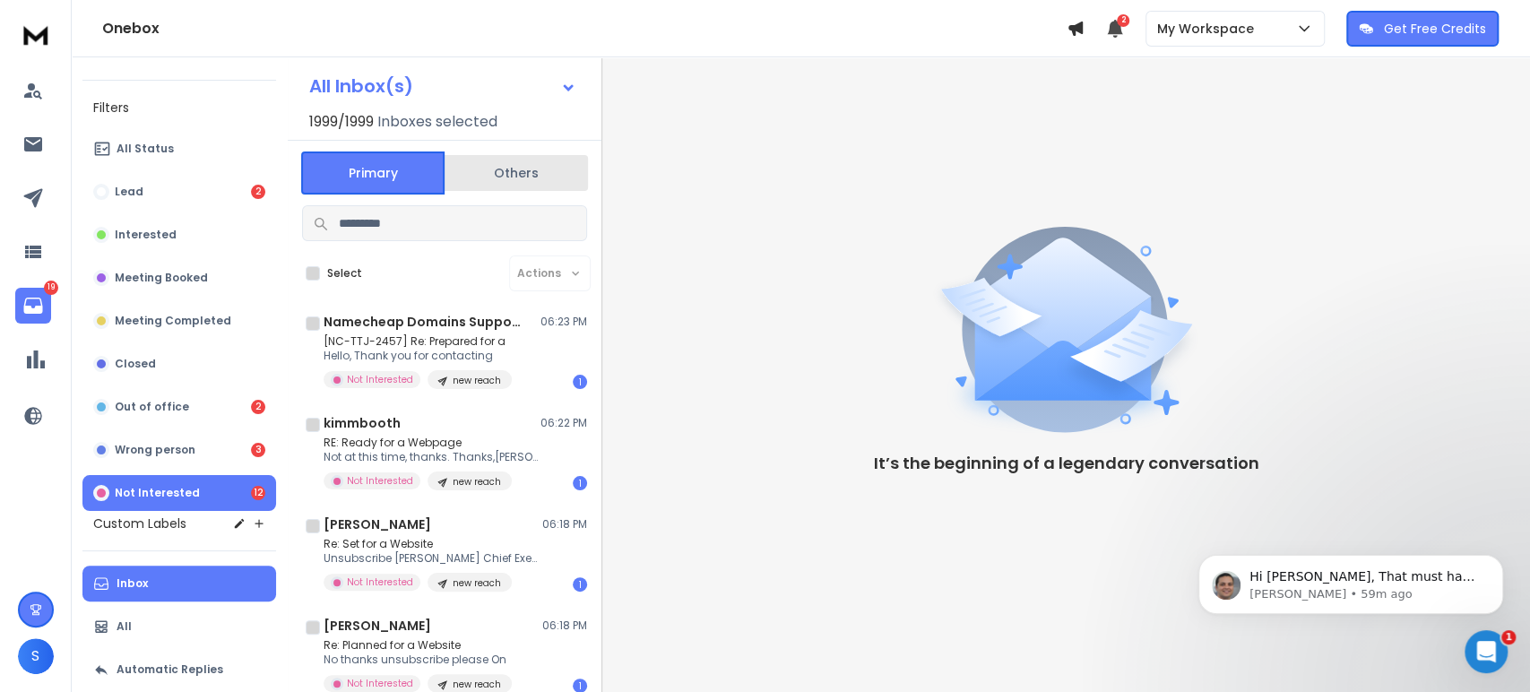
click at [230, 497] on button "Not Interested 12" at bounding box center [179, 493] width 194 height 36
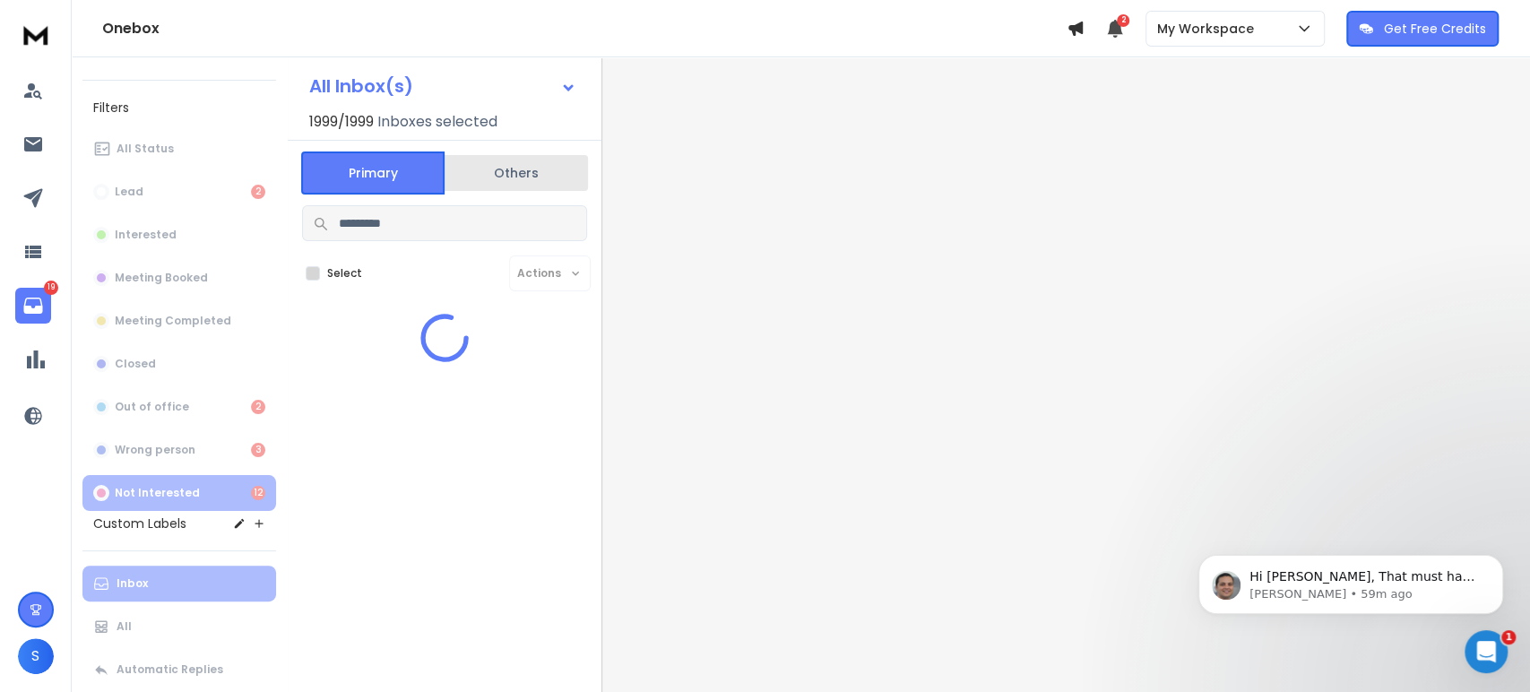
scroll to position [0, 0]
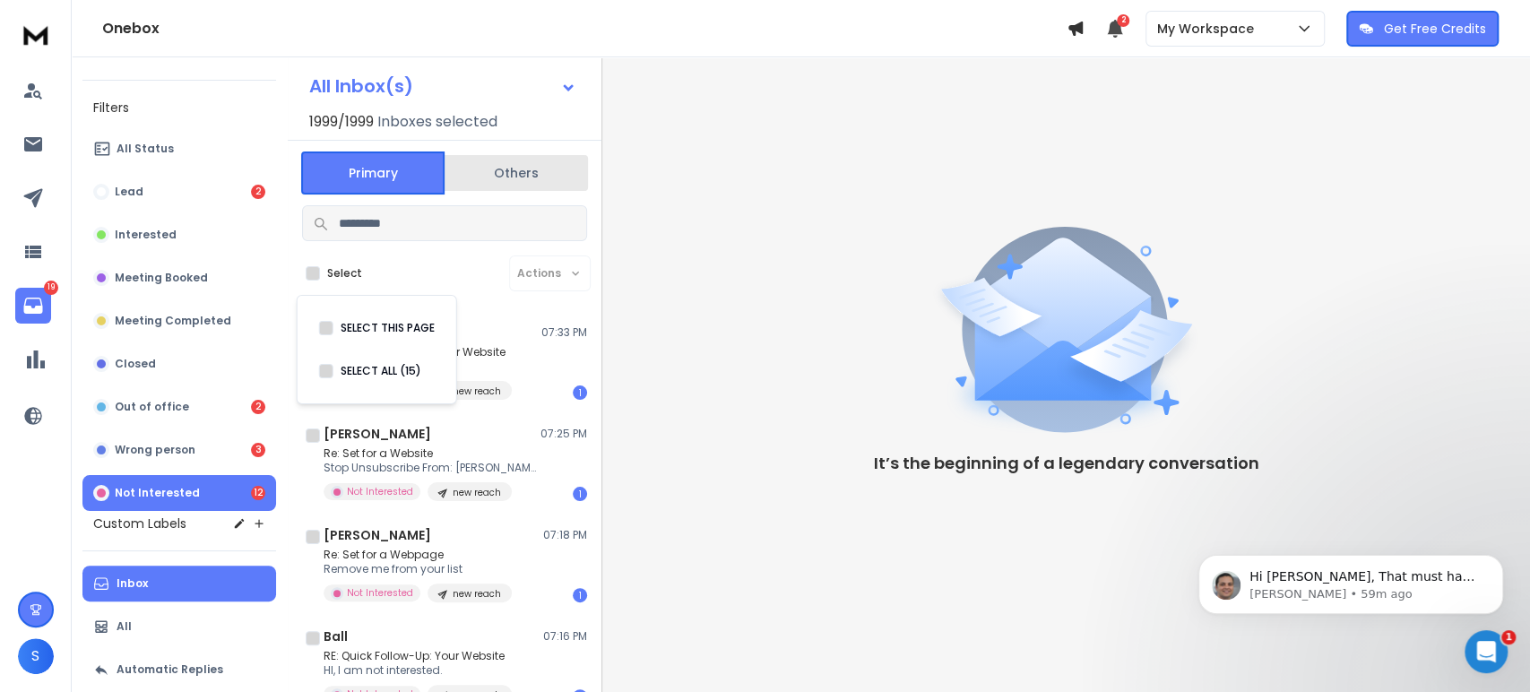
click at [323, 368] on button "SELECT THIS PAGE" at bounding box center [326, 371] width 14 height 14
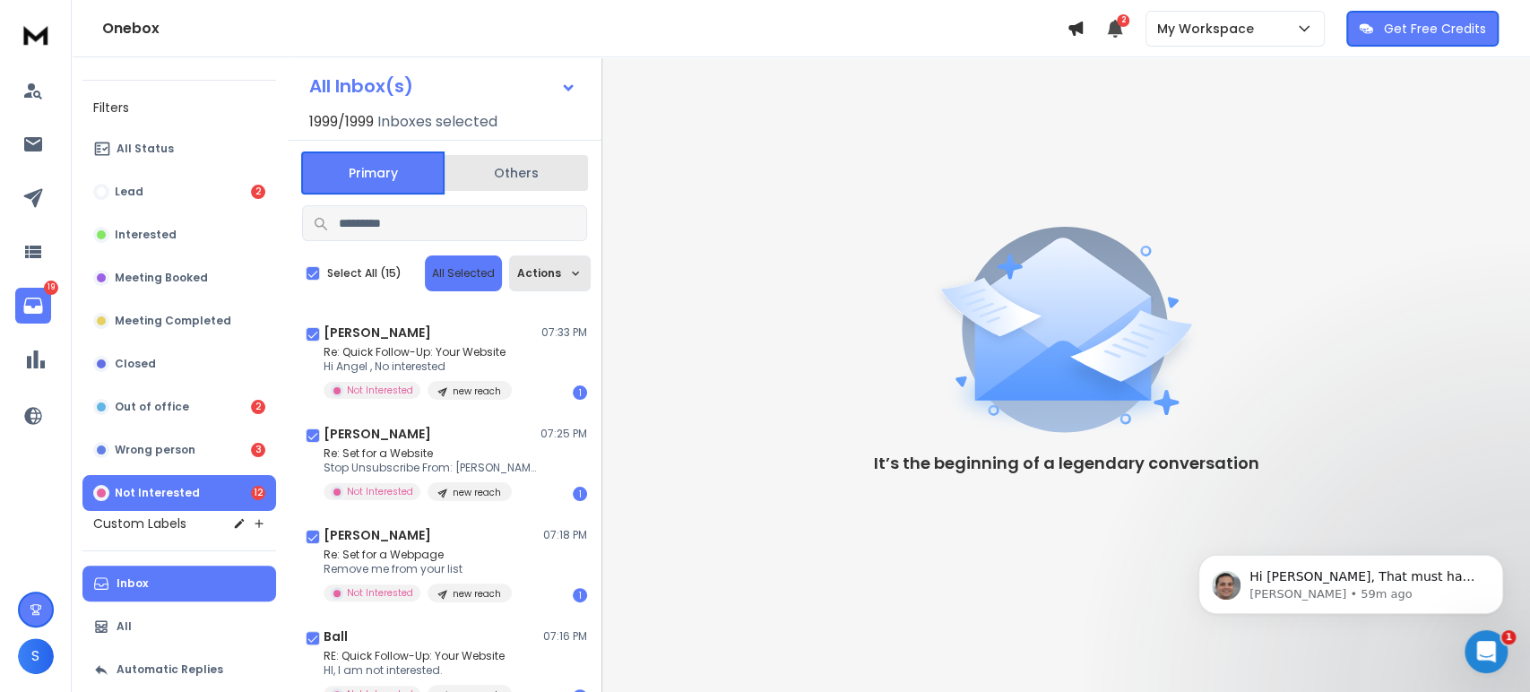
click at [559, 283] on button "Actions" at bounding box center [550, 274] width 82 height 36
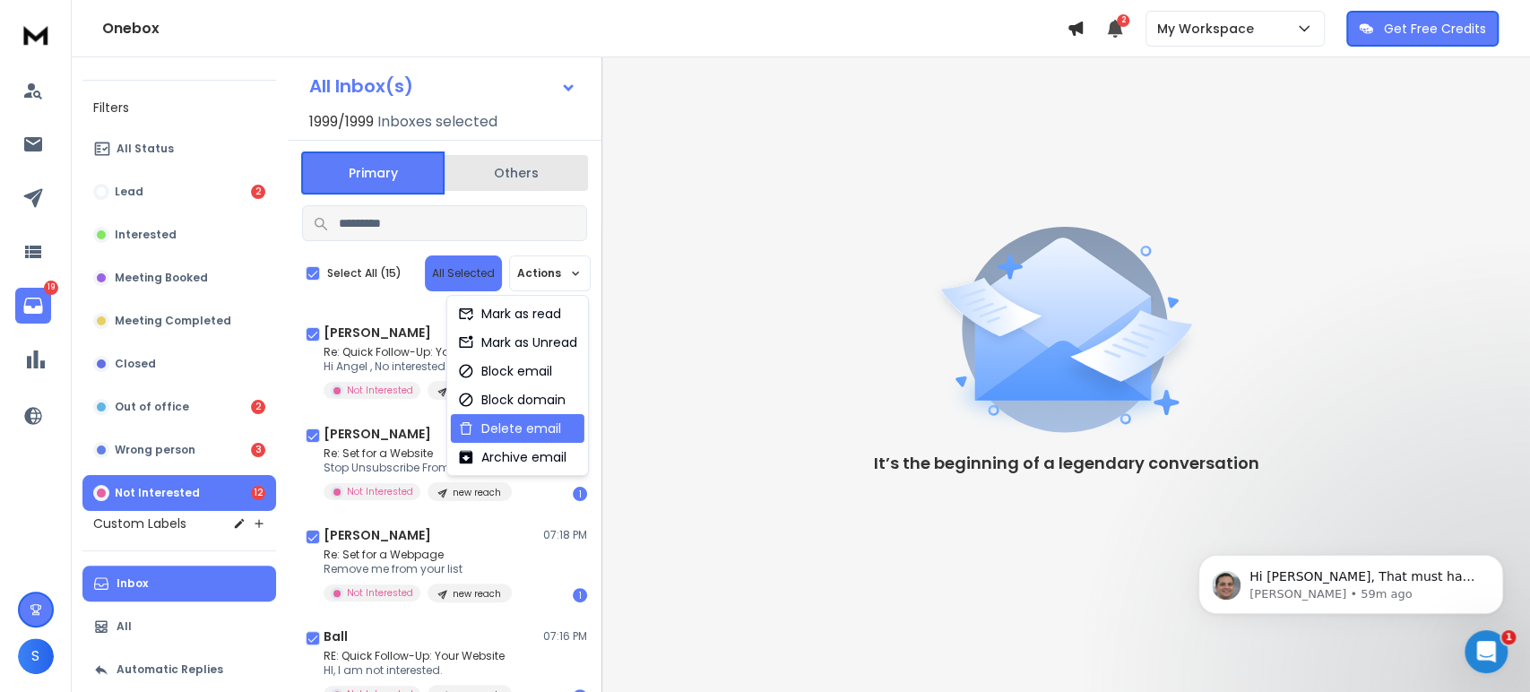
click at [550, 422] on div "Delete email" at bounding box center [509, 429] width 103 height 18
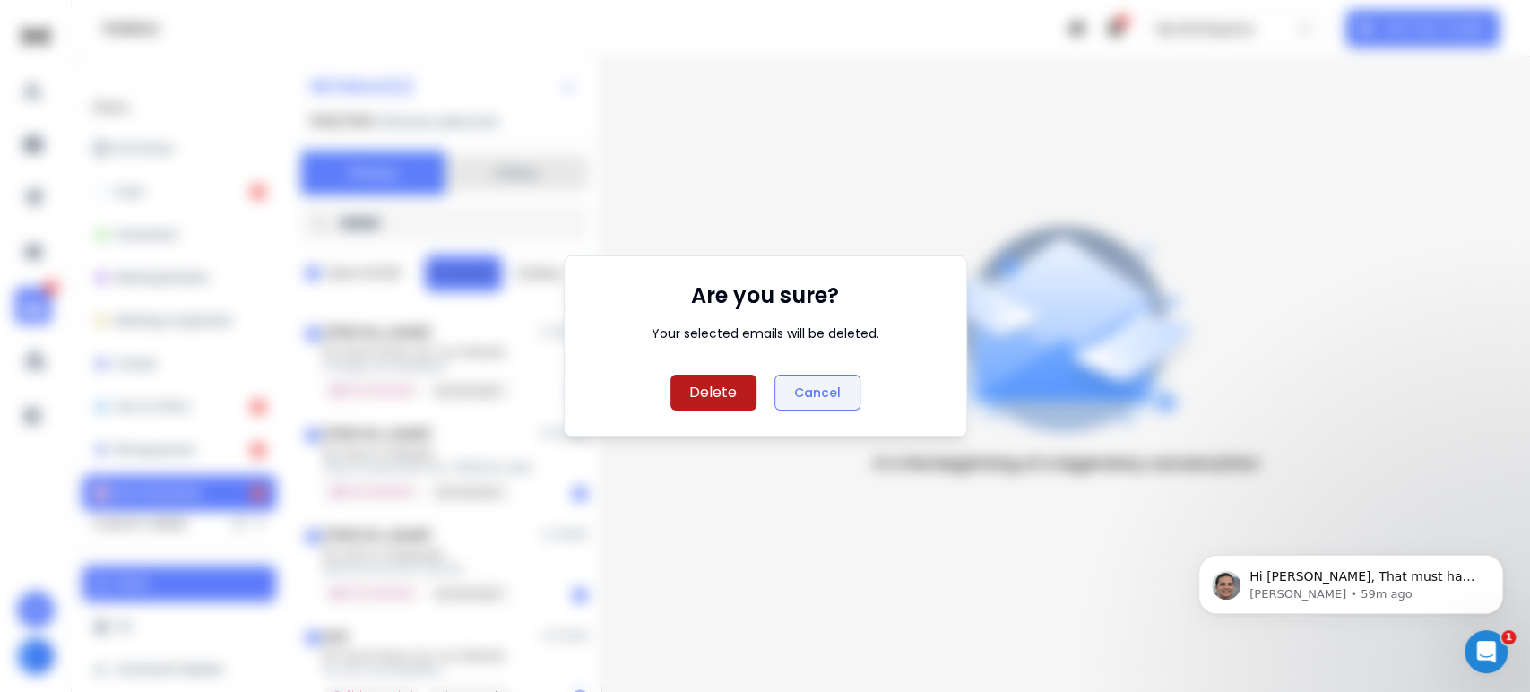
click at [755, 399] on button "Delete" at bounding box center [714, 393] width 86 height 36
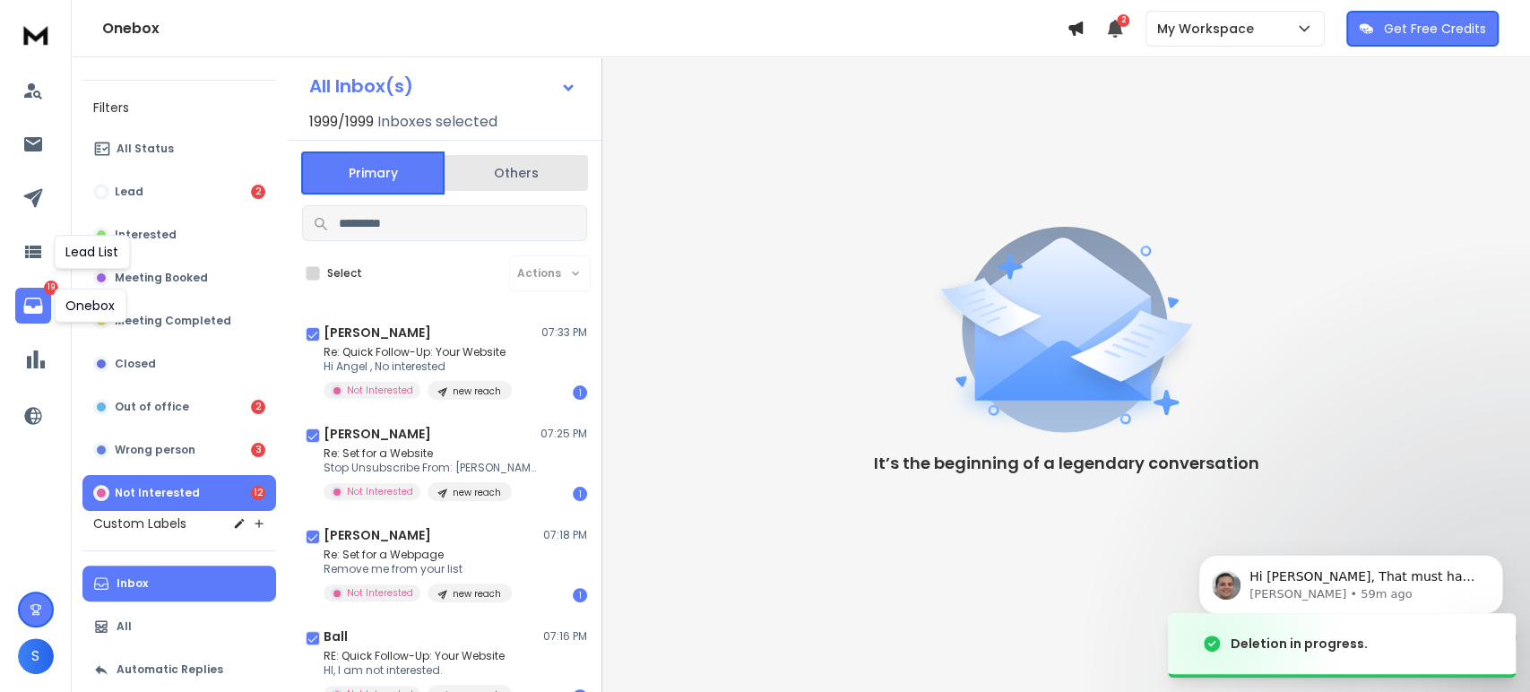
click at [35, 303] on icon at bounding box center [33, 306] width 22 height 22
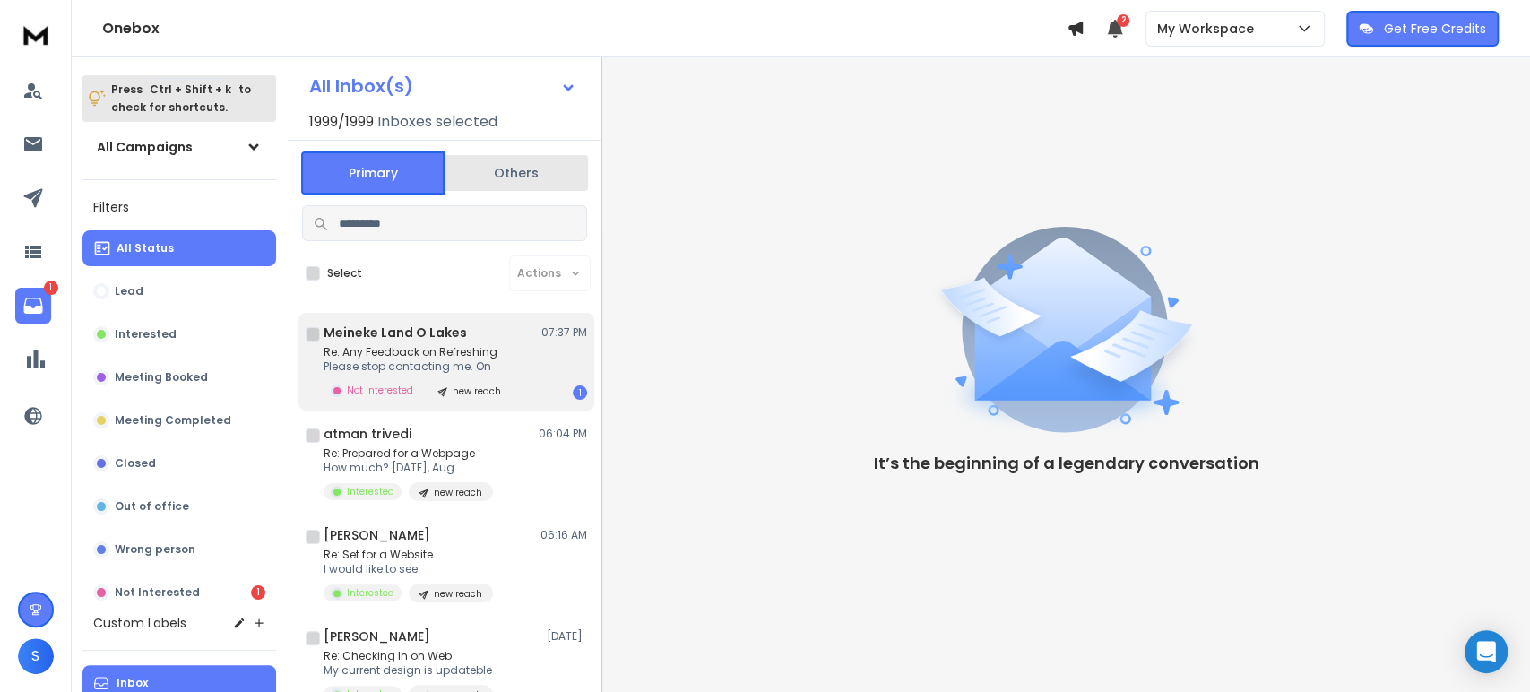
click at [486, 329] on div "Meineke Land O Lakes 07:37 PM" at bounding box center [456, 333] width 264 height 18
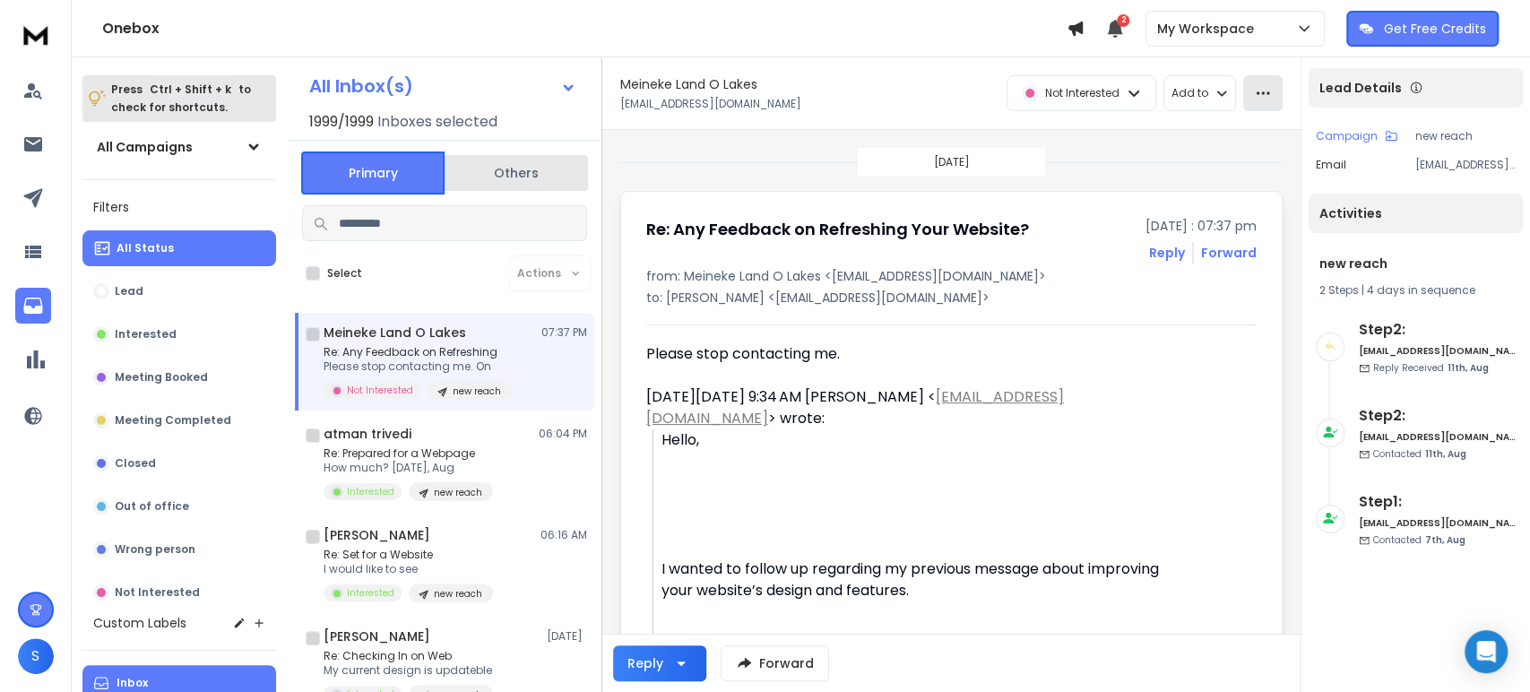
click at [1252, 93] on button "button" at bounding box center [1262, 93] width 39 height 36
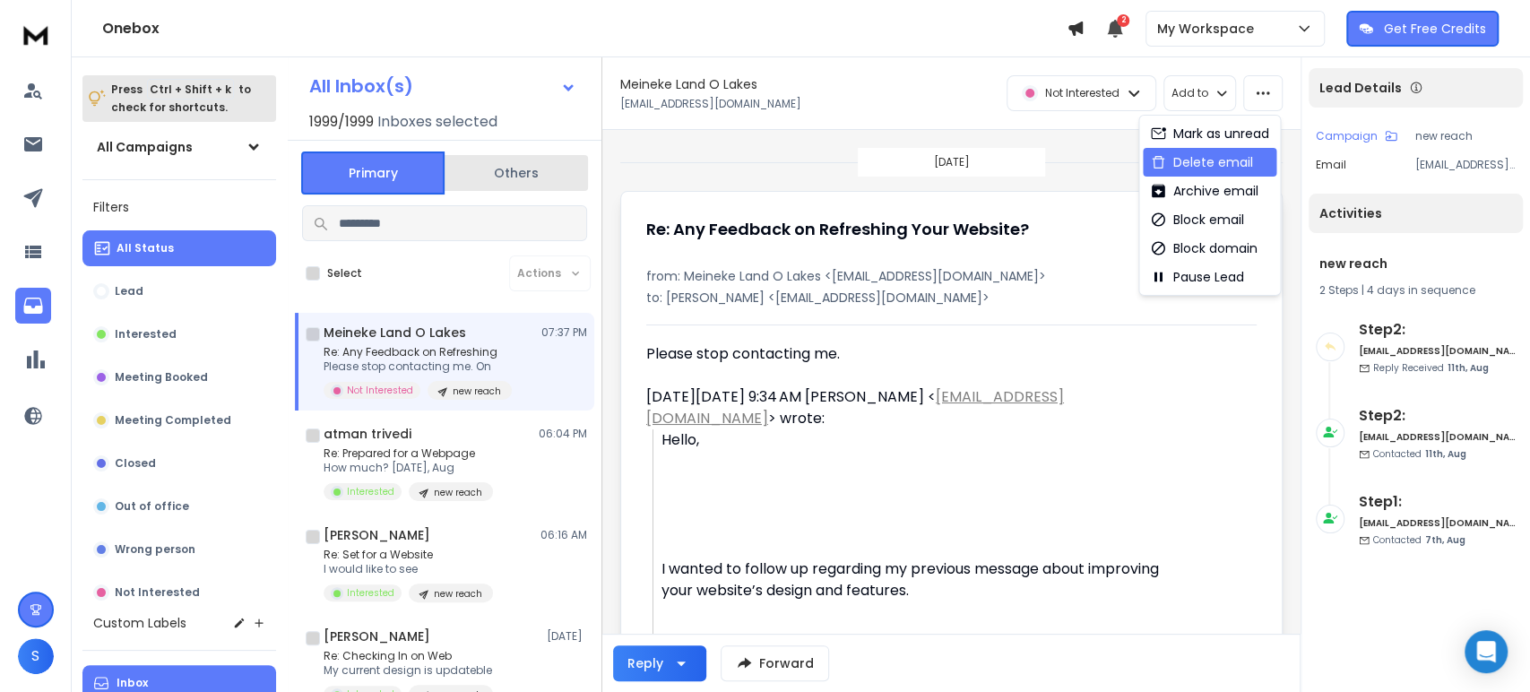
click at [1200, 166] on div "Delete email" at bounding box center [1201, 162] width 103 height 18
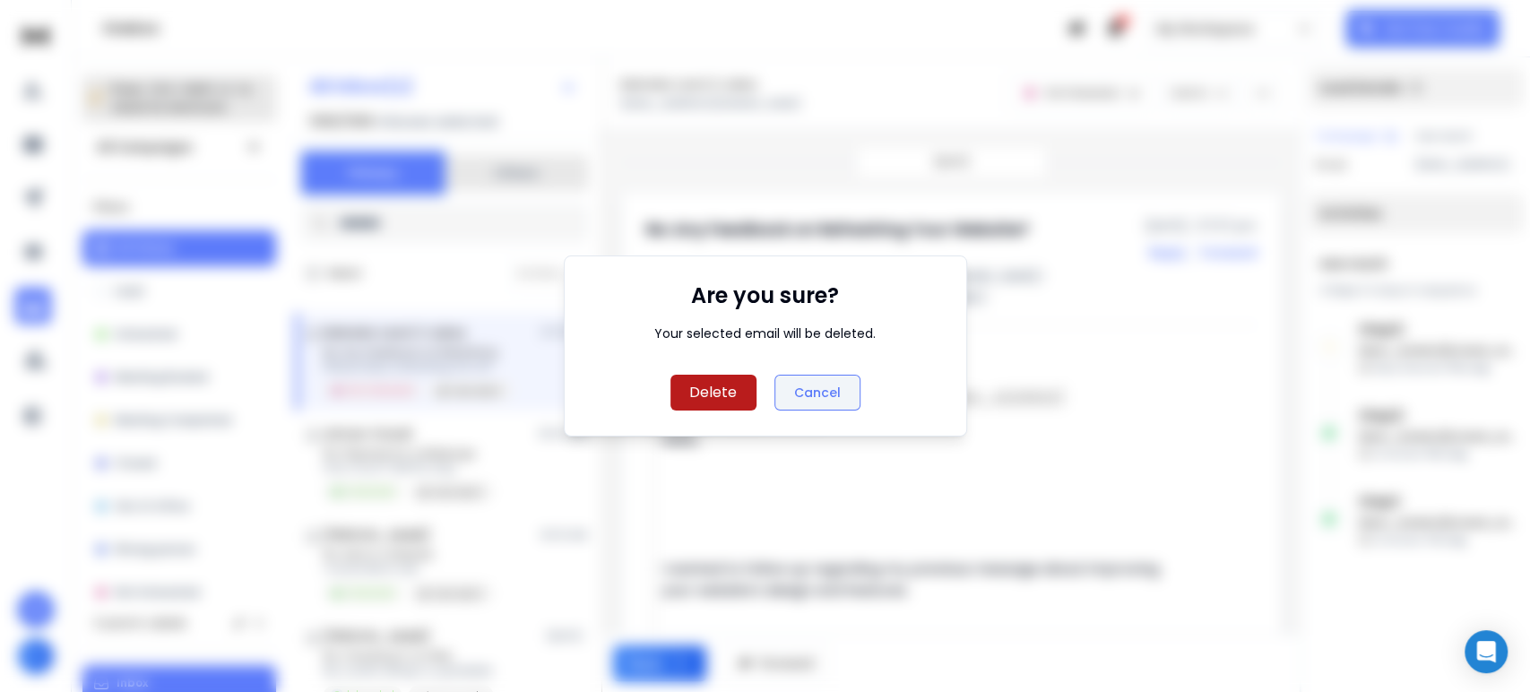
click at [713, 400] on button "Delete" at bounding box center [714, 393] width 86 height 36
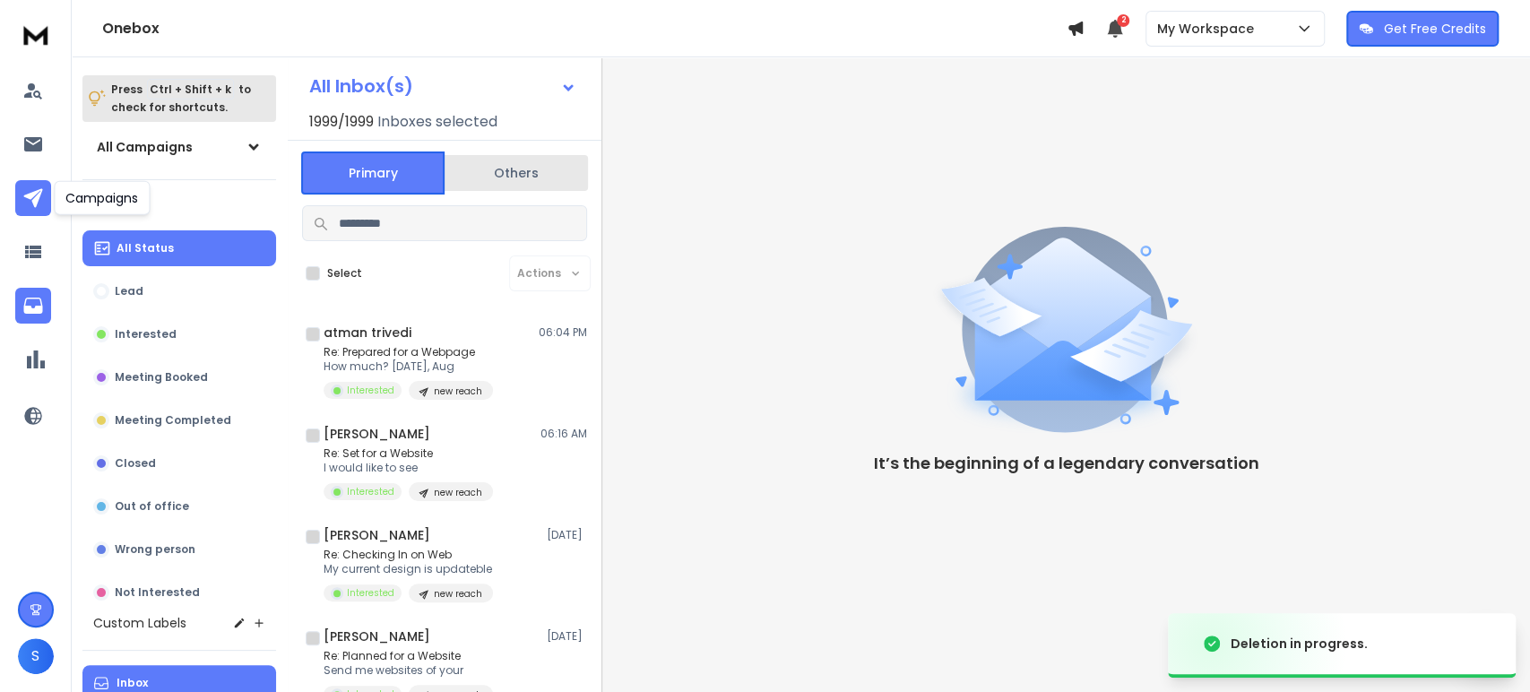
click at [34, 198] on icon at bounding box center [32, 197] width 19 height 19
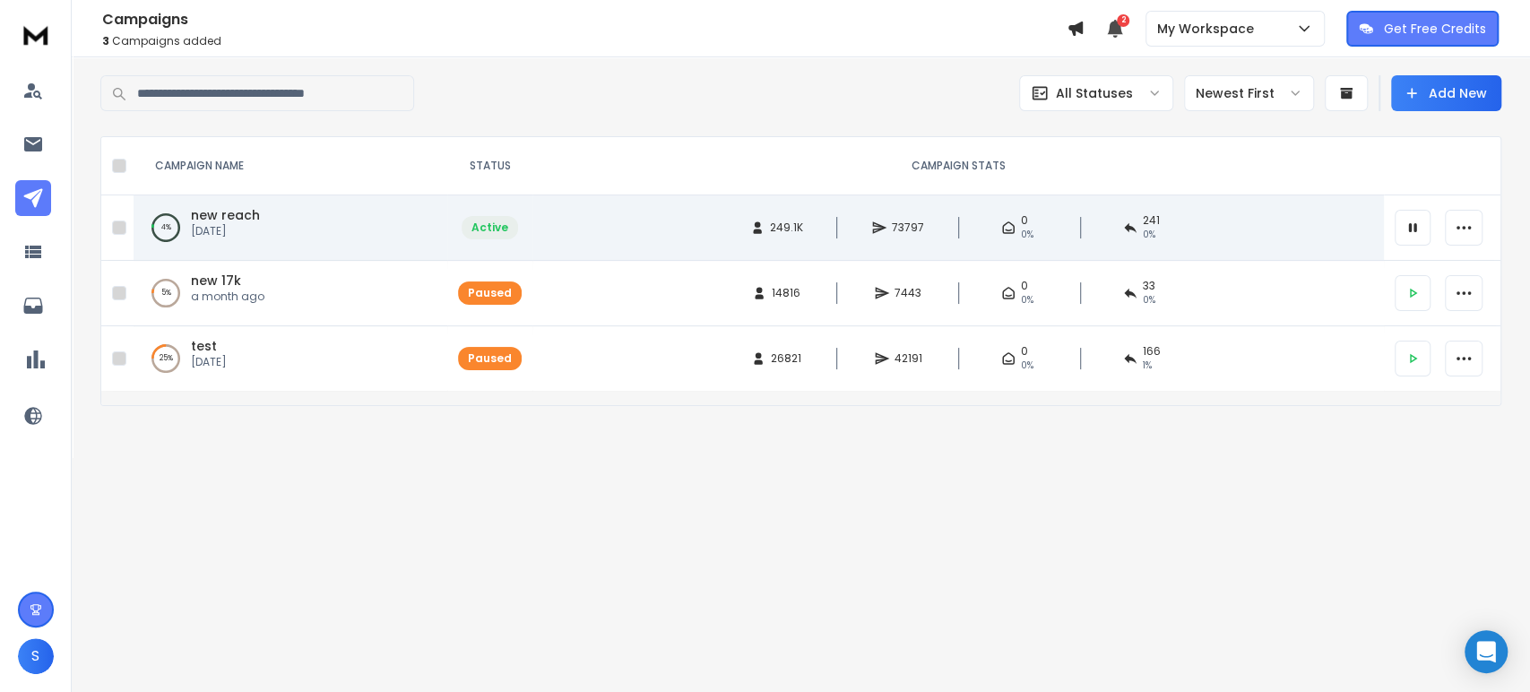
click at [559, 235] on div "249.1K 73797 0 0% 241 0 %" at bounding box center [958, 227] width 830 height 29
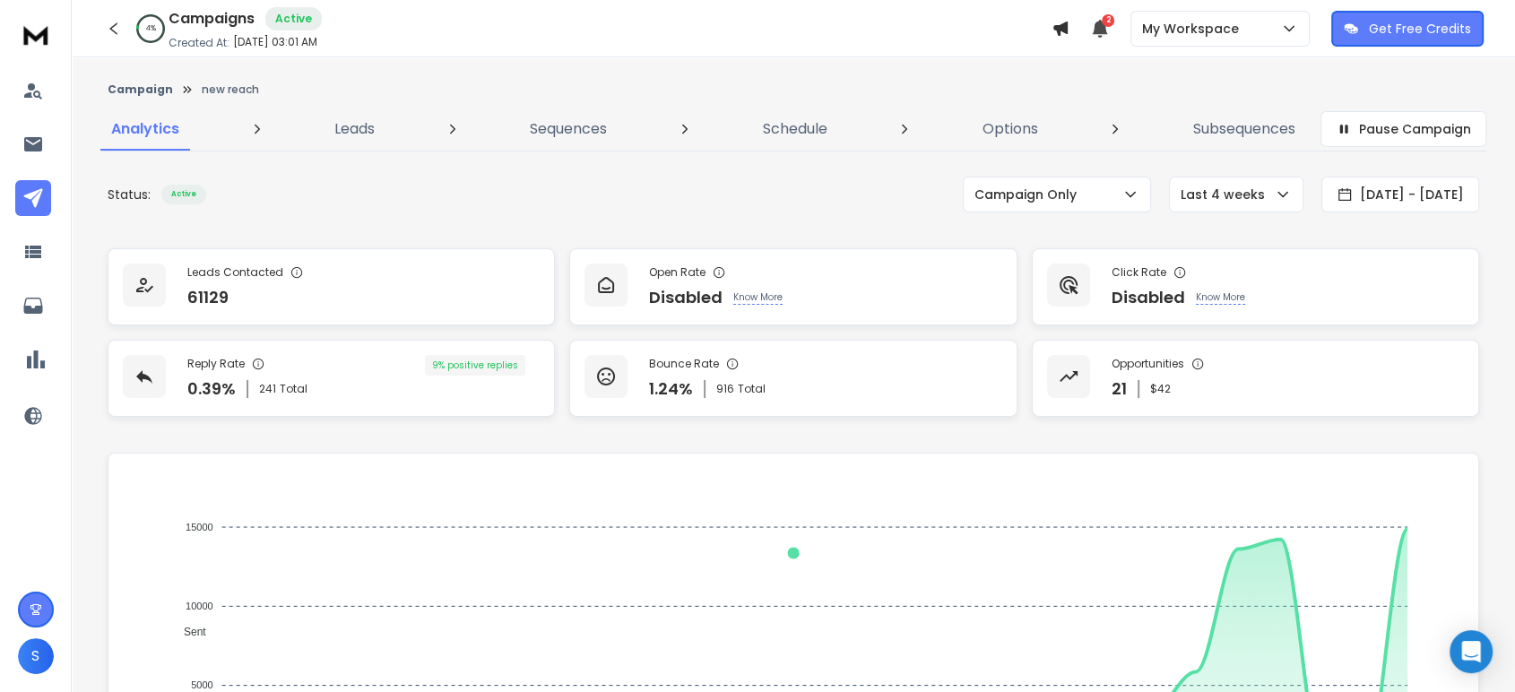
scroll to position [299, 0]
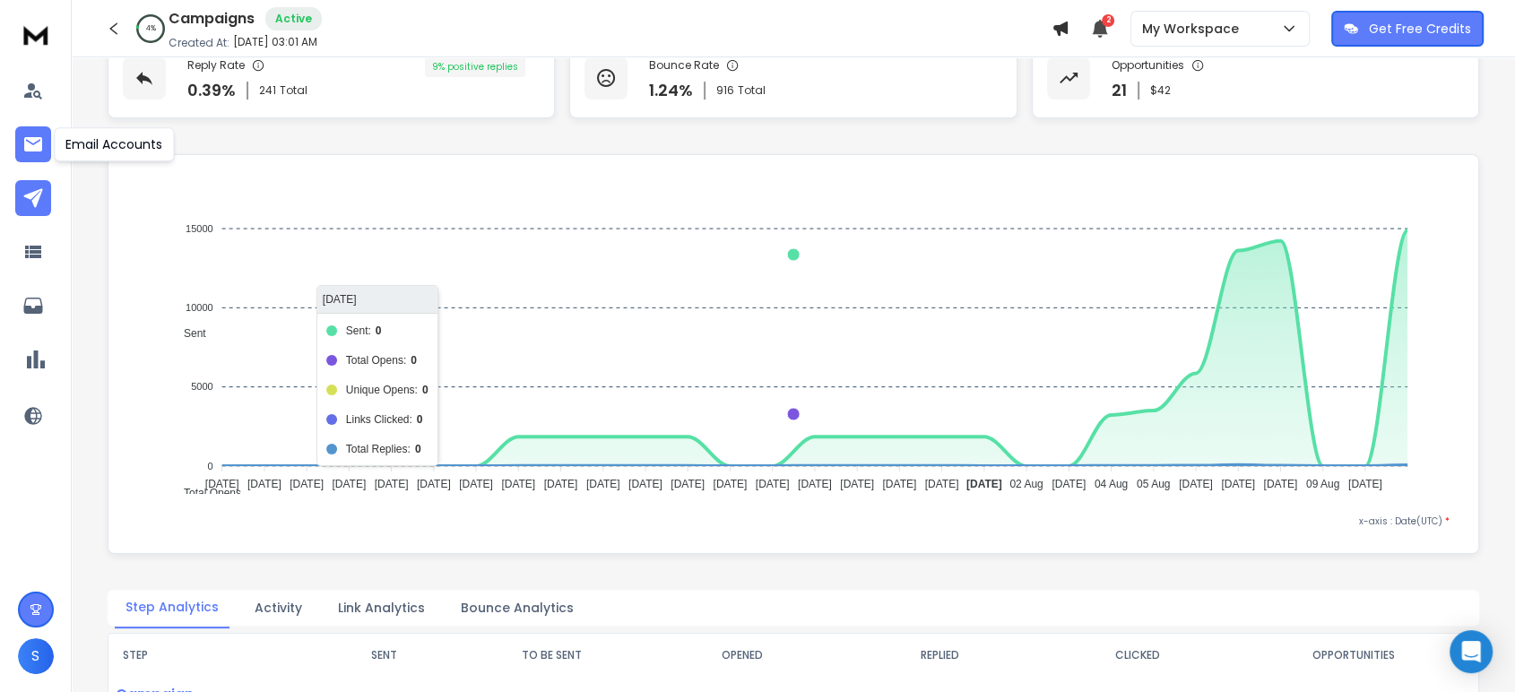
click at [35, 154] on icon at bounding box center [33, 145] width 22 height 22
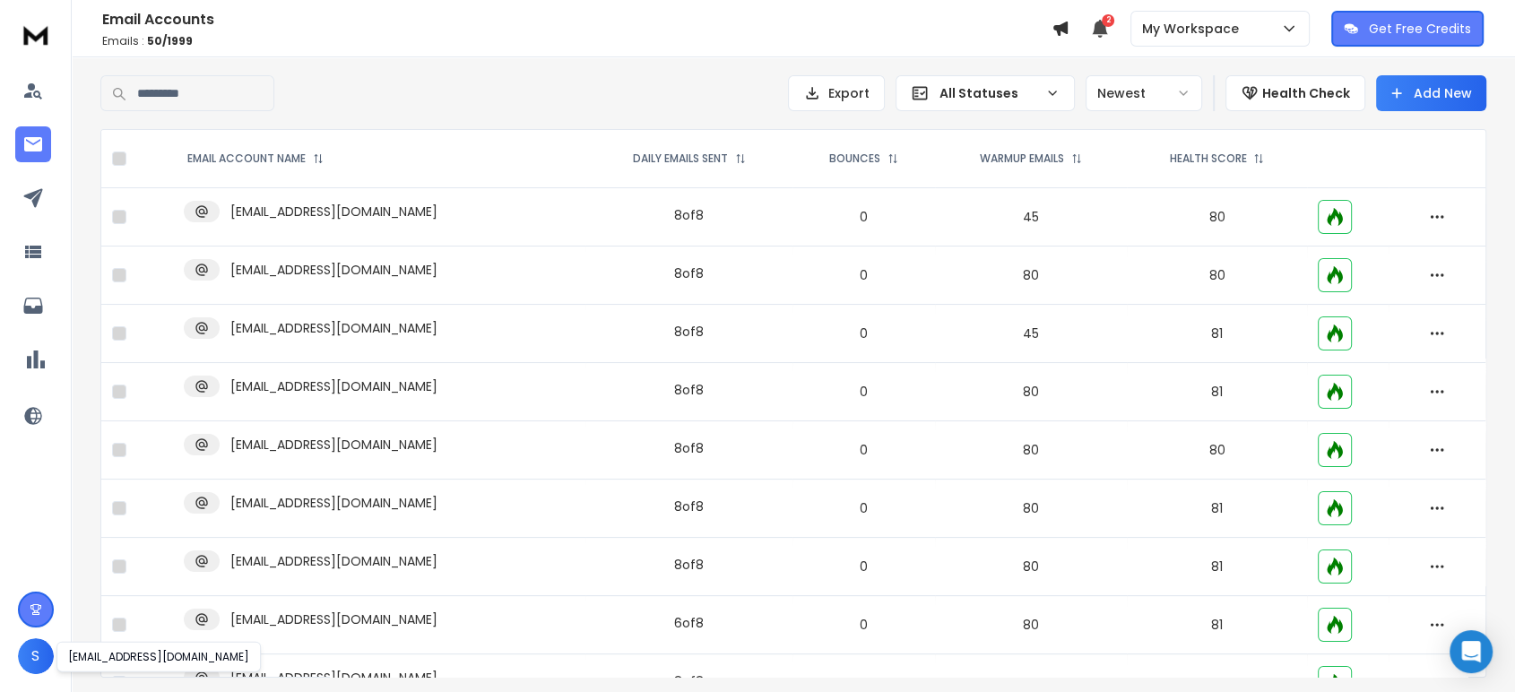
click at [36, 649] on span "S" at bounding box center [36, 656] width 36 height 36
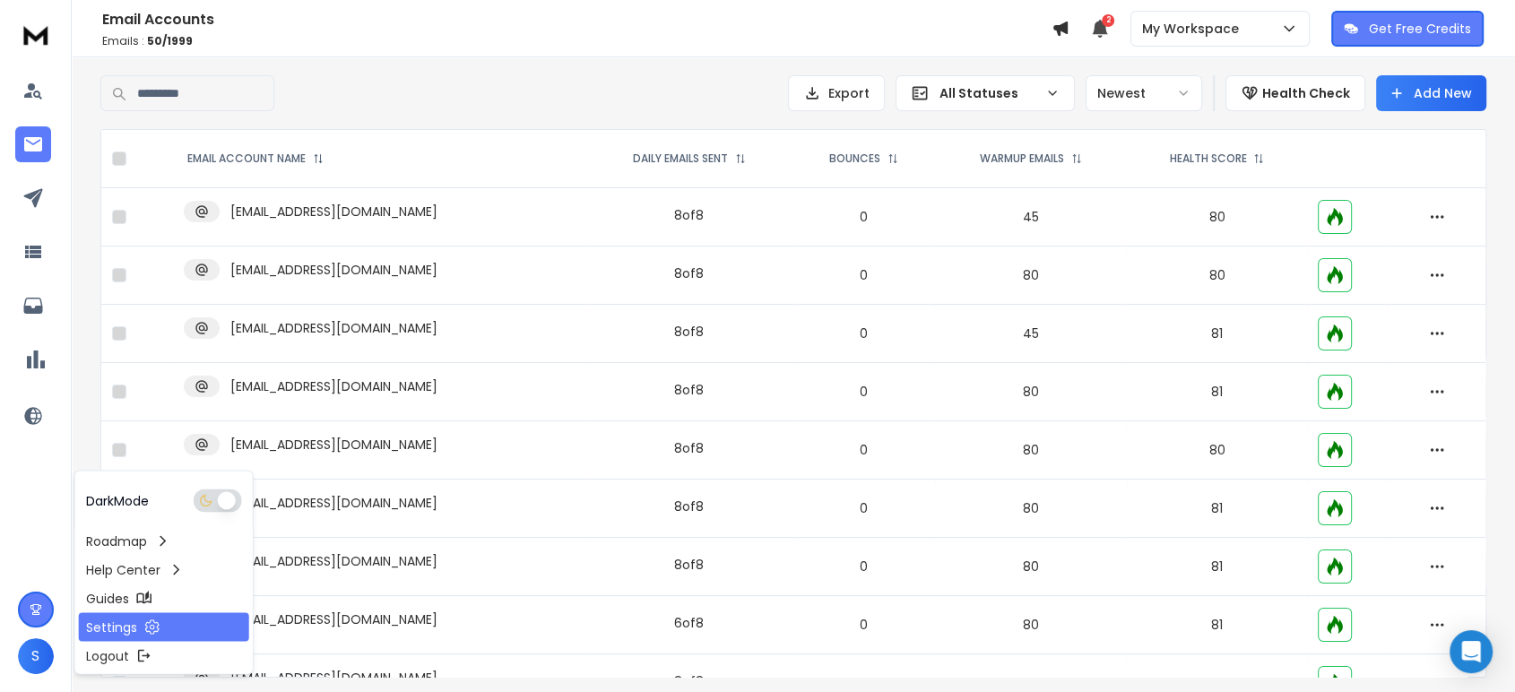
click at [115, 631] on p "Settings" at bounding box center [111, 627] width 51 height 18
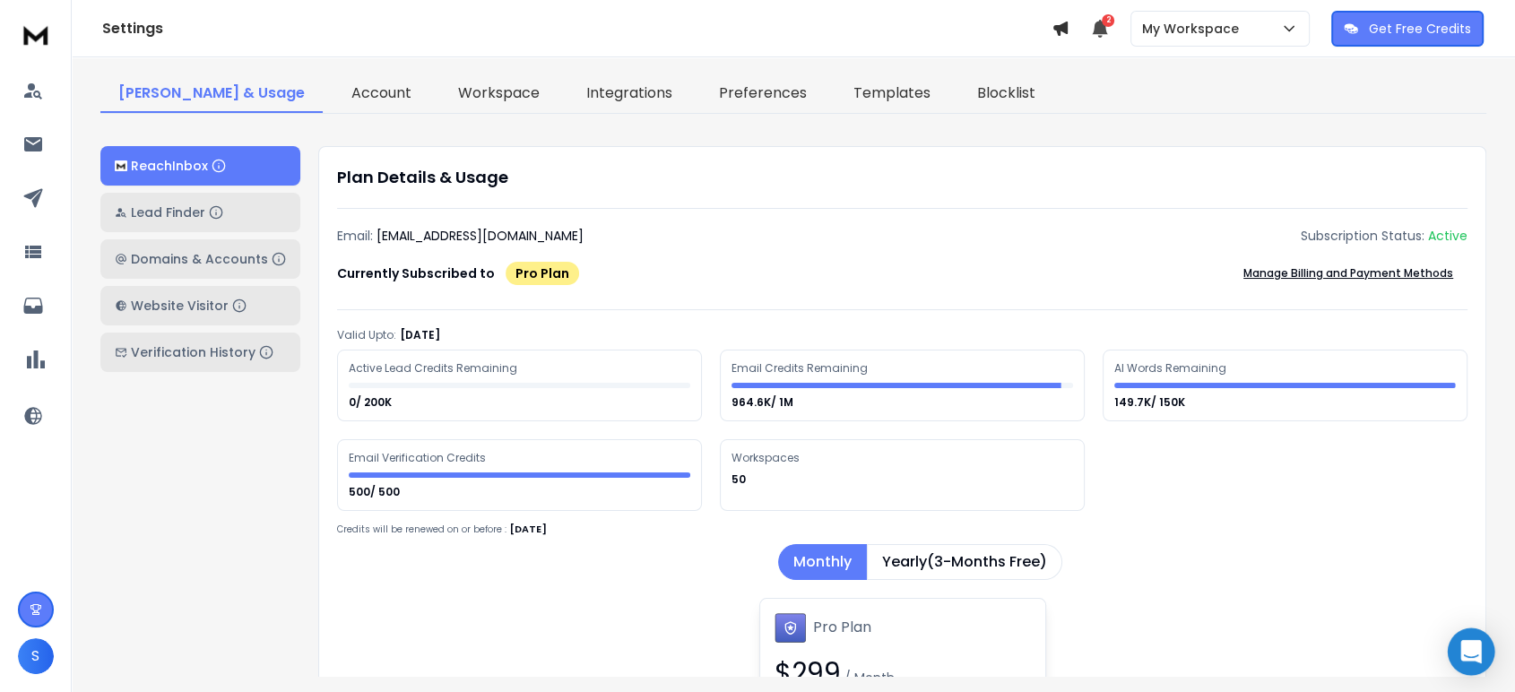
click at [1473, 664] on div "Open Intercom Messenger" at bounding box center [1472, 652] width 48 height 48
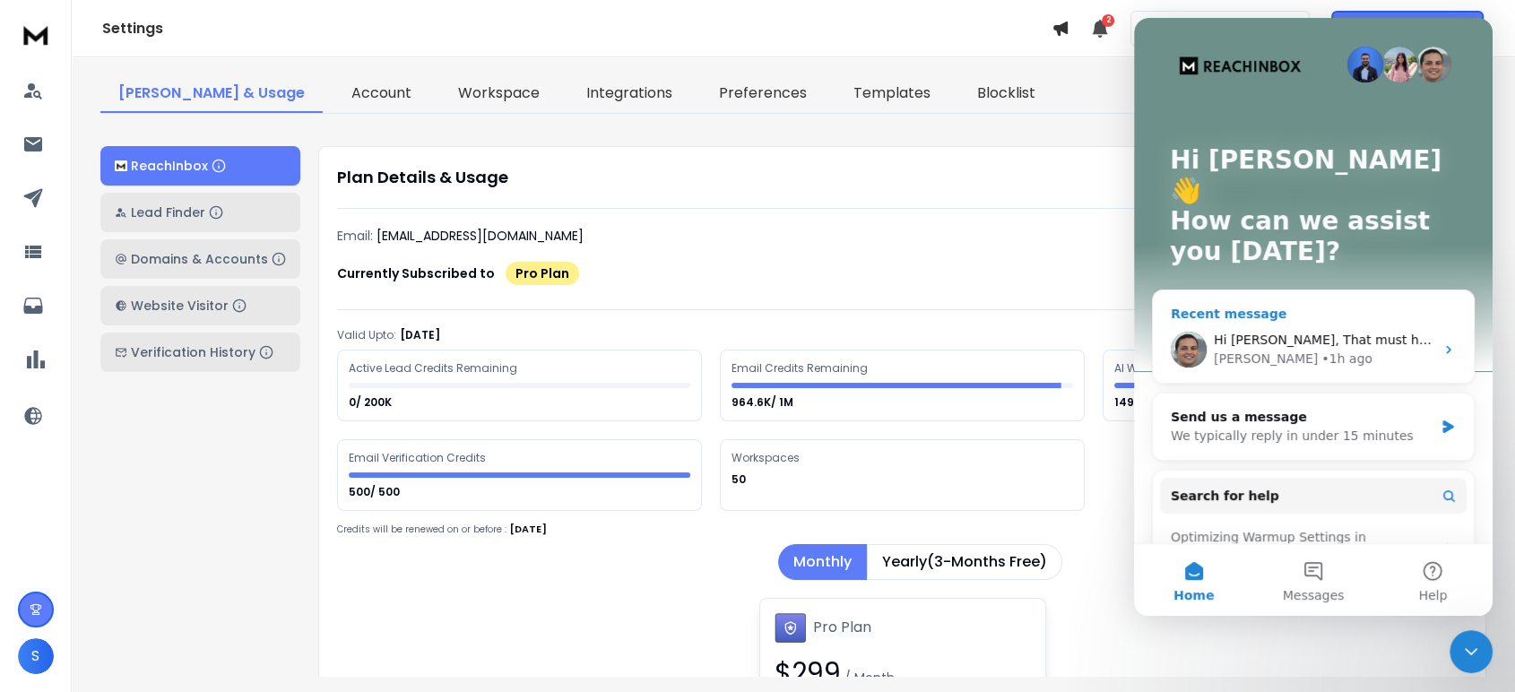
click at [1293, 350] on div "Raj • 1h ago" at bounding box center [1324, 359] width 221 height 19
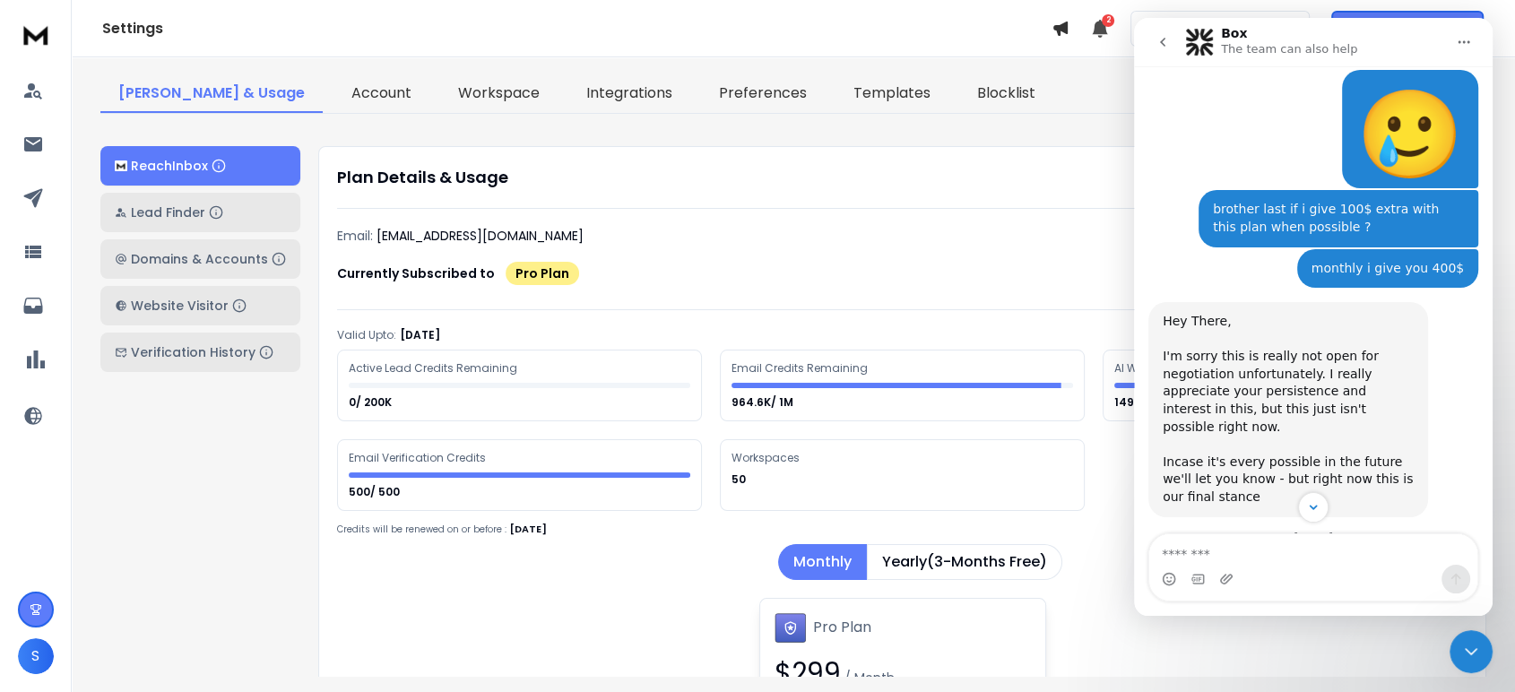
scroll to position [13412, 0]
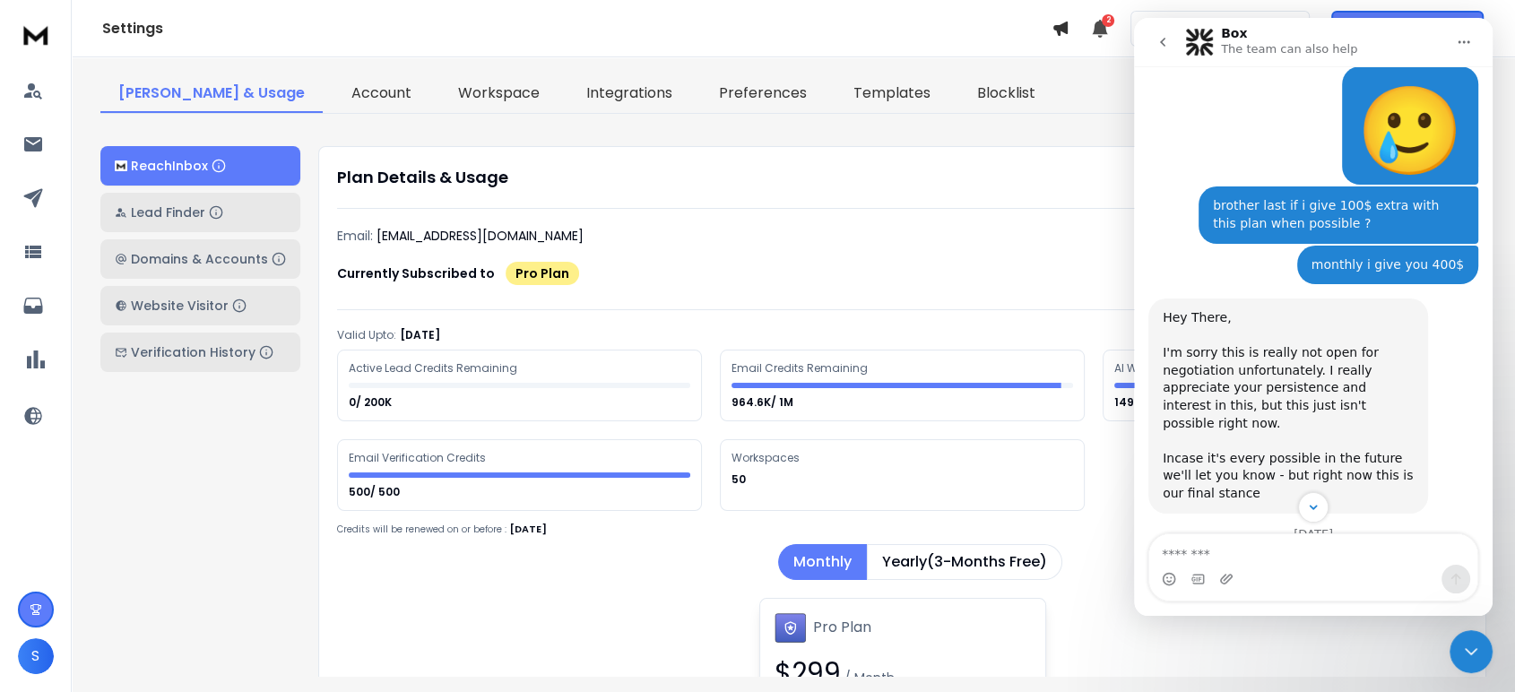
click at [1483, 656] on div "Close Intercom Messenger" at bounding box center [1471, 651] width 43 height 43
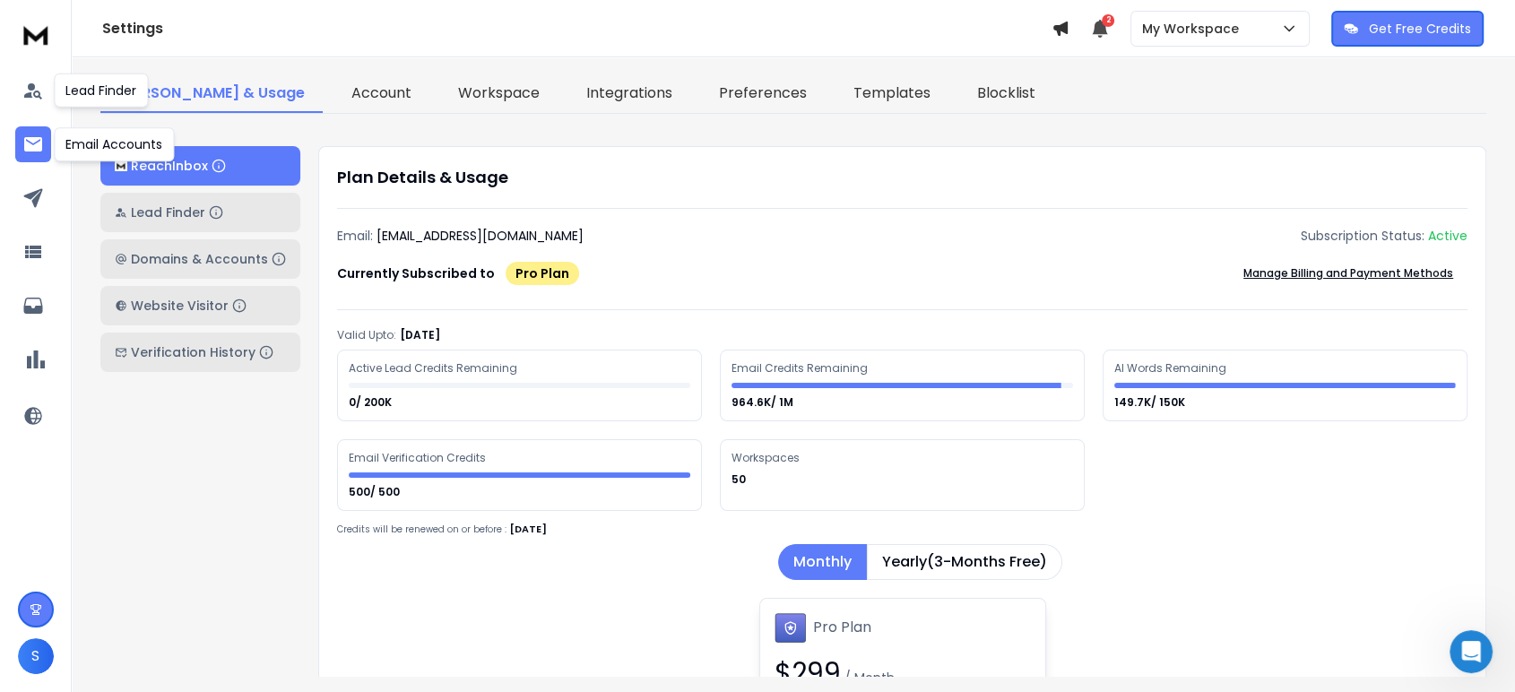
scroll to position [0, 0]
click at [36, 137] on icon at bounding box center [33, 144] width 18 height 14
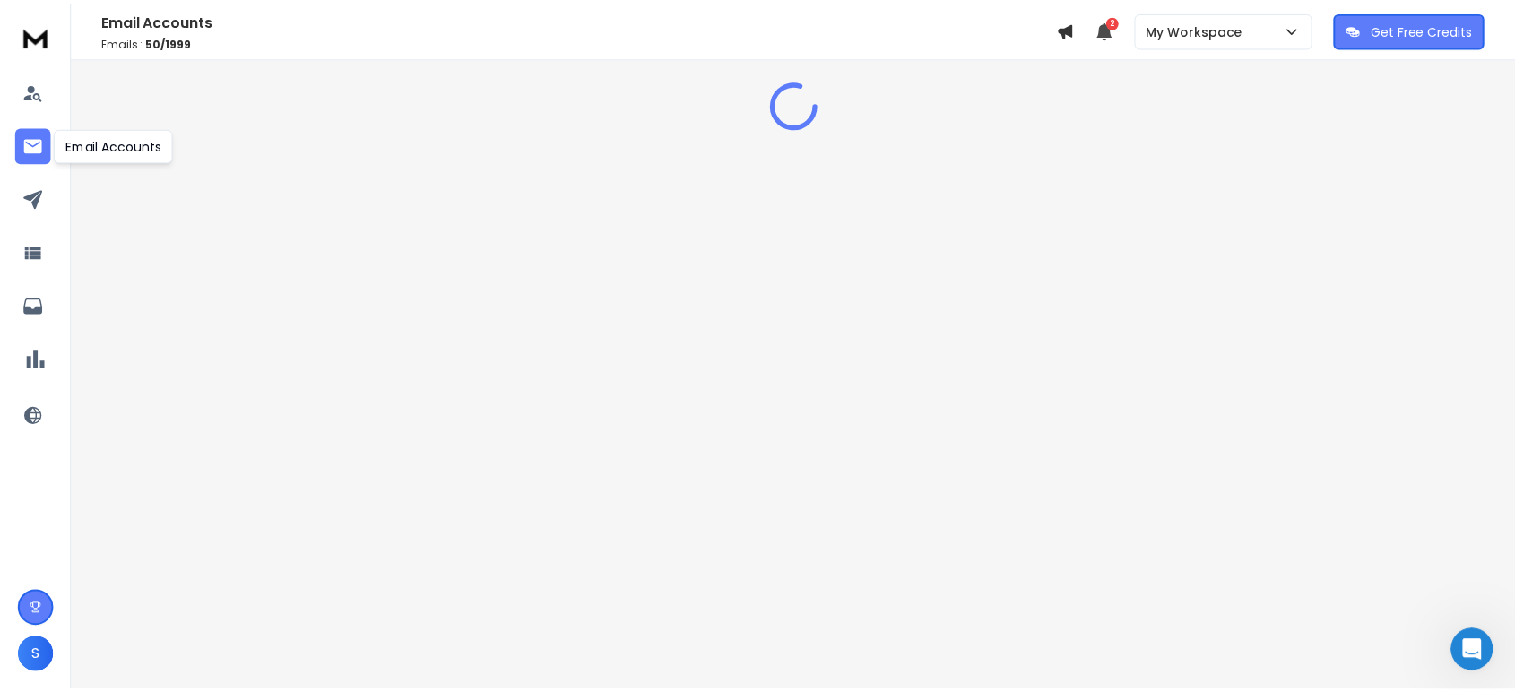
scroll to position [13710, 0]
